Goal: Task Accomplishment & Management: Manage account settings

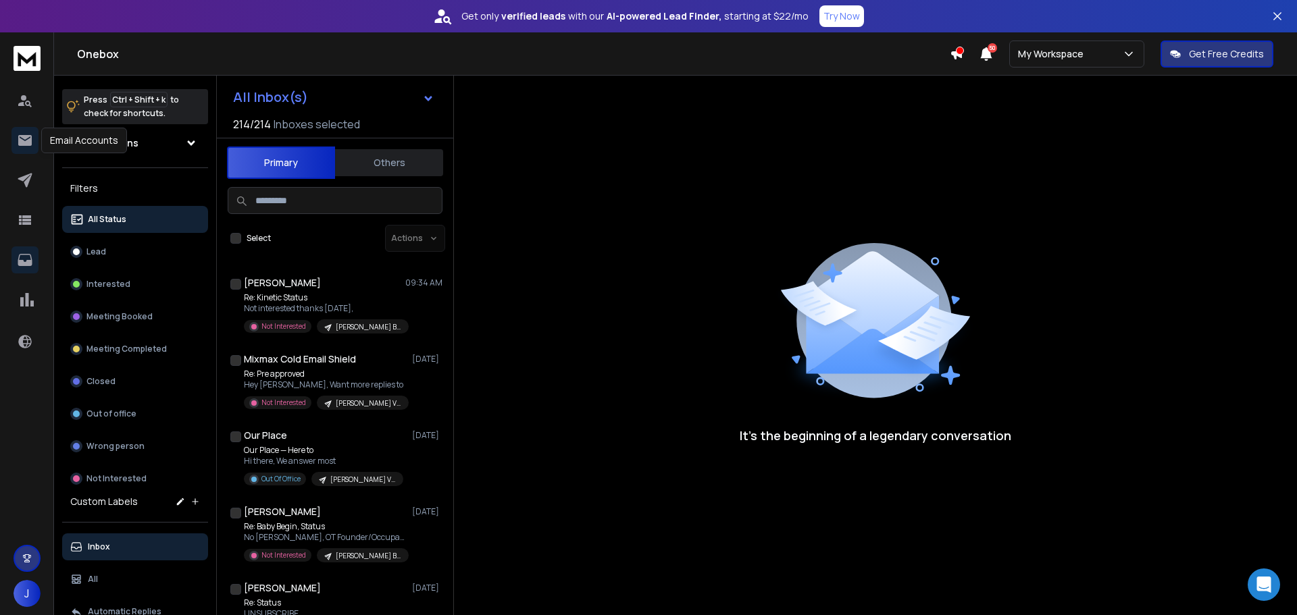
click at [24, 141] on icon at bounding box center [25, 140] width 14 height 11
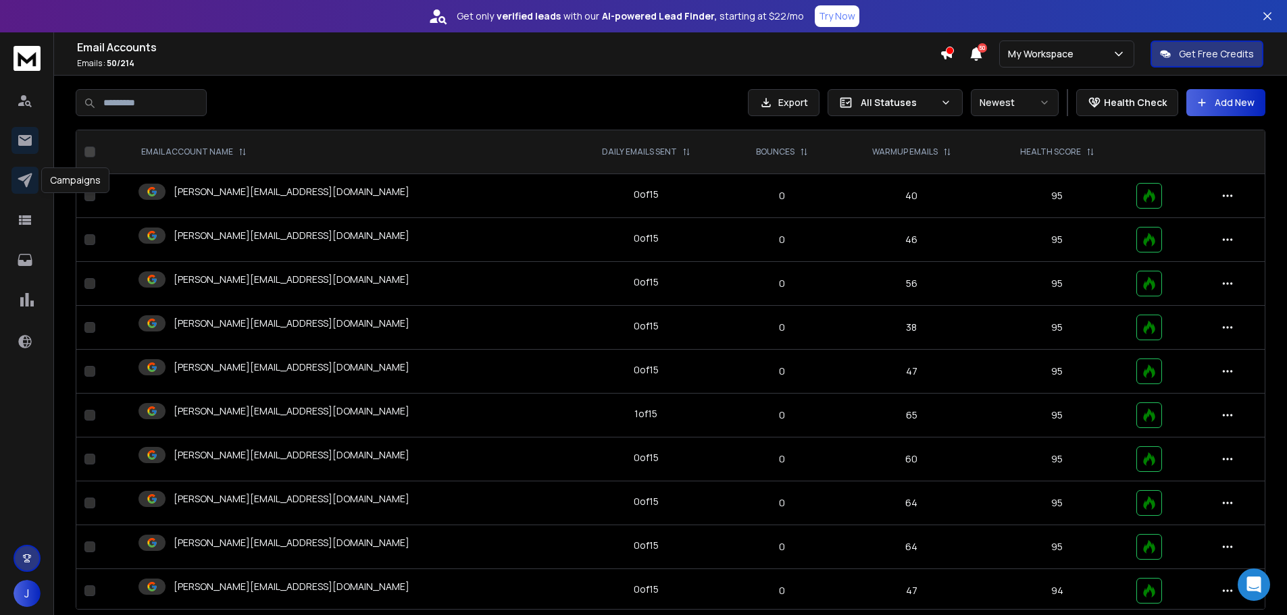
click at [26, 184] on icon at bounding box center [25, 180] width 14 height 14
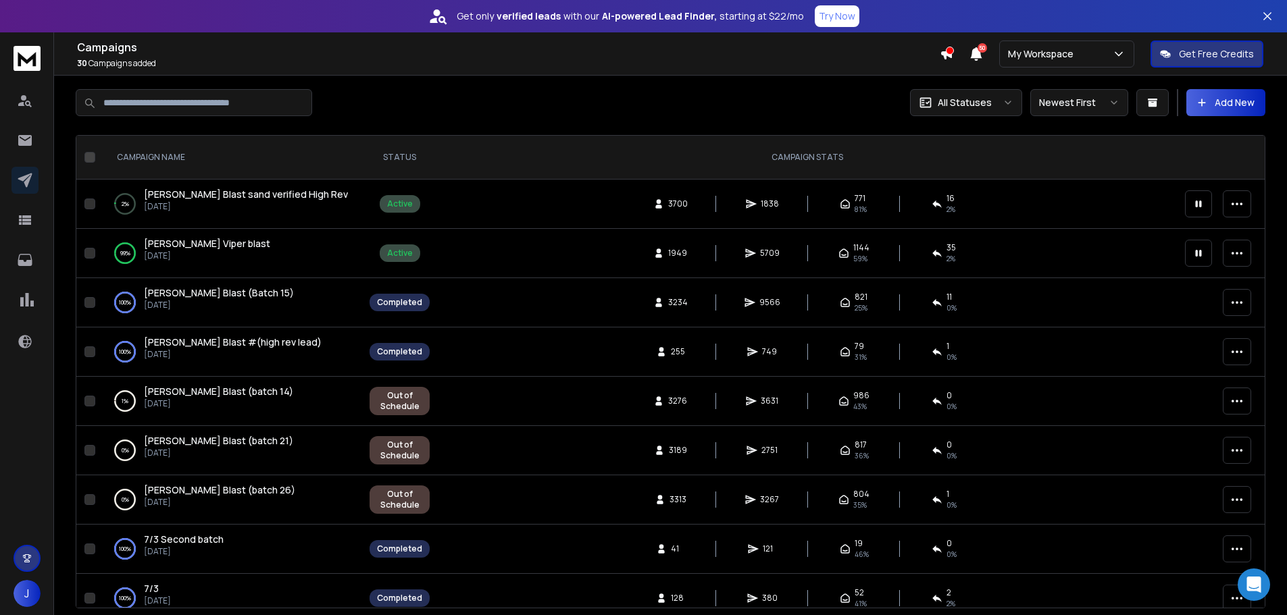
click at [1223, 206] on button "button" at bounding box center [1237, 204] width 28 height 27
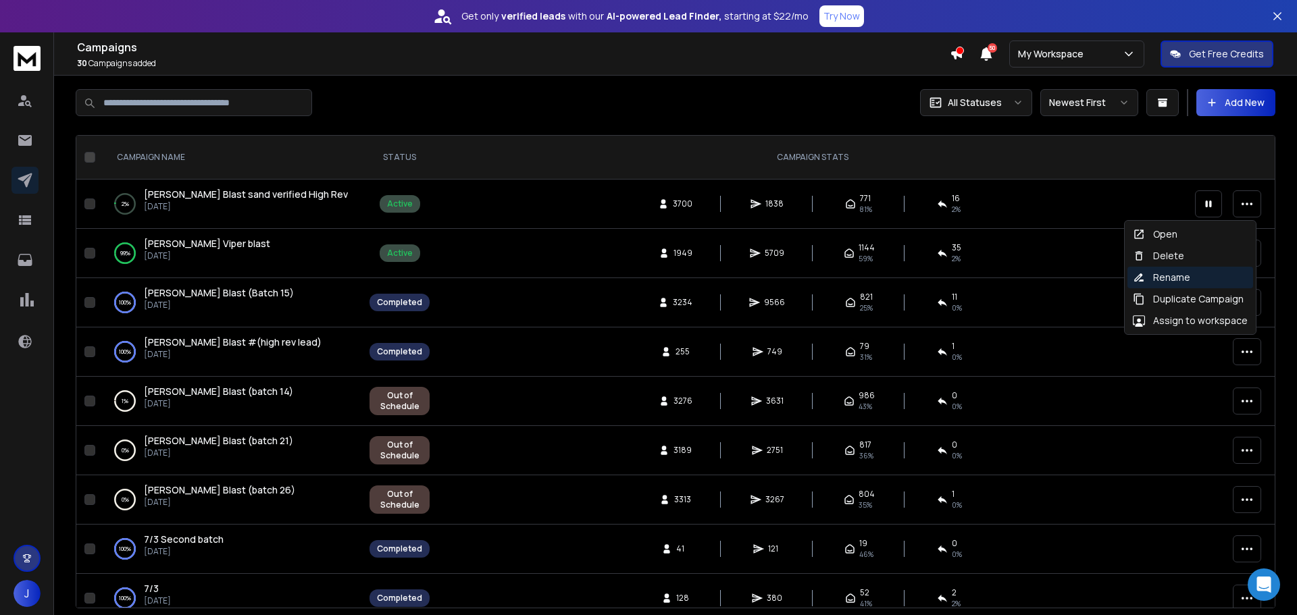
click at [1180, 281] on div "Rename" at bounding box center [1161, 278] width 57 height 14
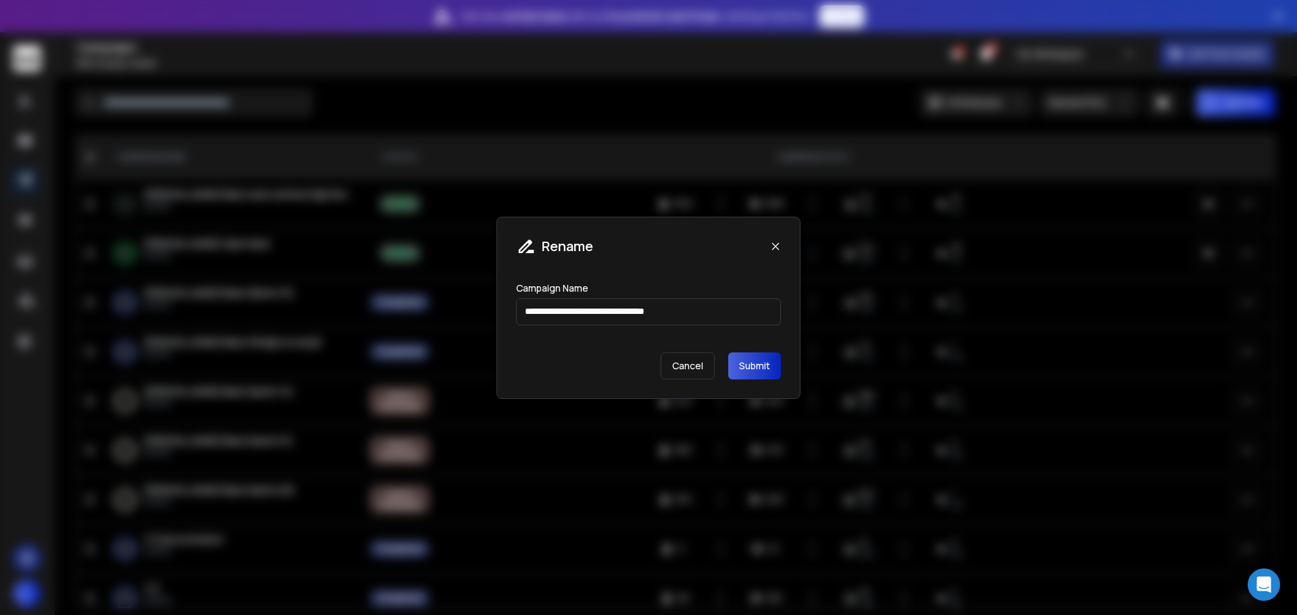
click at [585, 312] on input "**********" at bounding box center [648, 312] width 265 height 27
drag, startPoint x: 585, startPoint y: 312, endPoint x: 666, endPoint y: 312, distance: 81.1
click at [666, 312] on input "**********" at bounding box center [648, 312] width 265 height 27
paste input "text"
click at [617, 311] on input "**********" at bounding box center [648, 312] width 265 height 27
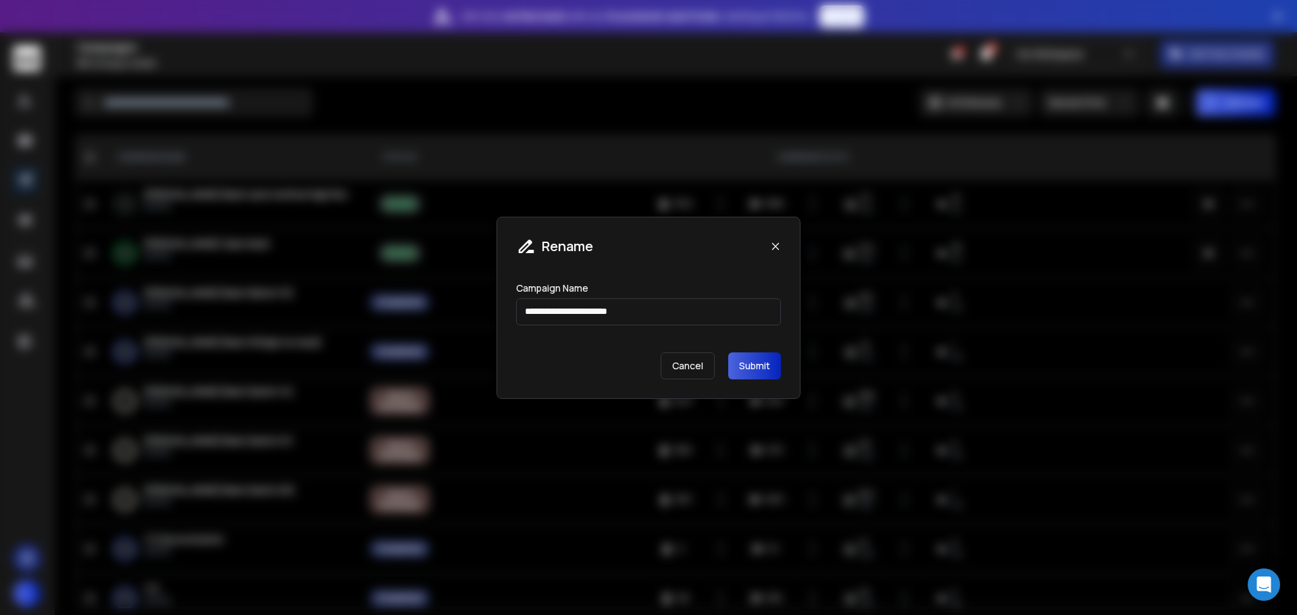
click at [617, 311] on input "**********" at bounding box center [648, 312] width 265 height 27
type input "**********"
click at [776, 361] on button "Submit" at bounding box center [754, 366] width 53 height 27
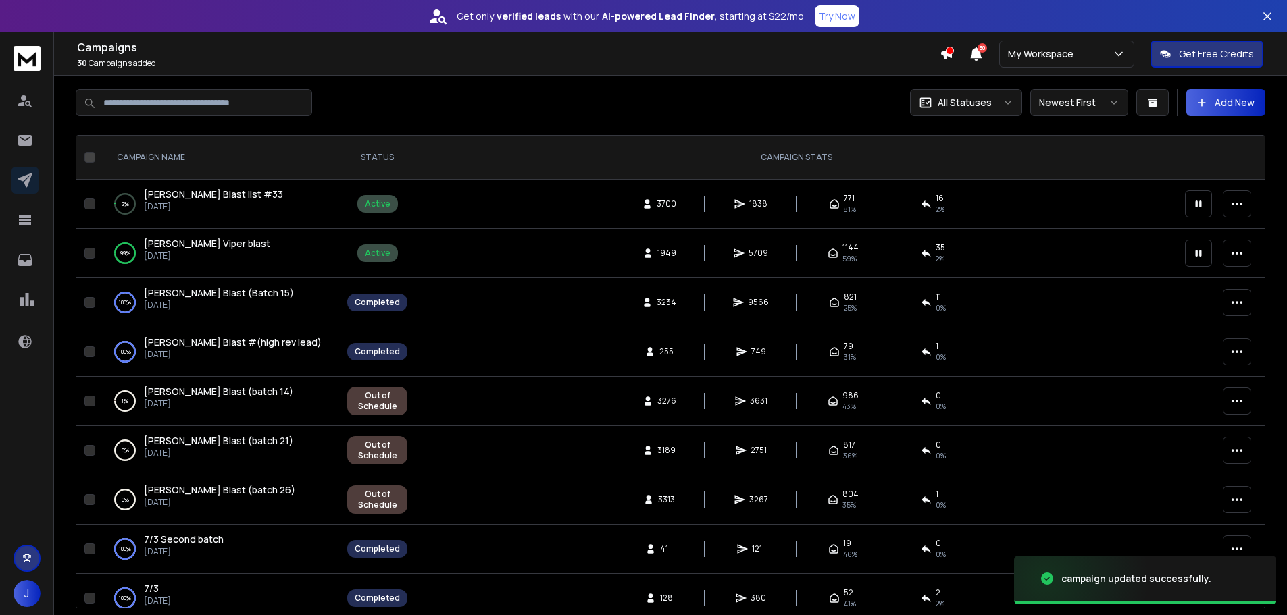
click at [236, 196] on div "2 % Morris Blast list #33 2 days ago" at bounding box center [219, 204] width 211 height 32
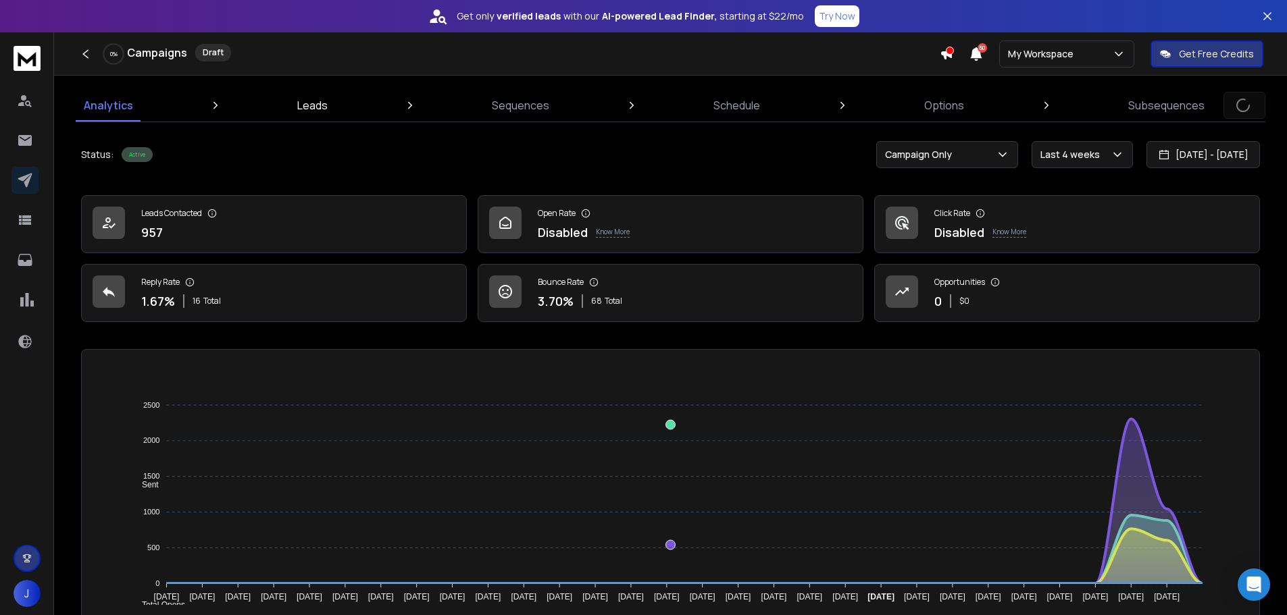
click at [308, 105] on p "Leads" at bounding box center [312, 105] width 30 height 16
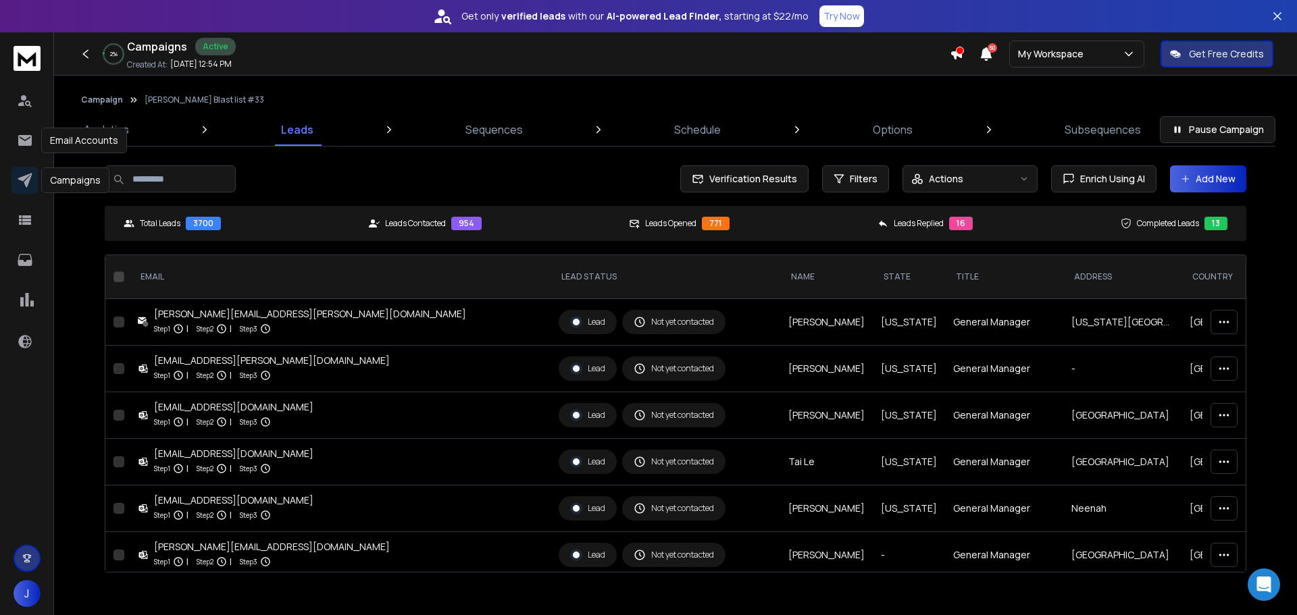
click at [30, 172] on icon at bounding box center [25, 180] width 16 height 16
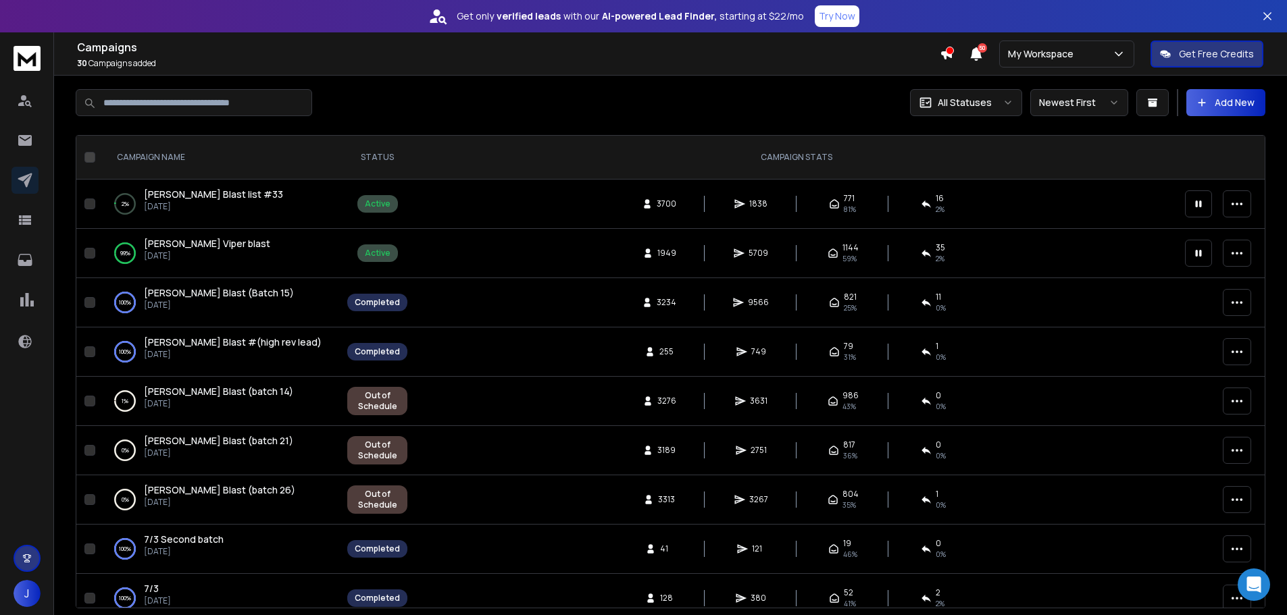
click at [1230, 305] on icon "button" at bounding box center [1237, 303] width 14 height 14
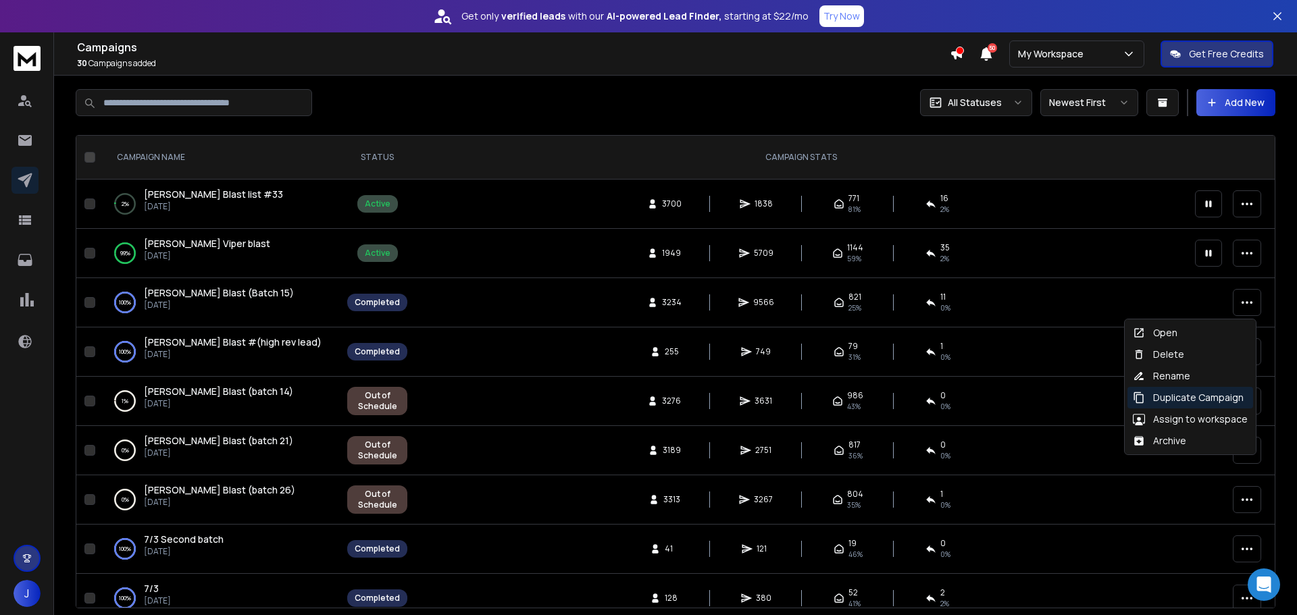
click at [1201, 395] on div "Duplicate Campaign" at bounding box center [1188, 398] width 111 height 14
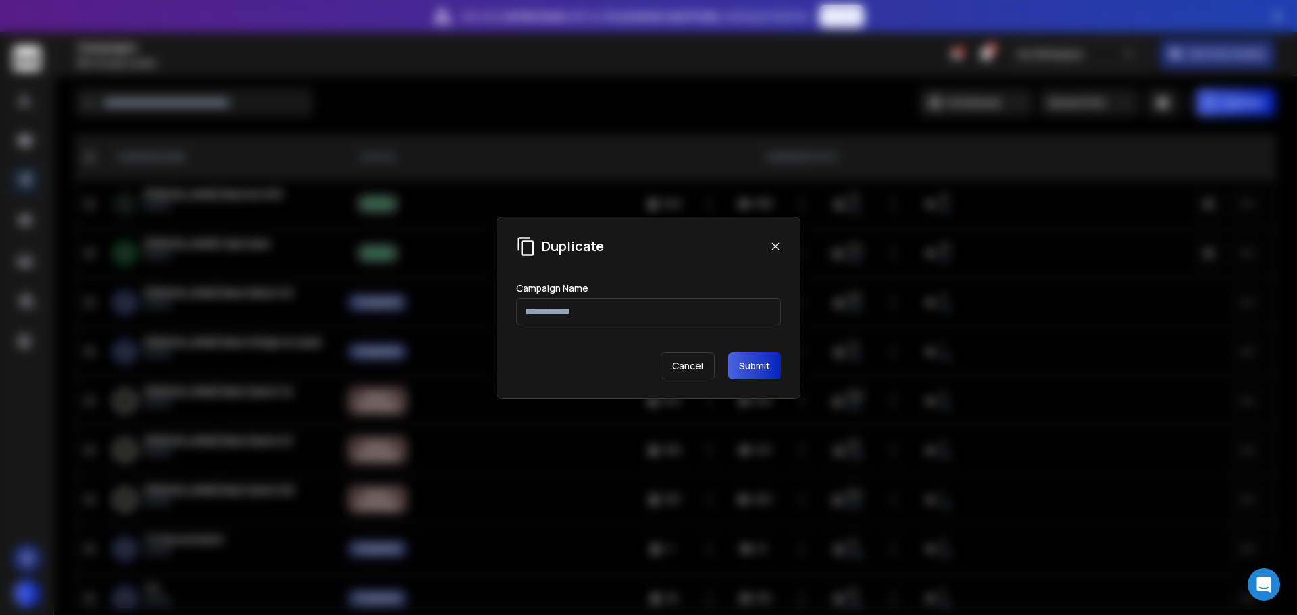
click at [718, 309] on input "text" at bounding box center [648, 312] width 265 height 27
click at [657, 316] on input "**********" at bounding box center [648, 312] width 265 height 27
drag, startPoint x: 614, startPoint y: 313, endPoint x: 580, endPoint y: 309, distance: 34.7
click at [580, 309] on input "**********" at bounding box center [648, 312] width 265 height 27
type input "**********"
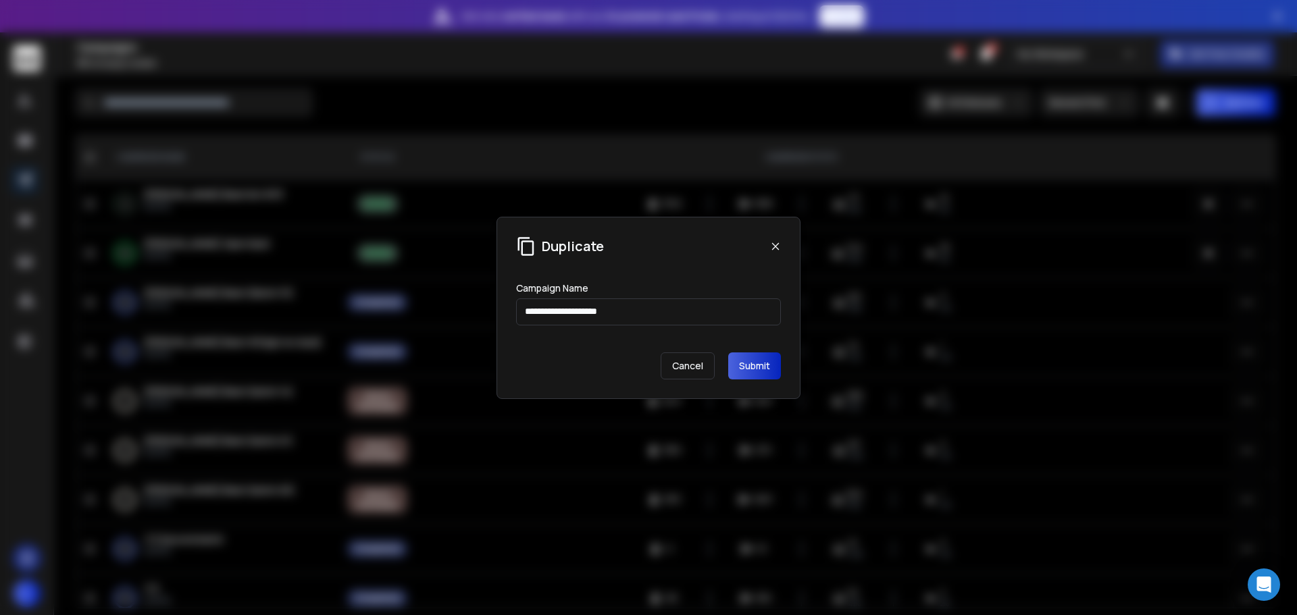
click at [739, 366] on button "Submit" at bounding box center [754, 366] width 53 height 27
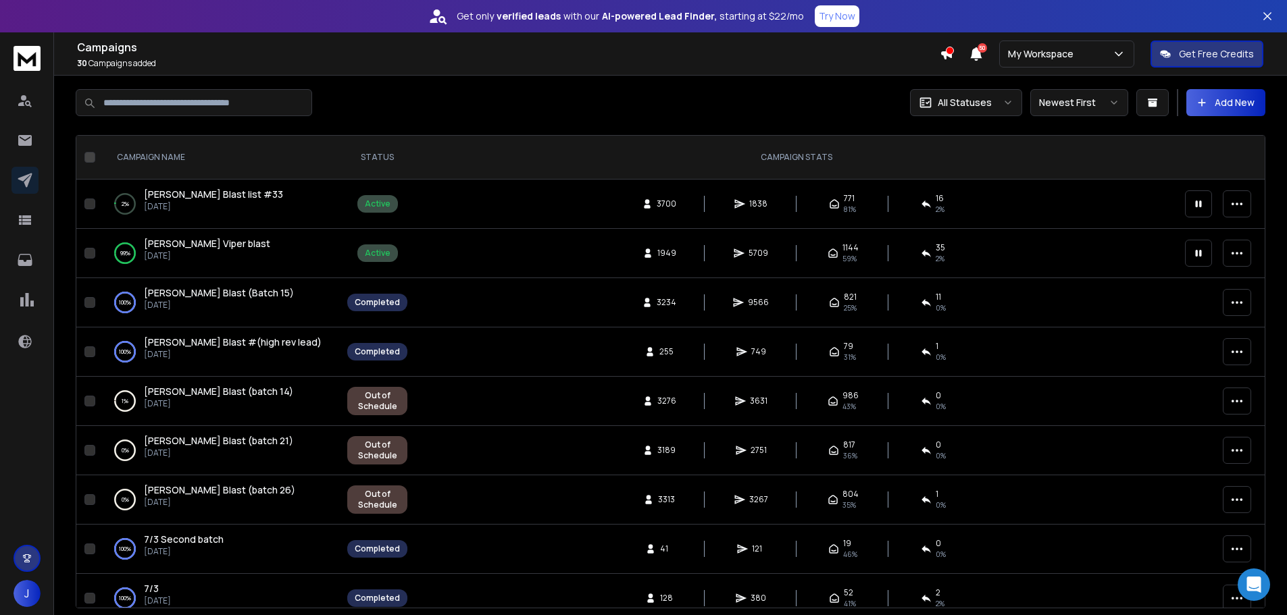
click at [549, 189] on td "3700 1838 771 81 % 16 2 %" at bounding box center [796, 204] width 761 height 49
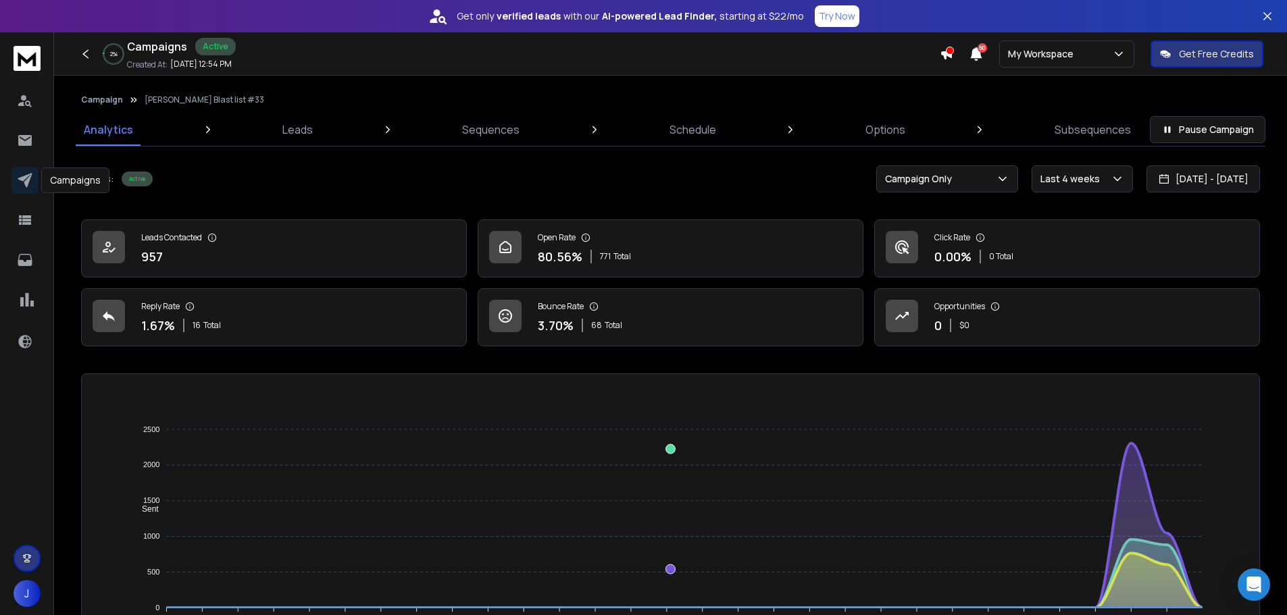
click at [25, 175] on icon at bounding box center [25, 180] width 16 height 16
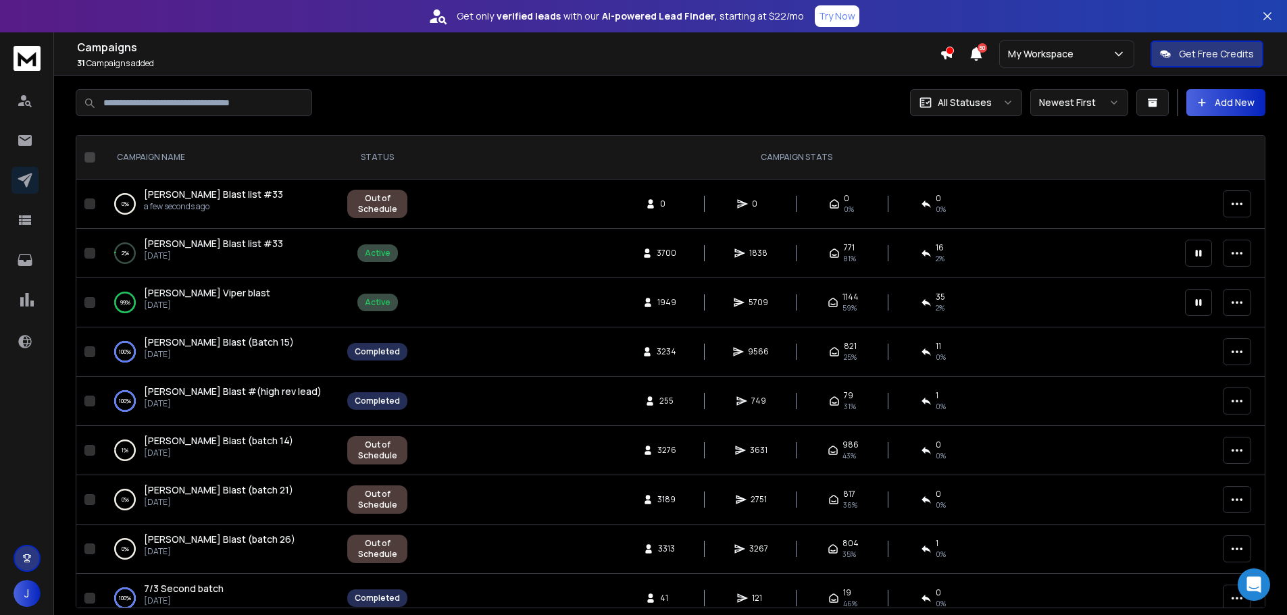
click at [1237, 201] on button "button" at bounding box center [1237, 204] width 28 height 27
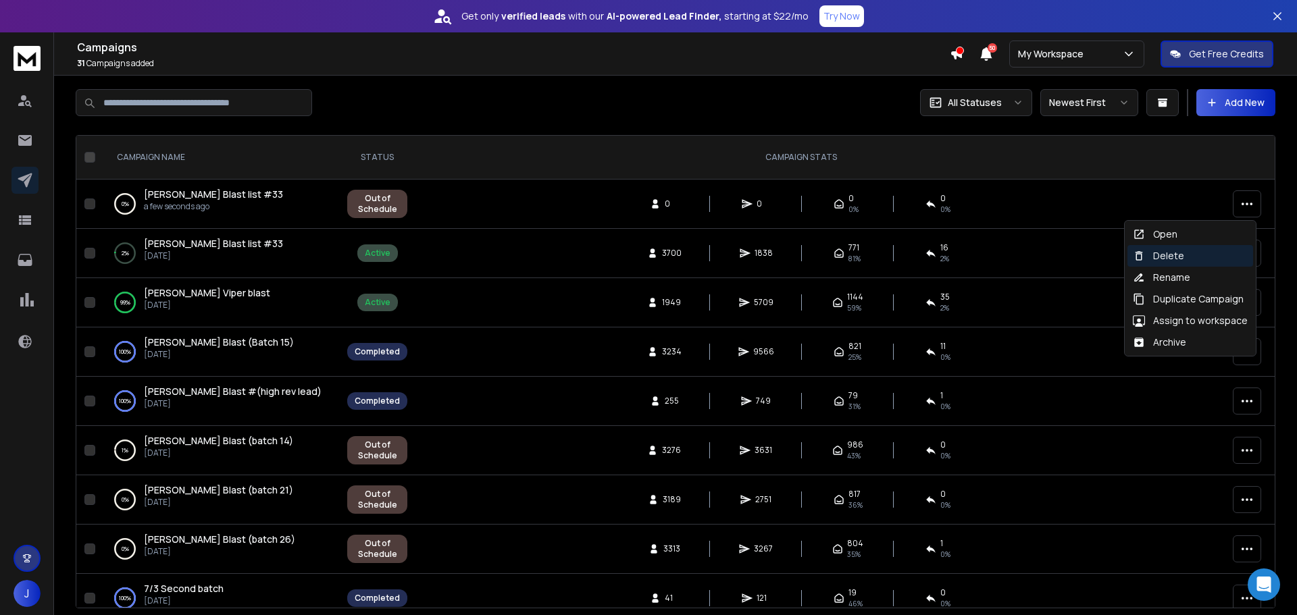
drag, startPoint x: 1178, startPoint y: 273, endPoint x: 1170, endPoint y: 253, distance: 21.2
click at [1170, 253] on div "Open Delete Rename Duplicate Campaign Assign to workspace Archive" at bounding box center [1191, 289] width 126 height 130
click at [1170, 253] on div "Delete" at bounding box center [1158, 256] width 51 height 14
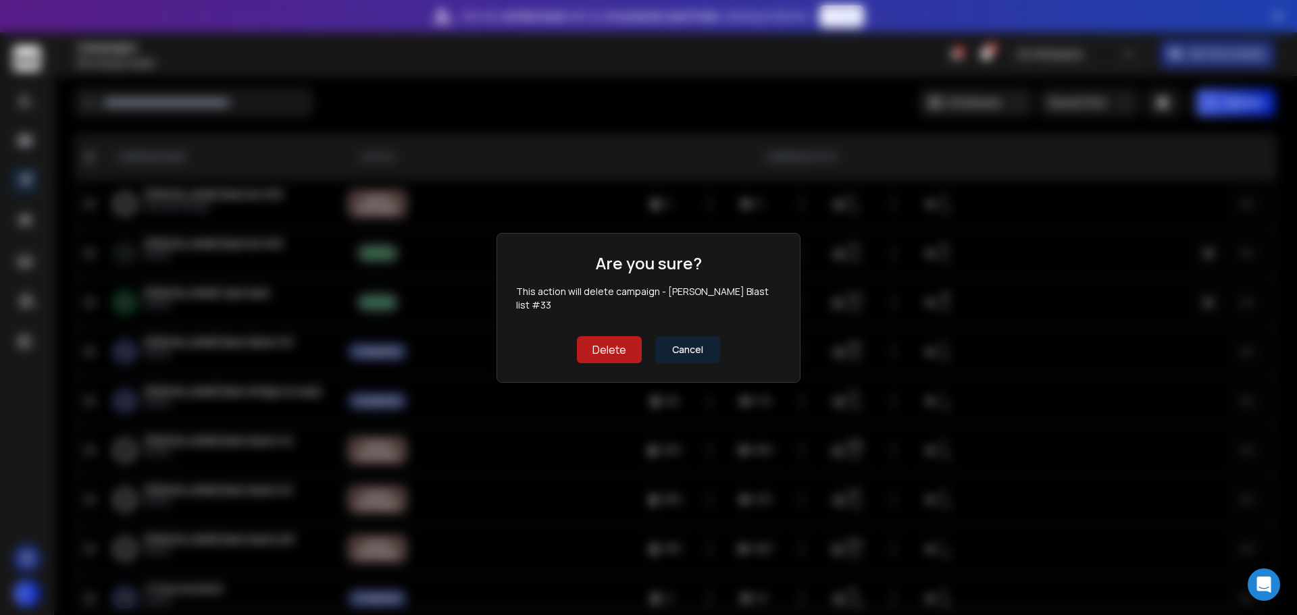
click at [609, 339] on button "Delete" at bounding box center [609, 349] width 65 height 27
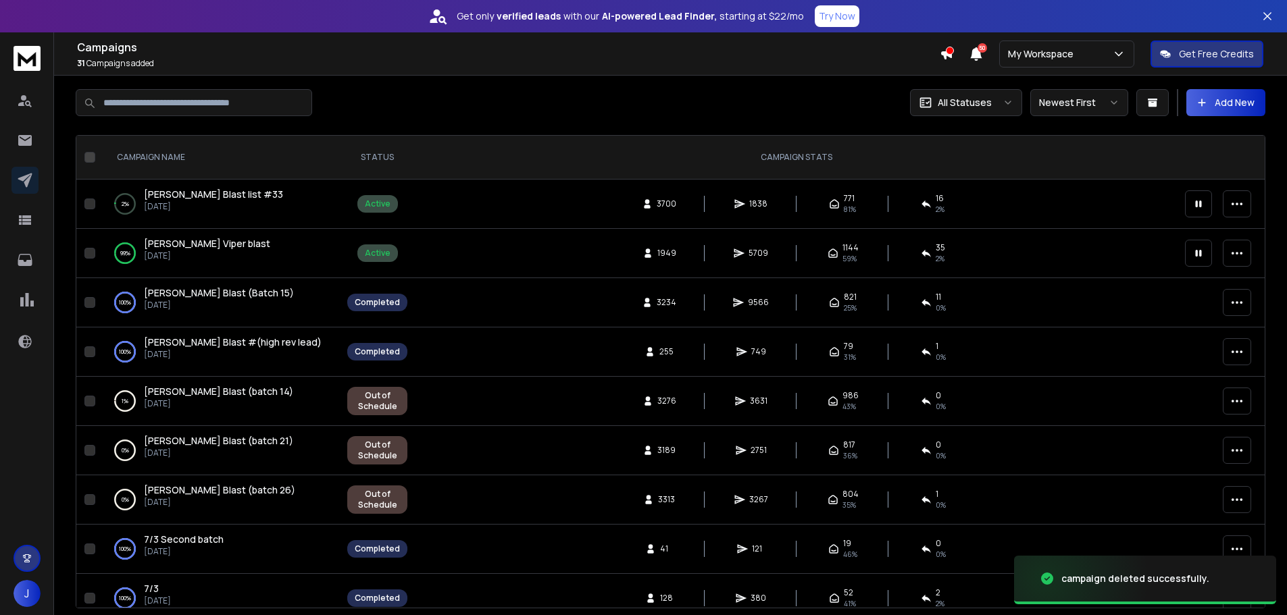
click at [1230, 299] on icon "button" at bounding box center [1237, 303] width 14 height 14
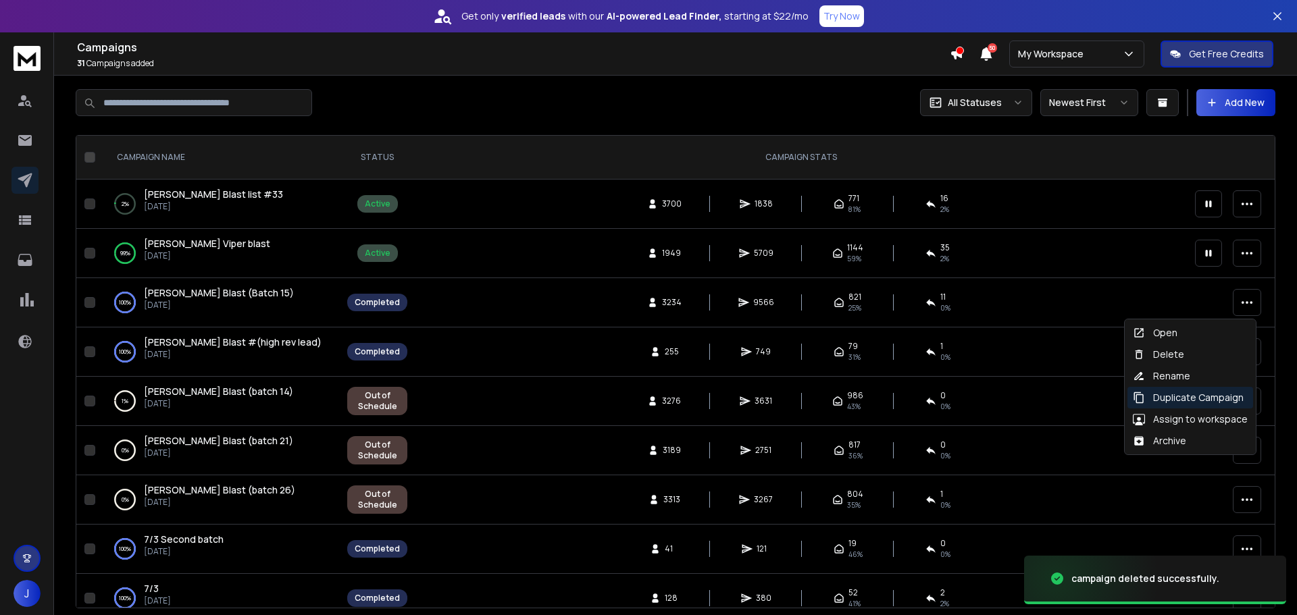
click at [1180, 391] on div "Duplicate Campaign" at bounding box center [1191, 398] width 126 height 22
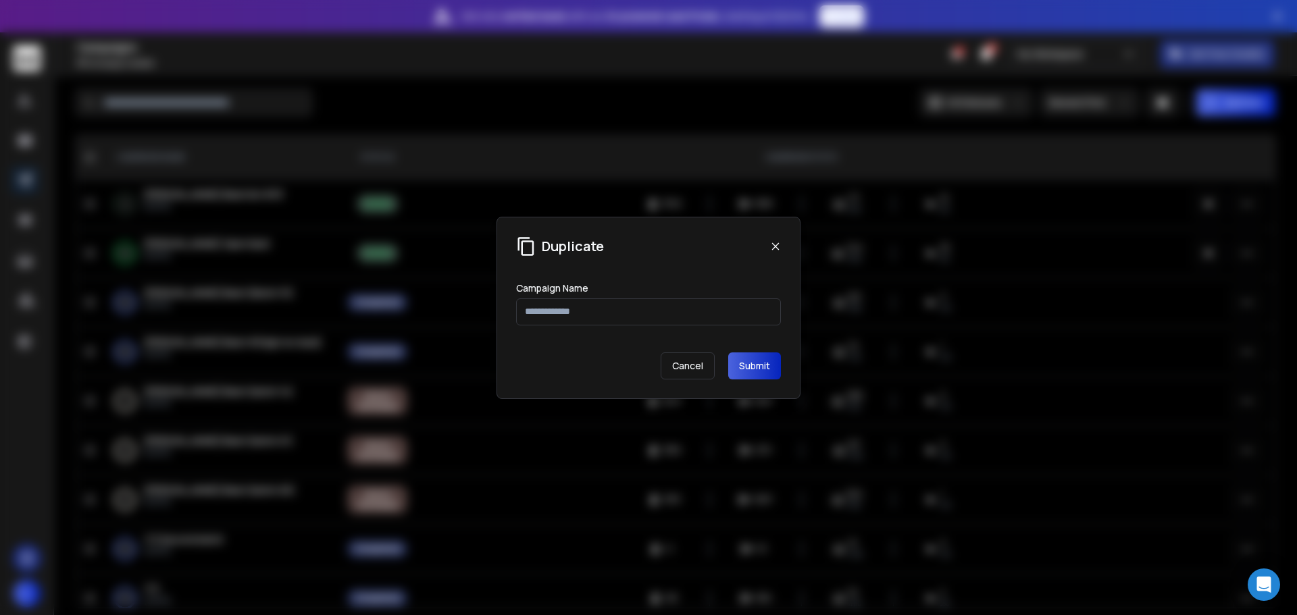
click at [669, 307] on input "text" at bounding box center [648, 312] width 265 height 27
type input "**********"
click at [743, 359] on button "Submit" at bounding box center [754, 366] width 53 height 27
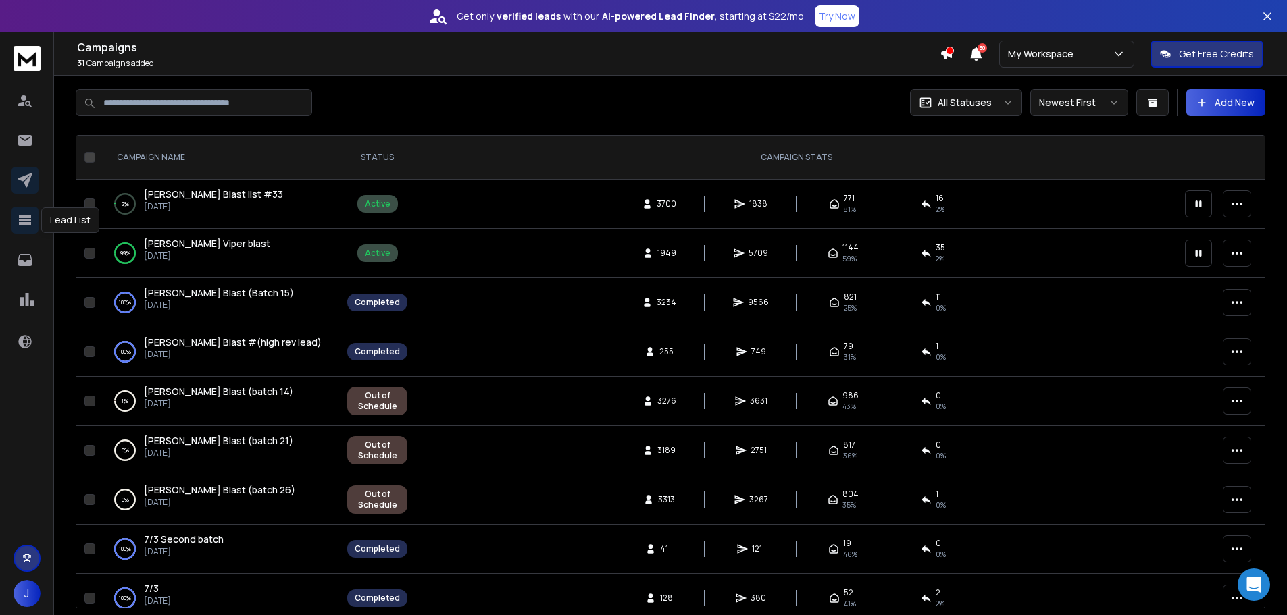
click at [32, 222] on icon at bounding box center [25, 220] width 16 height 16
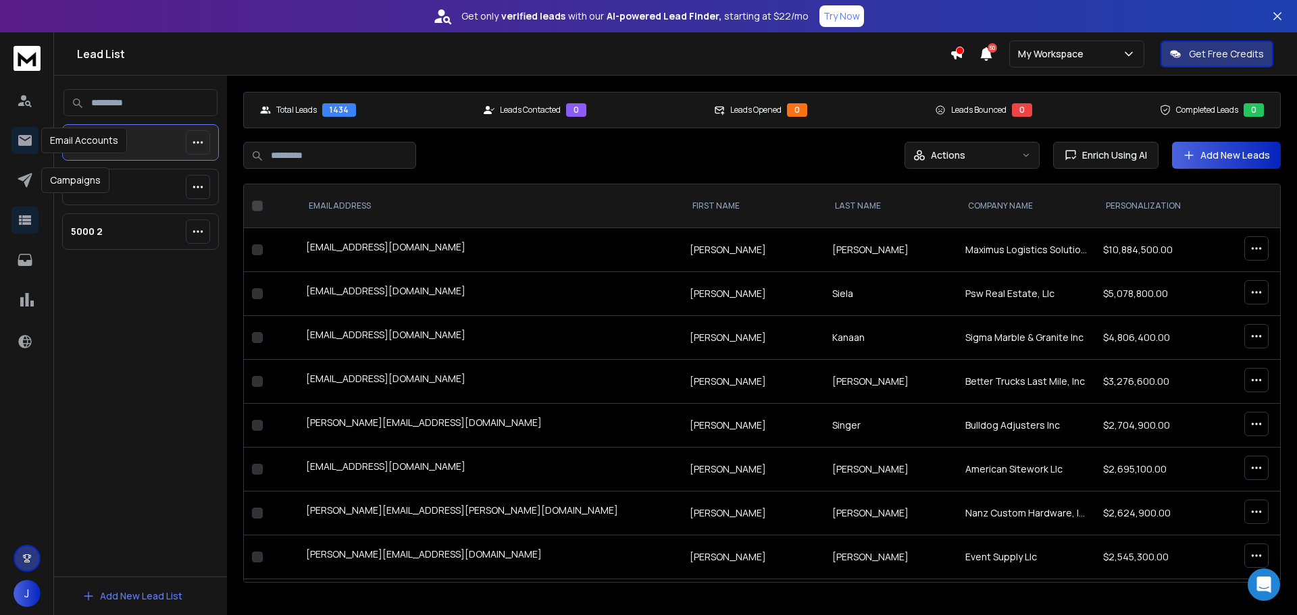
click at [22, 142] on icon at bounding box center [25, 140] width 14 height 11
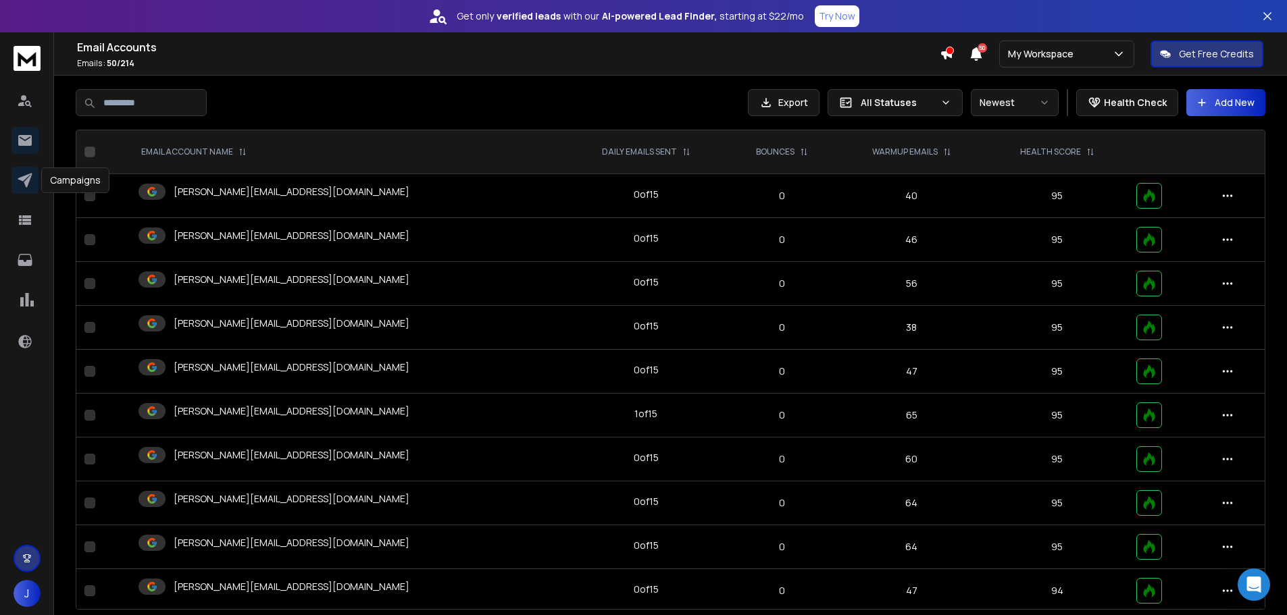
click at [20, 185] on icon at bounding box center [25, 180] width 16 height 16
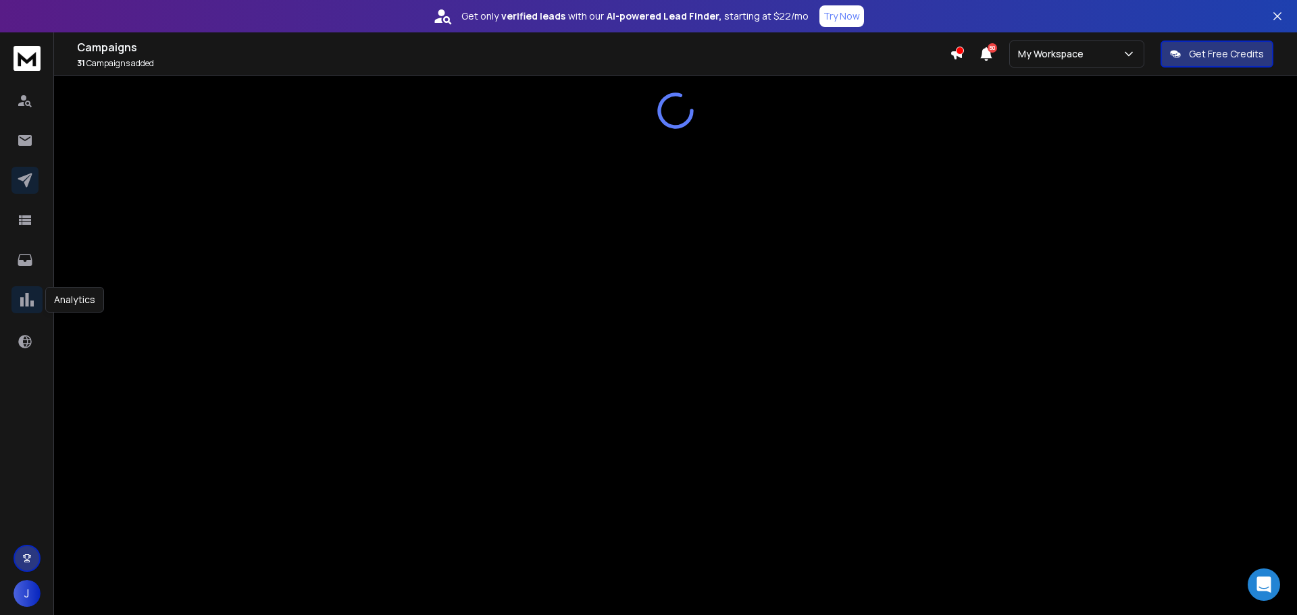
click at [28, 313] on link at bounding box center [26, 299] width 31 height 31
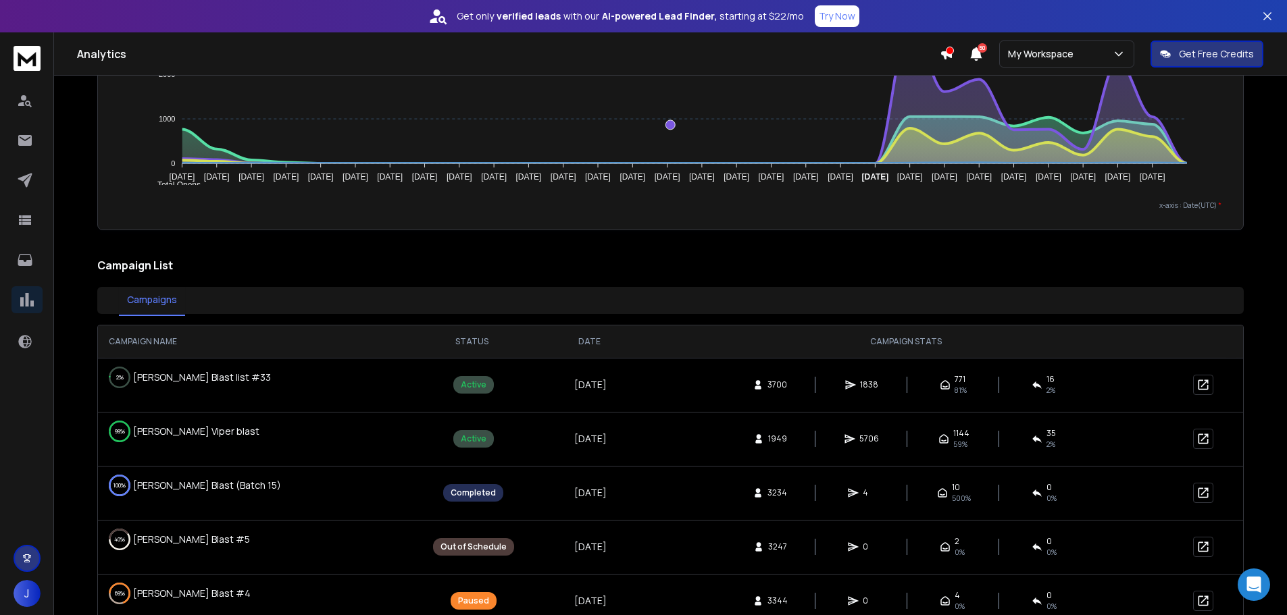
scroll to position [473, 0]
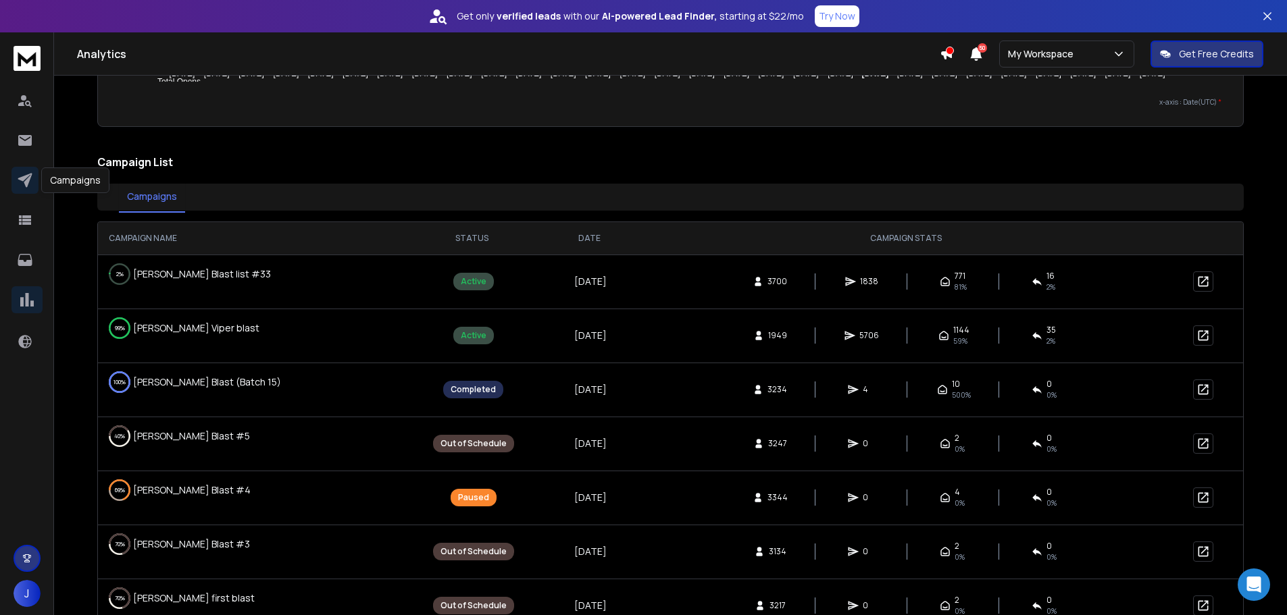
click at [21, 182] on icon at bounding box center [25, 180] width 16 height 16
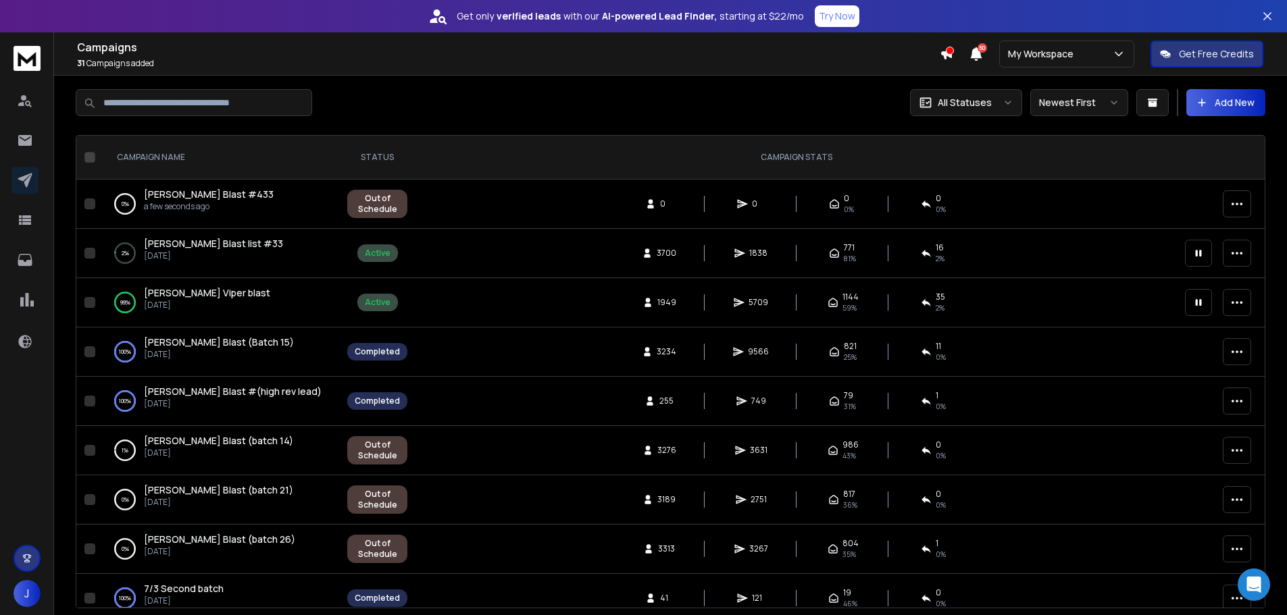
click at [1223, 193] on button "button" at bounding box center [1237, 204] width 28 height 27
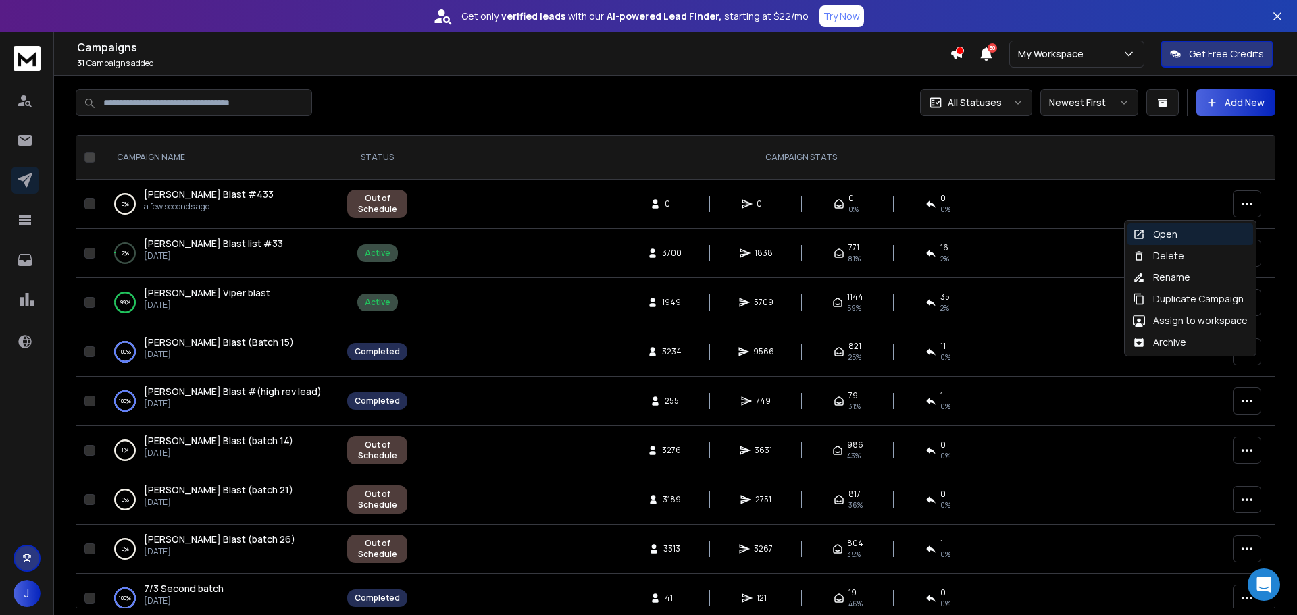
click at [1207, 234] on div "Open" at bounding box center [1191, 235] width 126 height 22
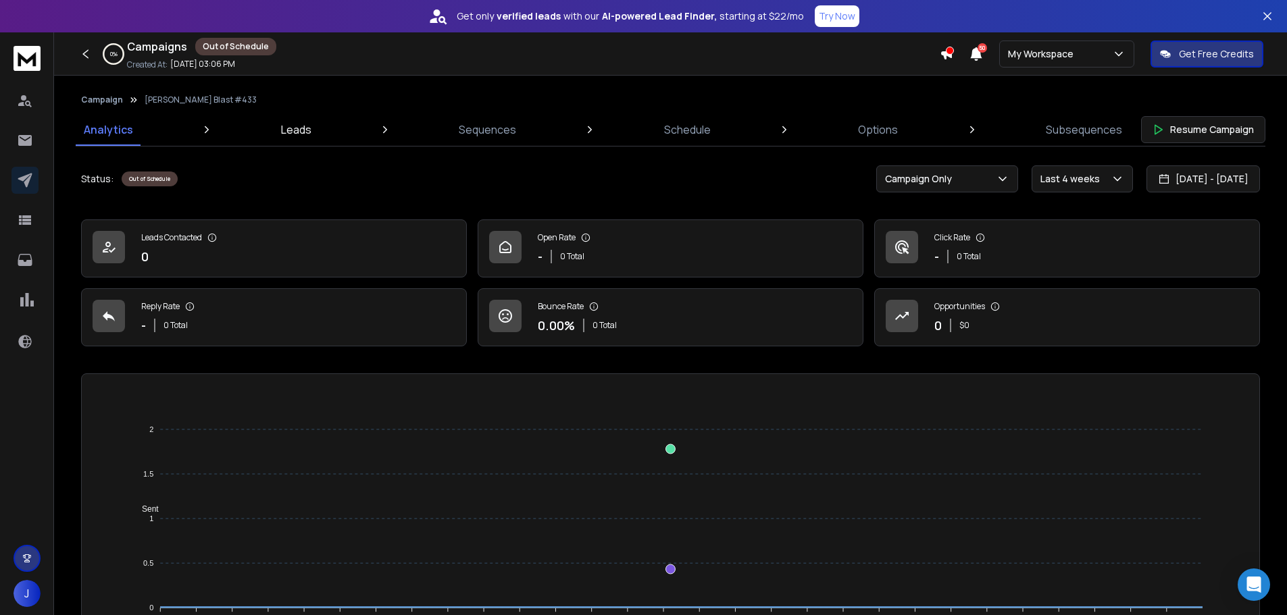
click at [311, 134] on link "Leads" at bounding box center [296, 130] width 47 height 32
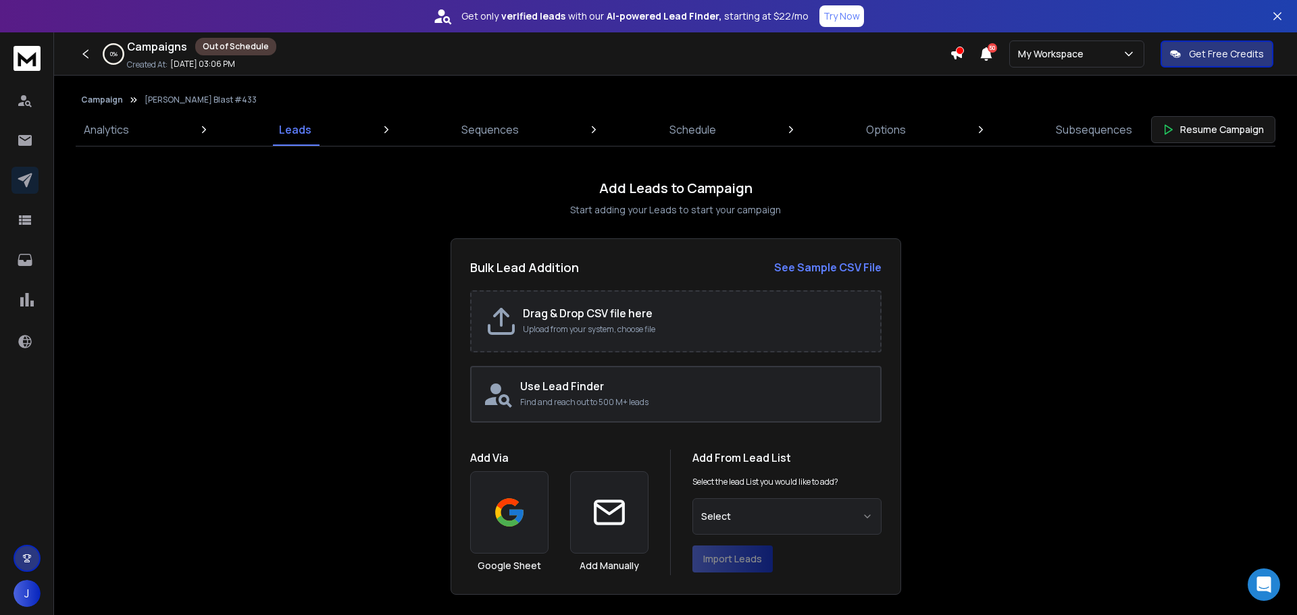
click at [595, 320] on h2 "Drag & Drop CSV file here" at bounding box center [695, 313] width 344 height 16
type input "**********"
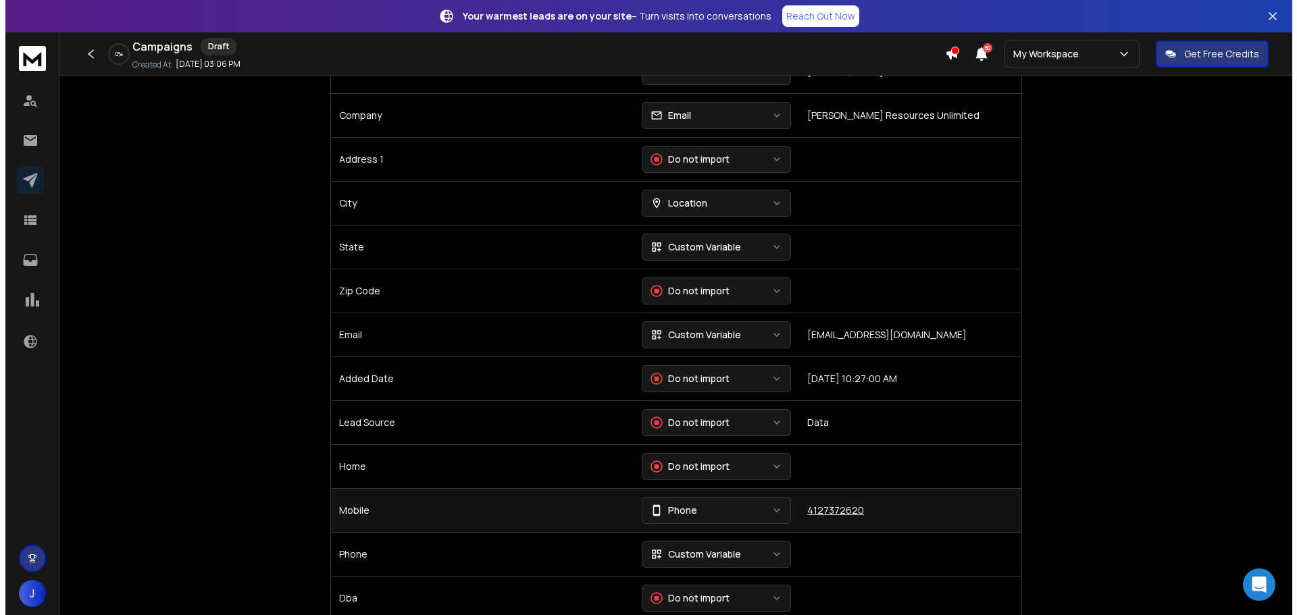
scroll to position [473, 0]
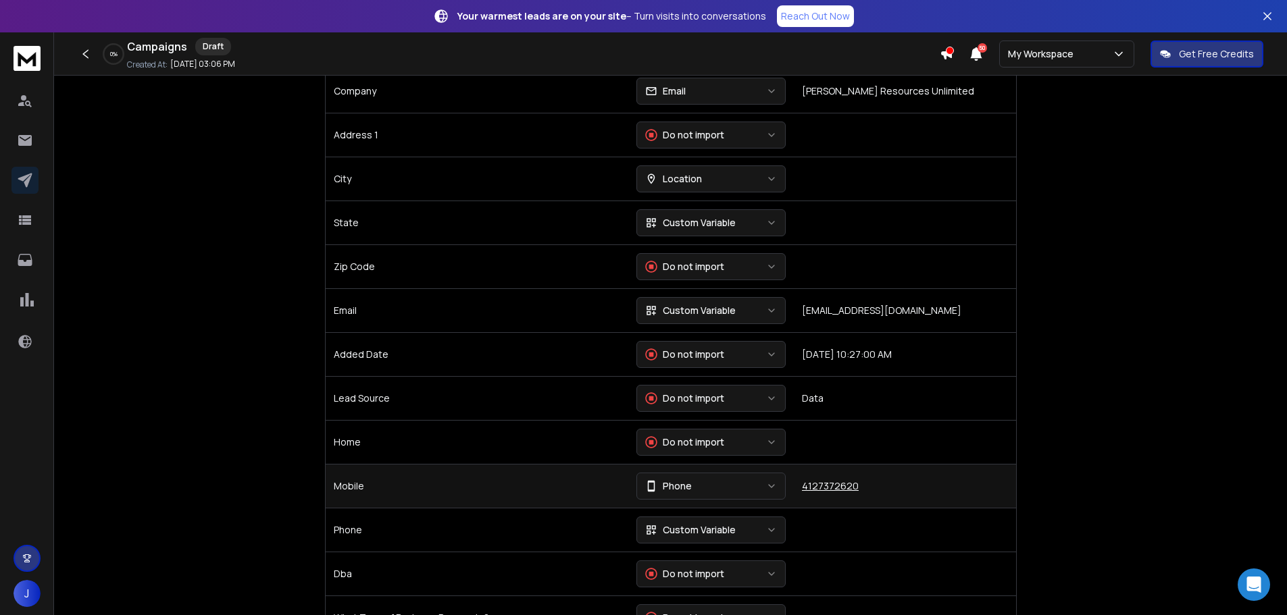
click at [753, 478] on button "Phone" at bounding box center [710, 486] width 149 height 27
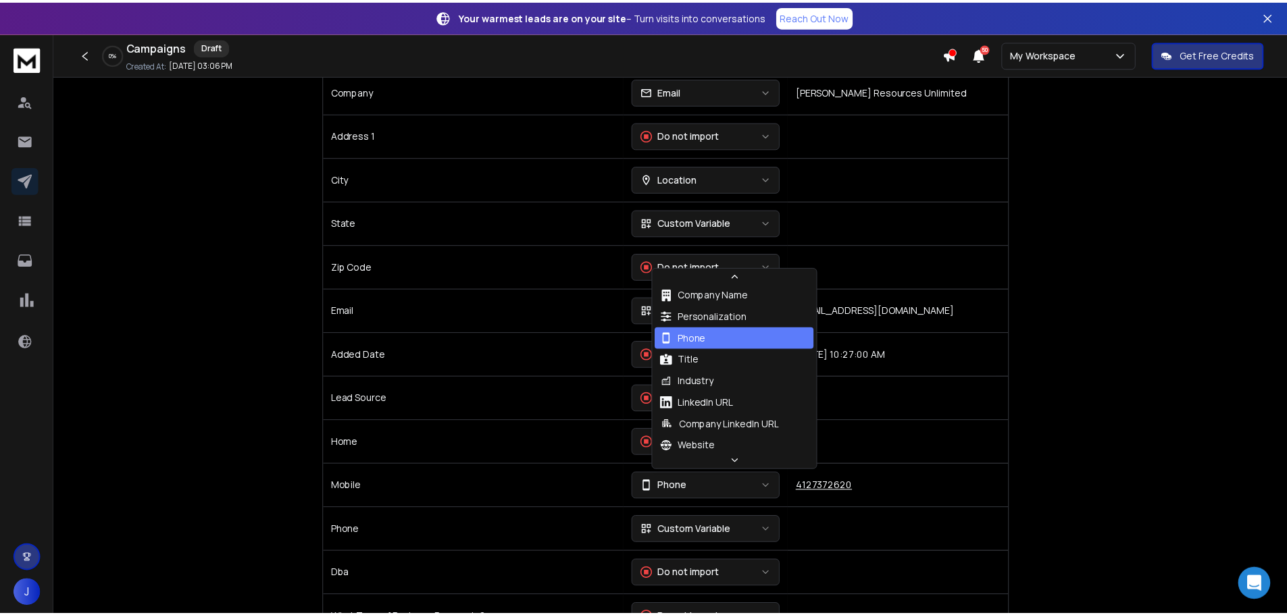
scroll to position [0, 0]
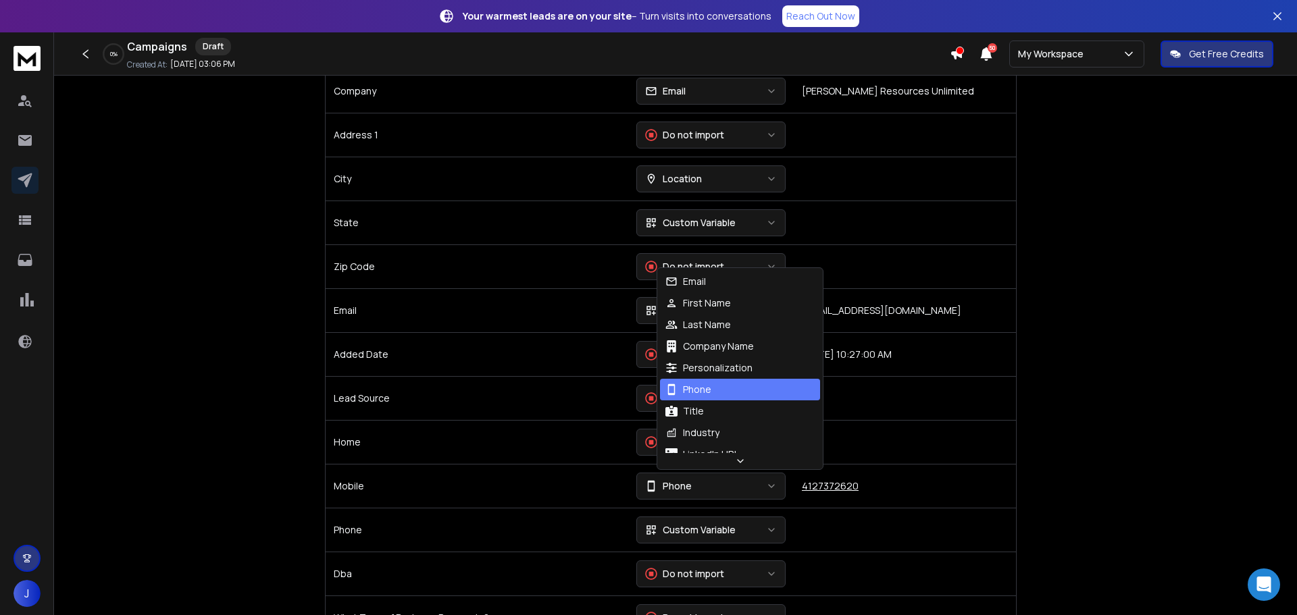
click at [1045, 428] on div "33+-+33_result.csv File Processed Upload all variables COLUMN NAME SELECT TYPE …" at bounding box center [643, 377] width 1287 height 1636
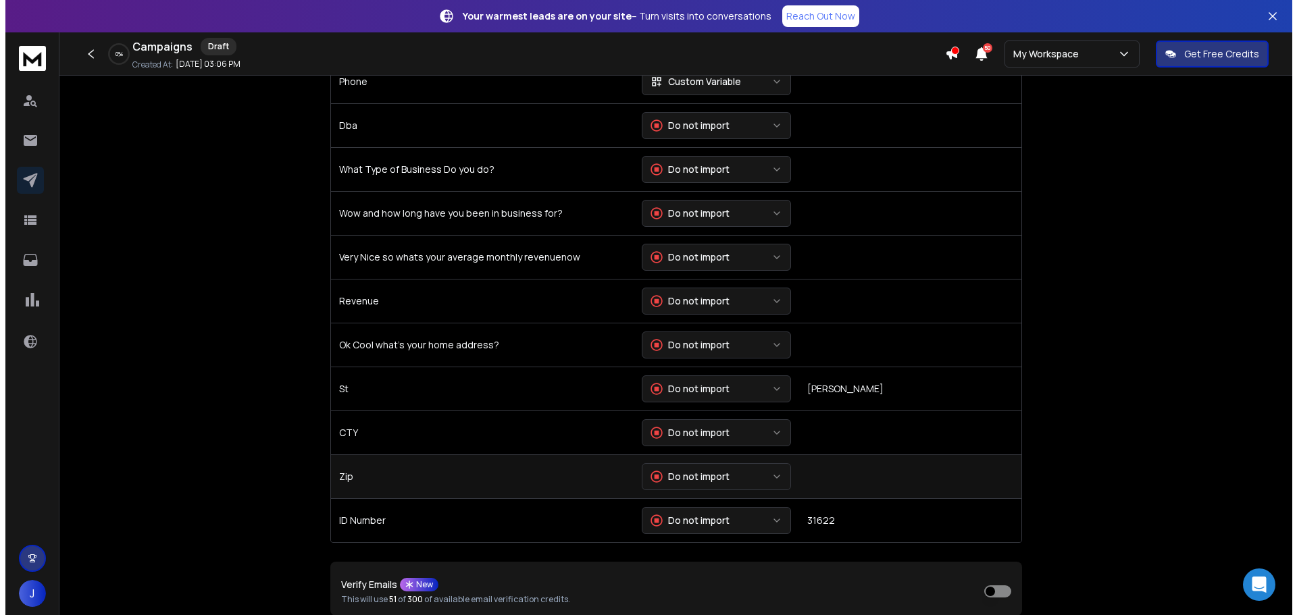
scroll to position [946, 0]
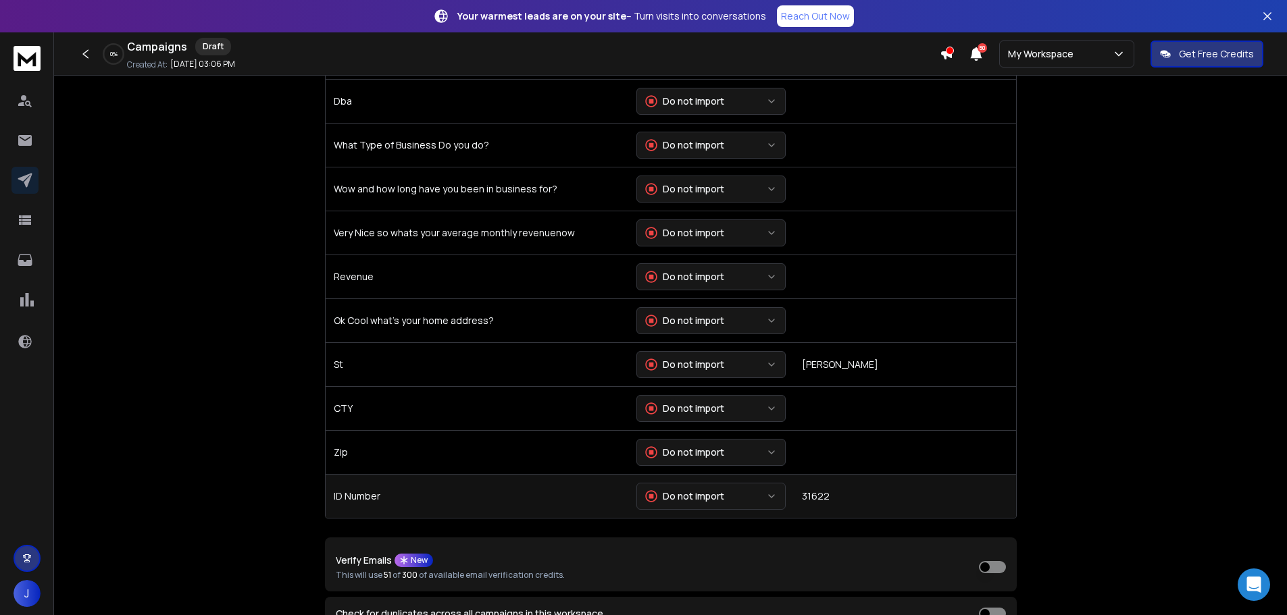
click at [786, 497] on button "Do not import" at bounding box center [710, 496] width 149 height 27
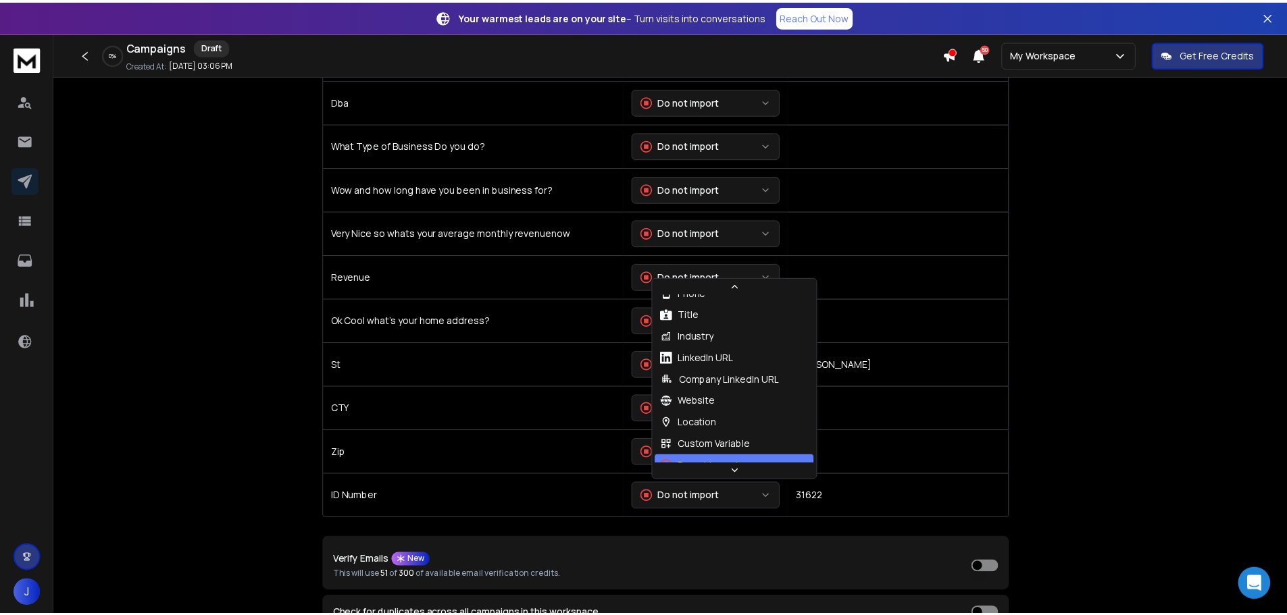
scroll to position [55, 0]
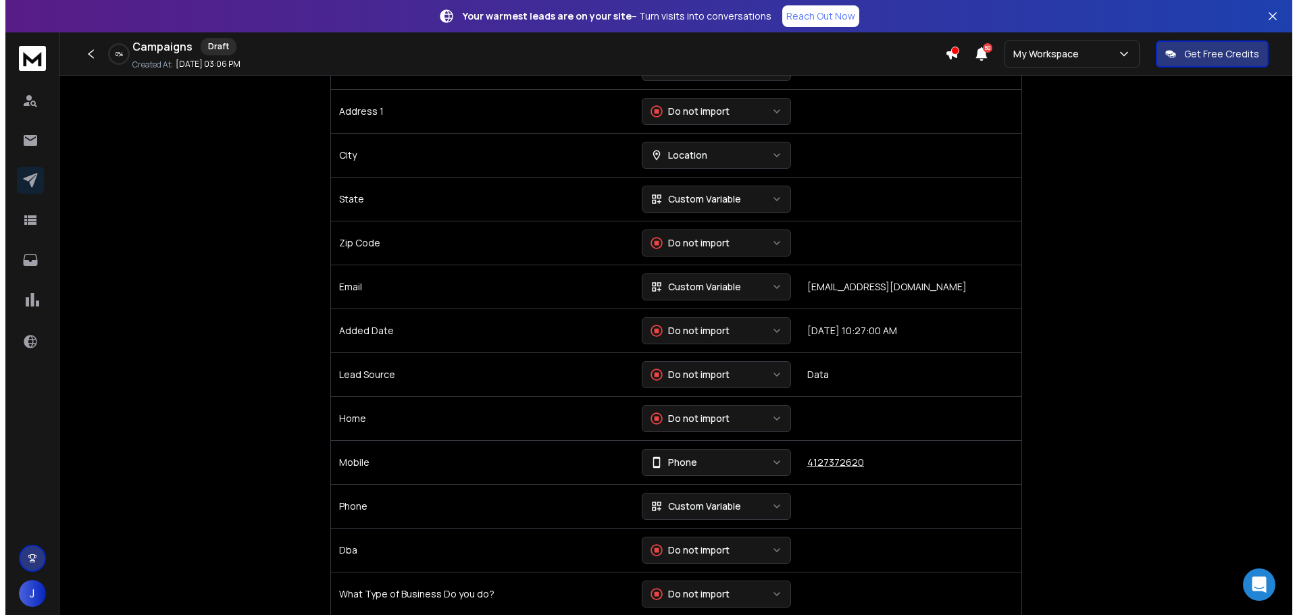
scroll to position [473, 0]
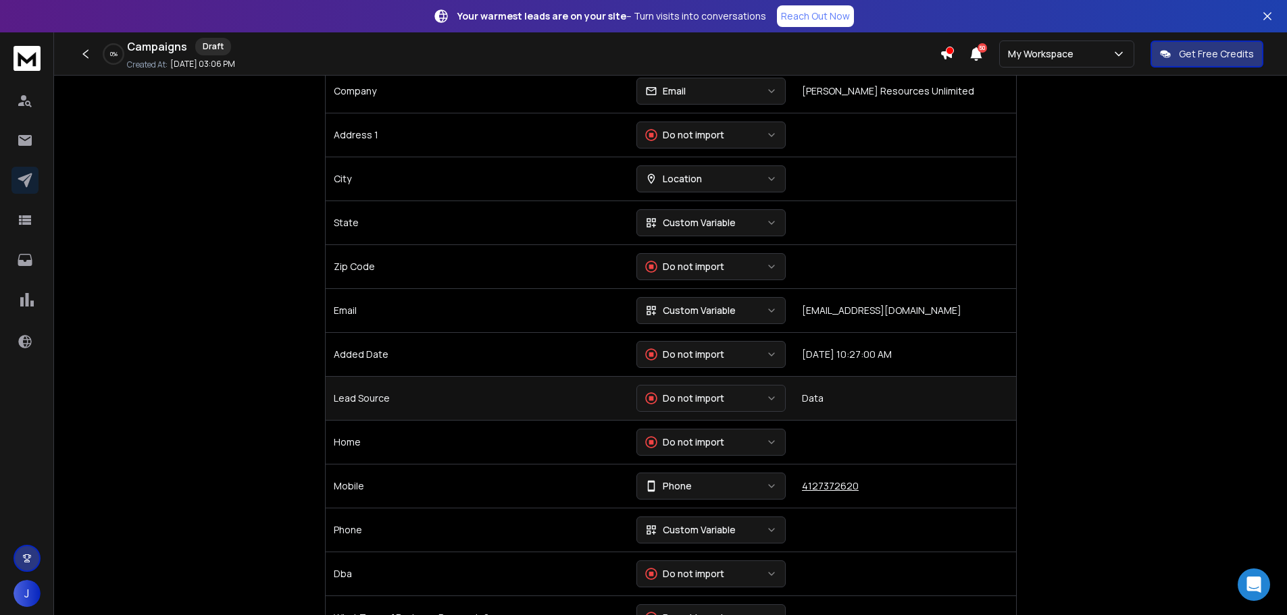
click at [749, 402] on button "Do not import" at bounding box center [710, 398] width 149 height 27
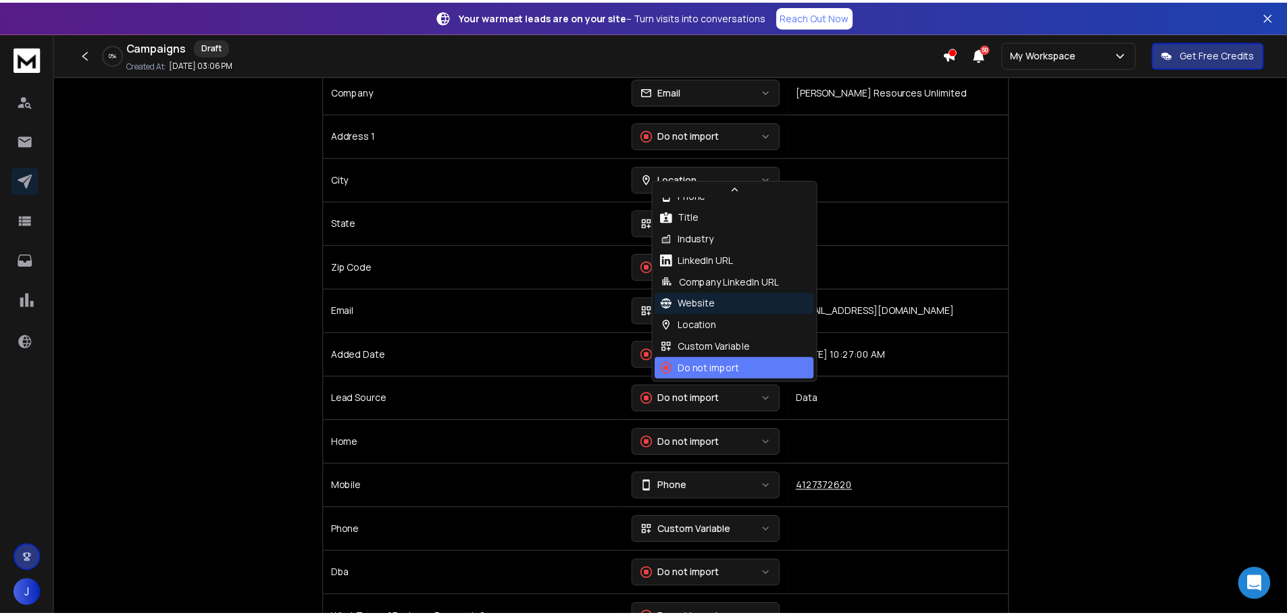
scroll to position [0, 0]
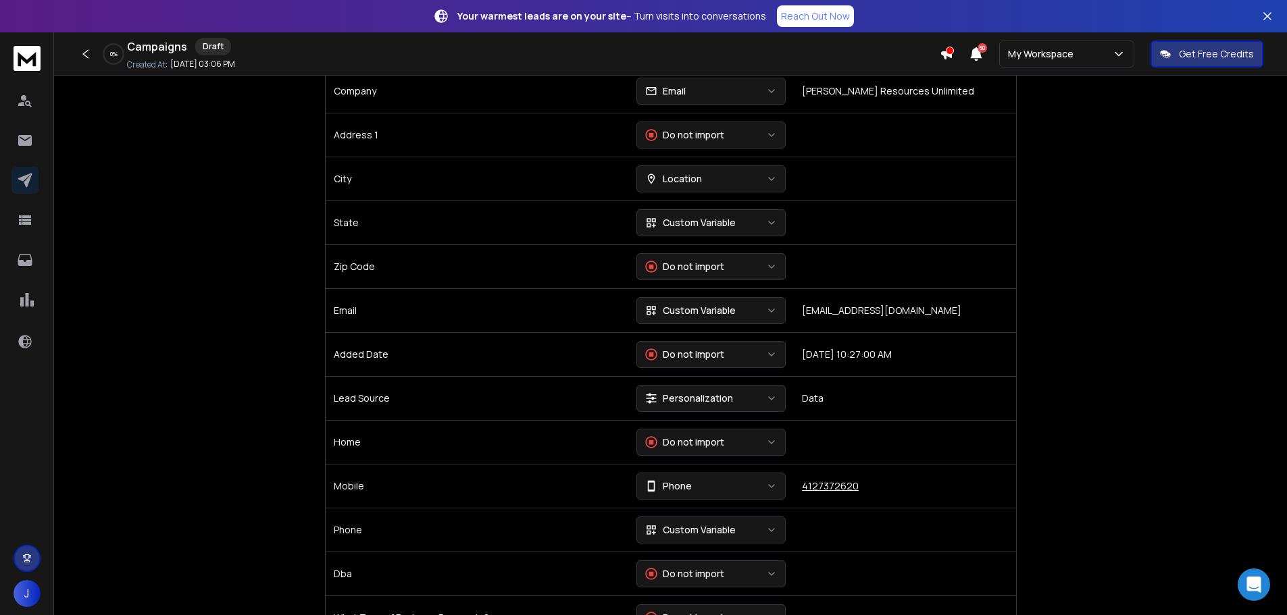
click at [1075, 361] on div "33+-+33_result.csv File Processed Upload all variables COLUMN NAME SELECT TYPE …" at bounding box center [643, 377] width 1287 height 1636
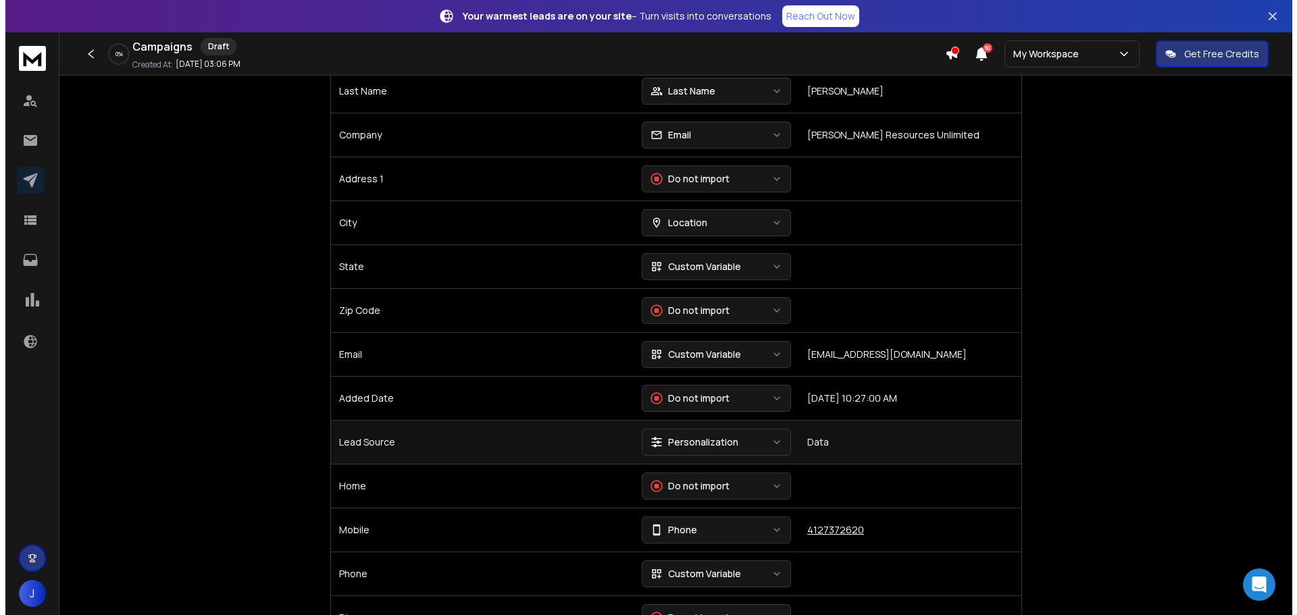
scroll to position [405, 0]
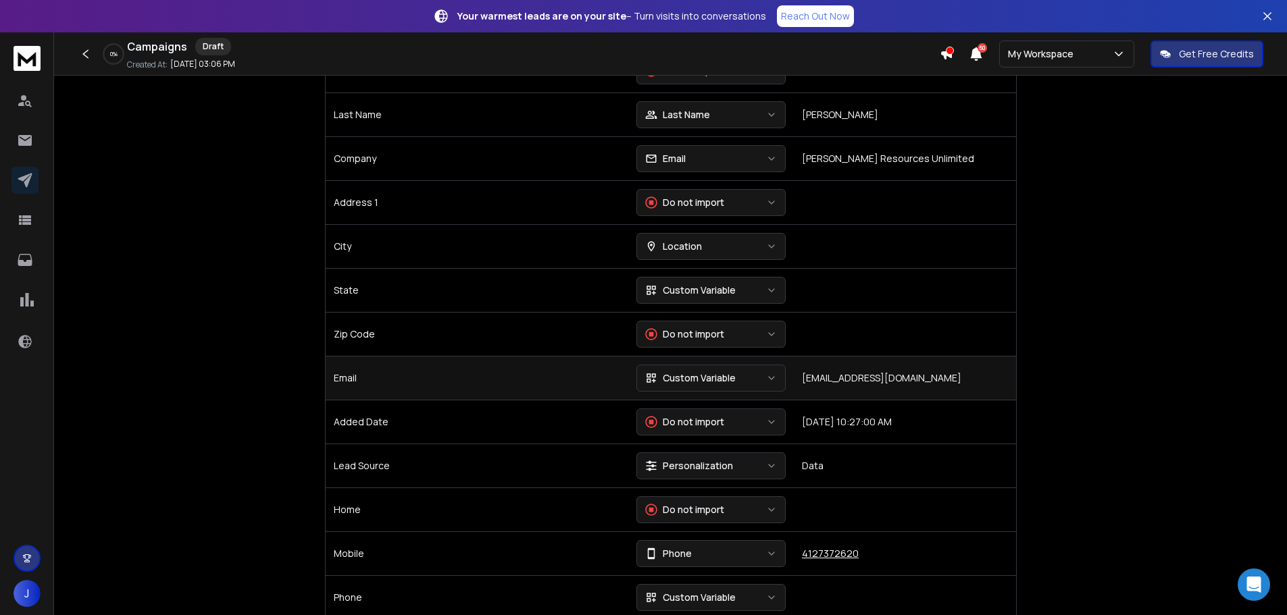
click at [760, 379] on button "Custom Variable" at bounding box center [710, 378] width 149 height 27
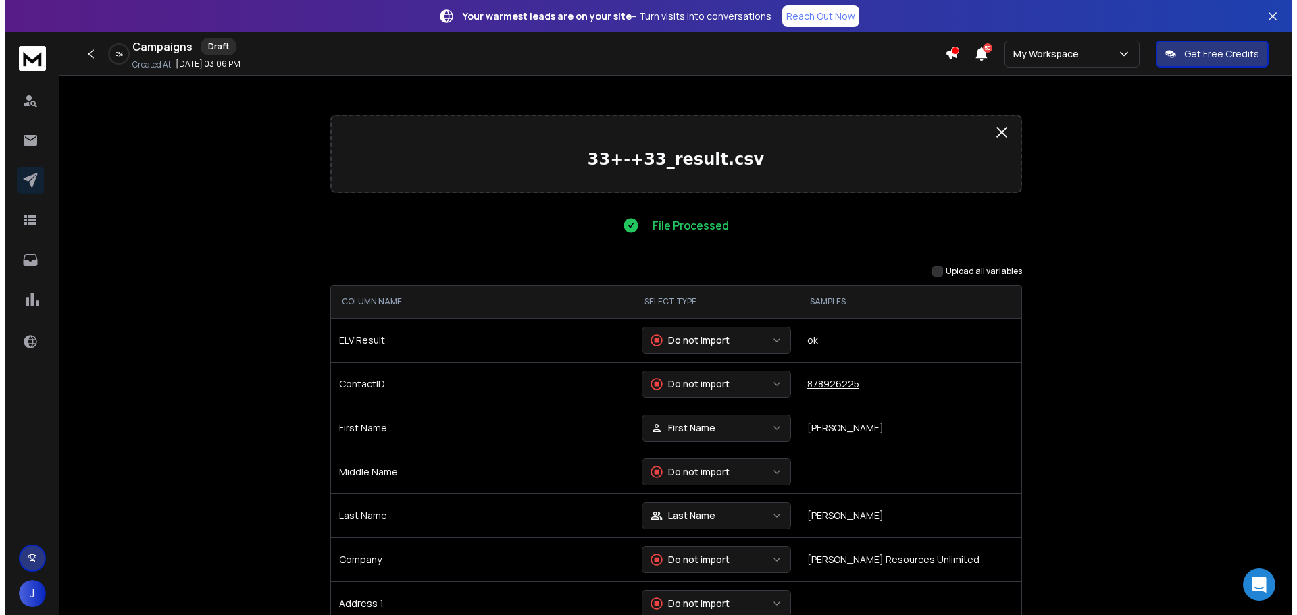
scroll to position [135, 0]
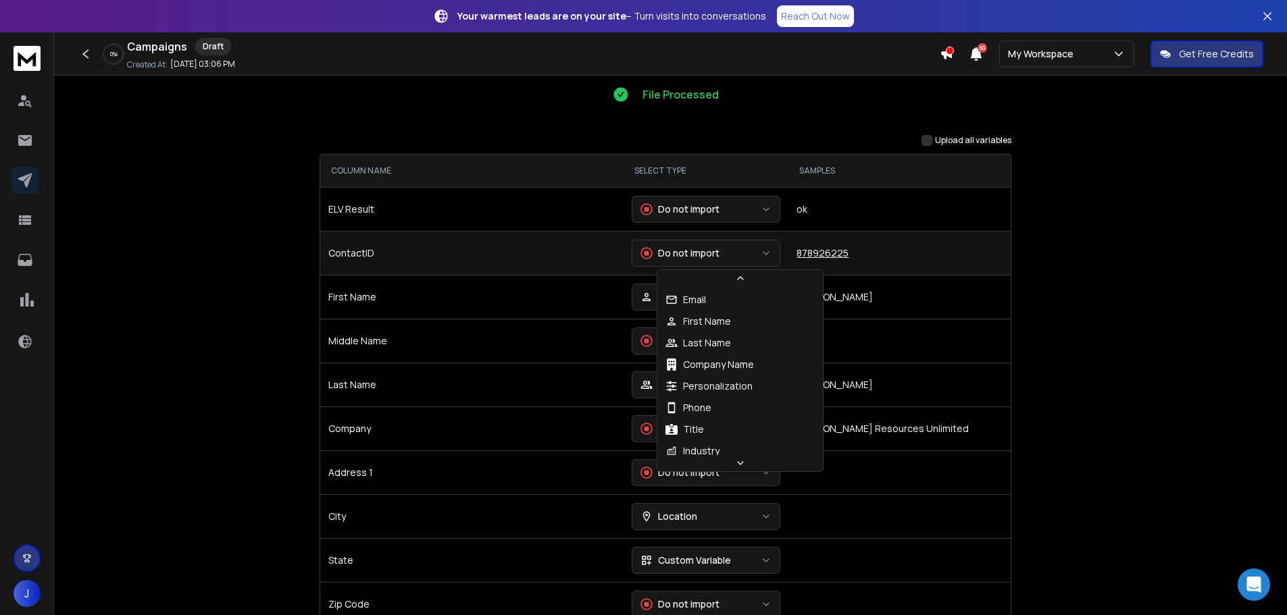
click at [720, 254] on div "Do not import" at bounding box center [679, 254] width 79 height 14
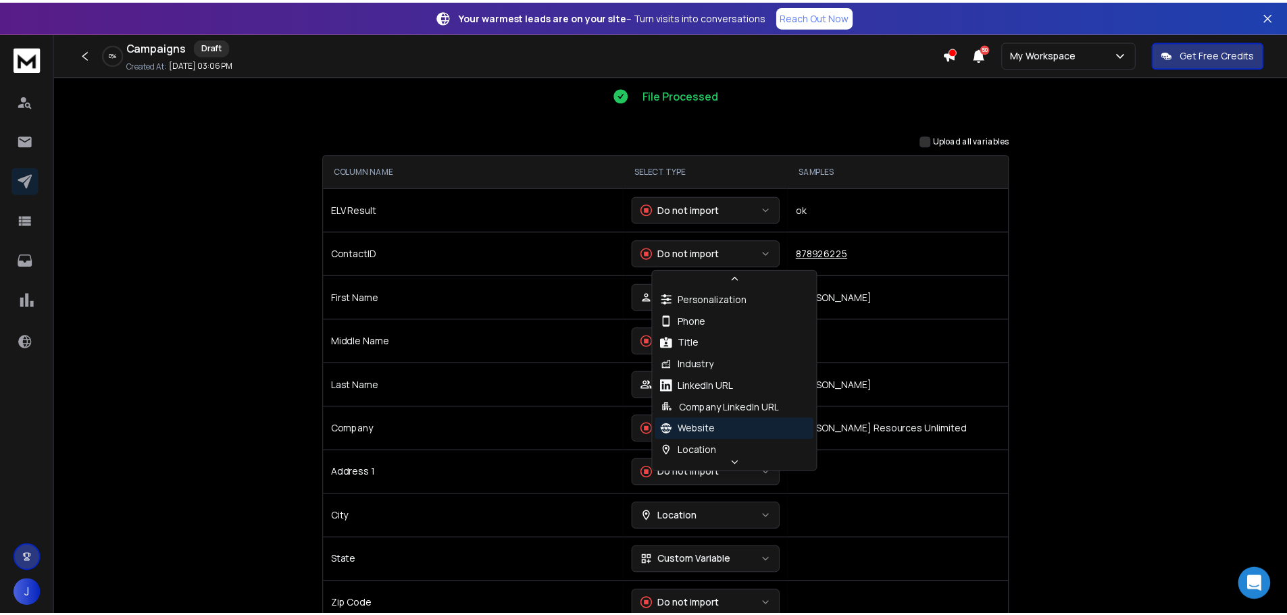
scroll to position [55, 0]
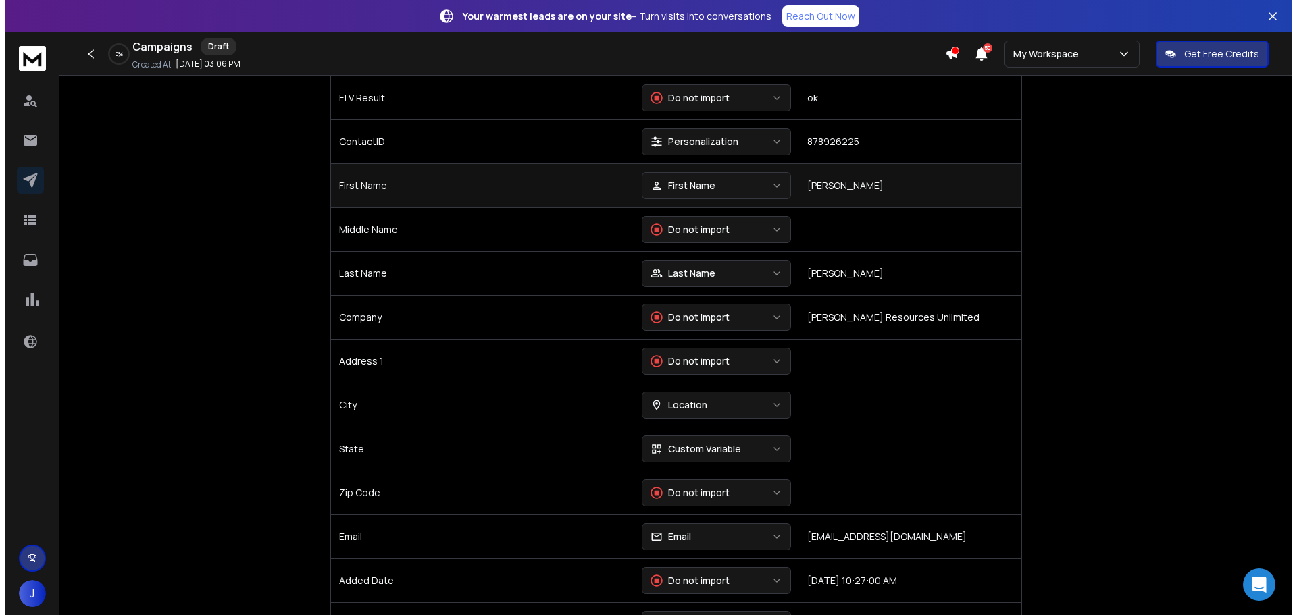
scroll to position [270, 0]
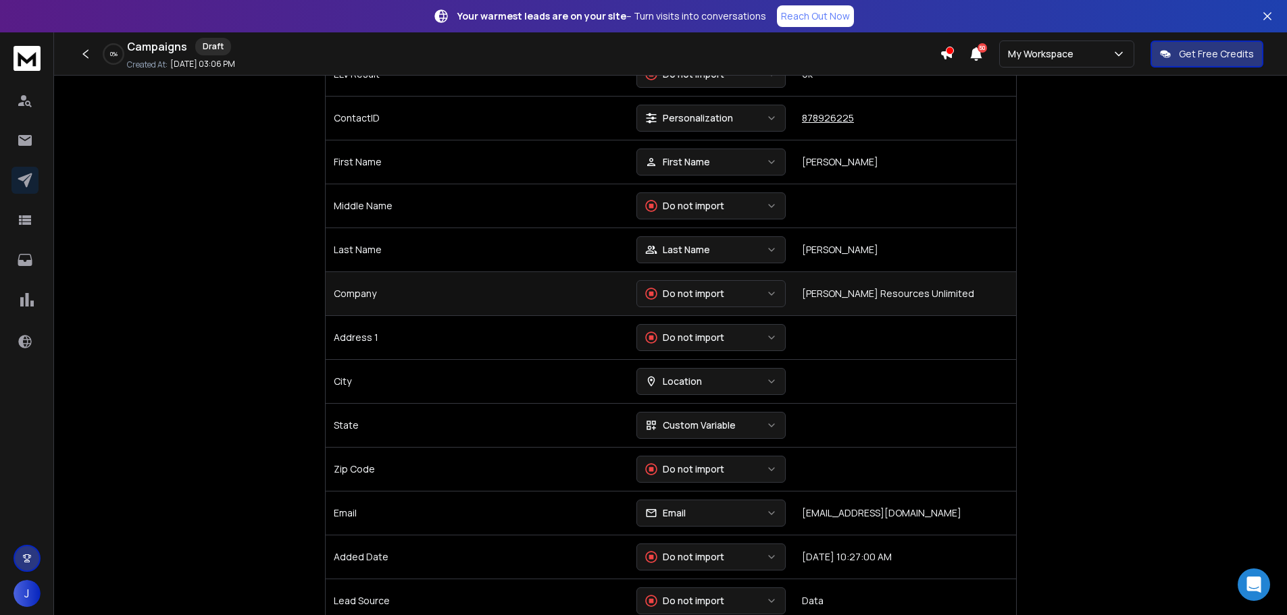
click at [693, 293] on div "Do not import" at bounding box center [684, 294] width 79 height 14
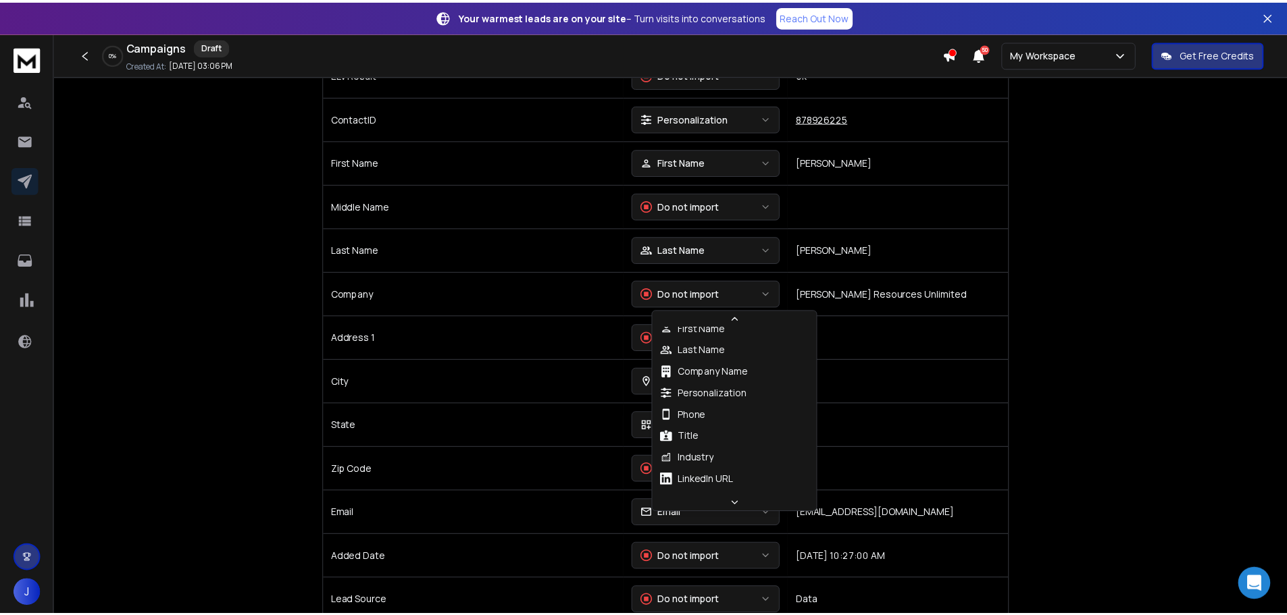
scroll to position [0, 0]
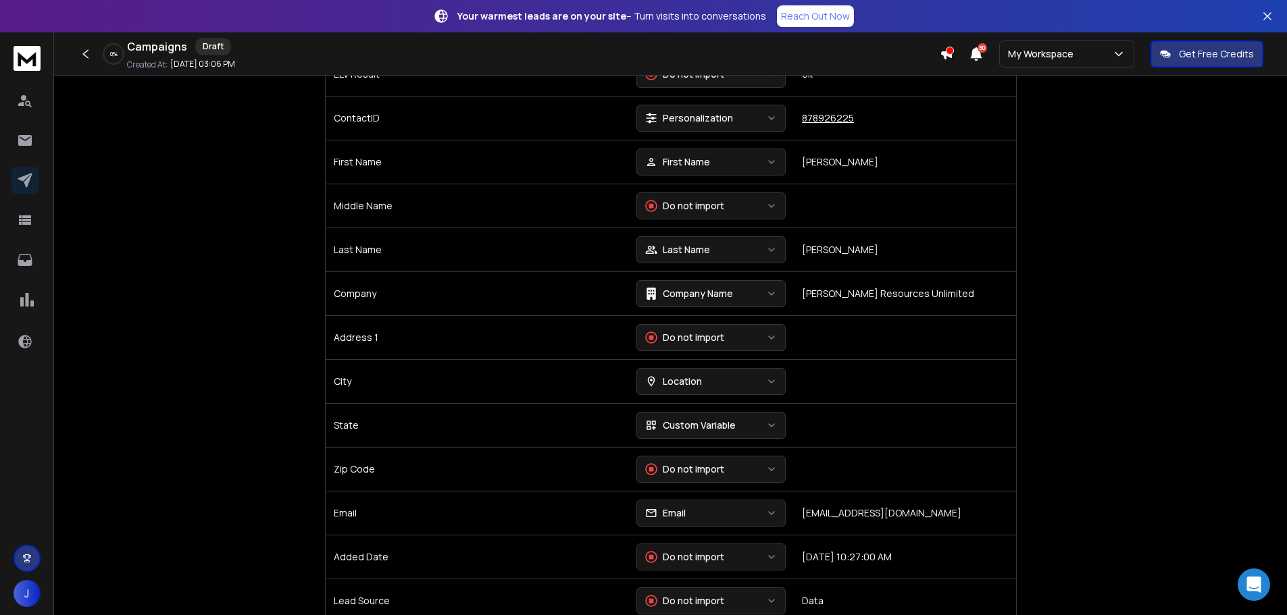
click at [1113, 334] on div "33+-+33_result.csv File Processed Upload all variables COLUMN NAME SELECT TYPE …" at bounding box center [643, 583] width 1287 height 1642
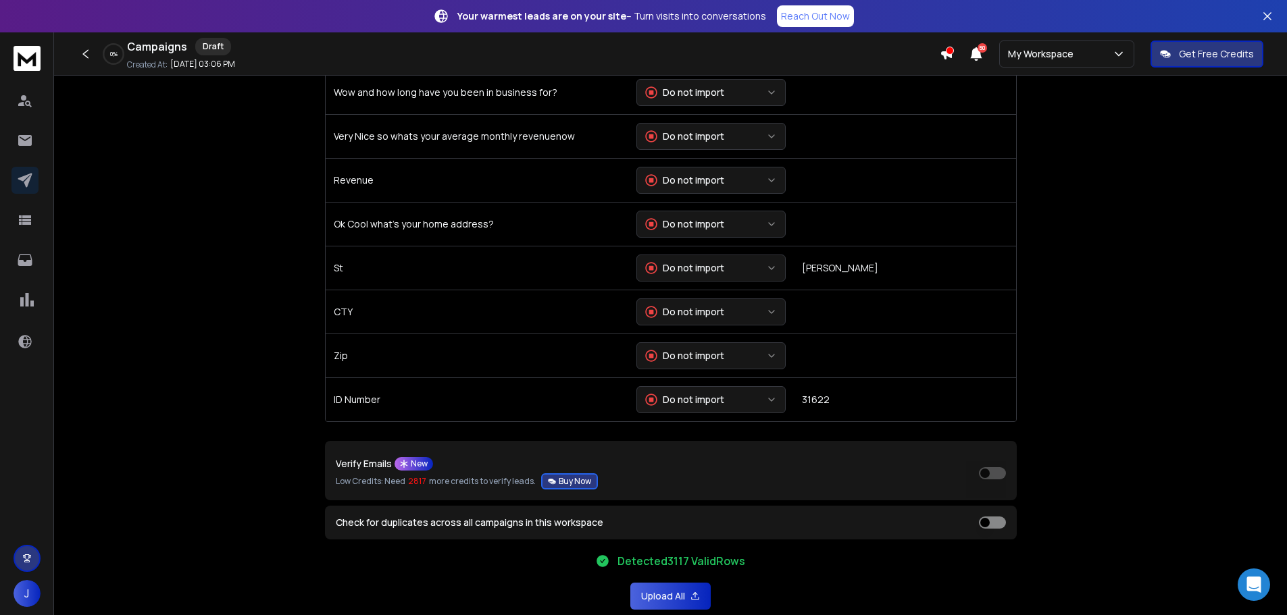
scroll to position [1059, 0]
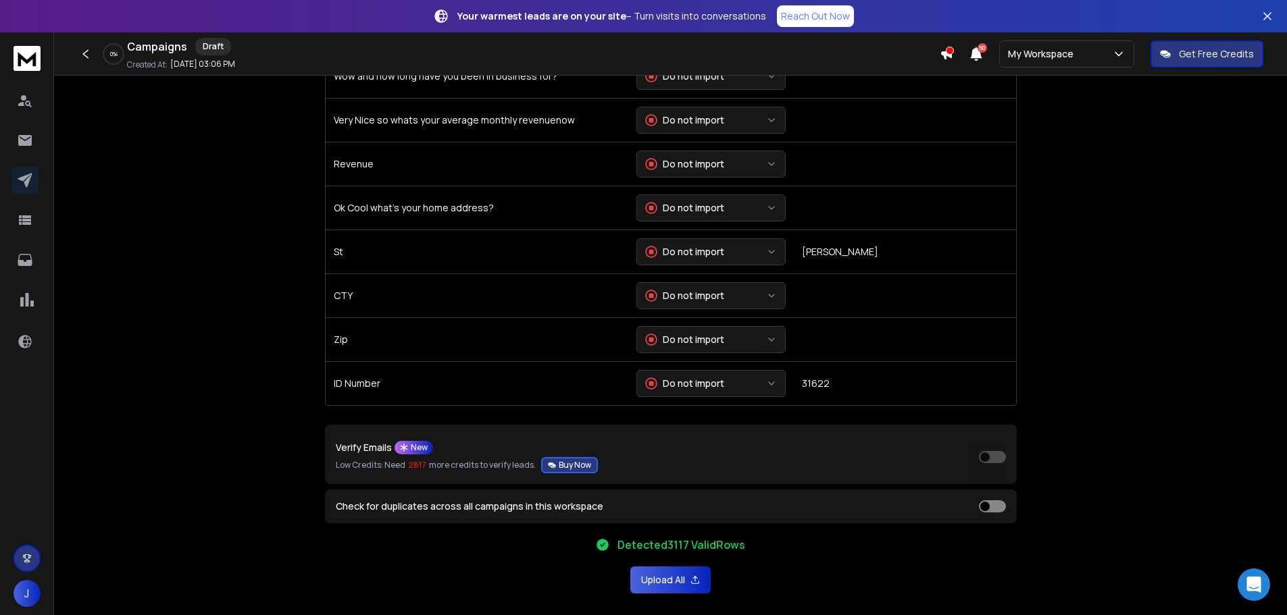
click at [657, 583] on button "Upload All" at bounding box center [670, 580] width 80 height 27
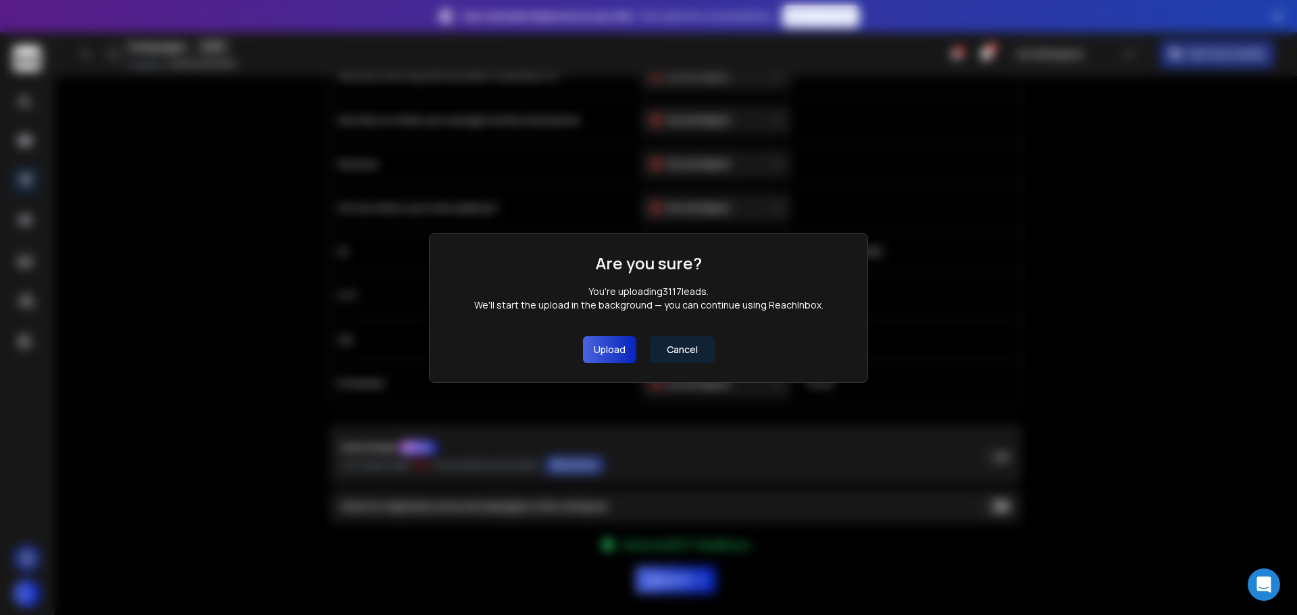
click at [606, 341] on button "Upload" at bounding box center [609, 349] width 53 height 27
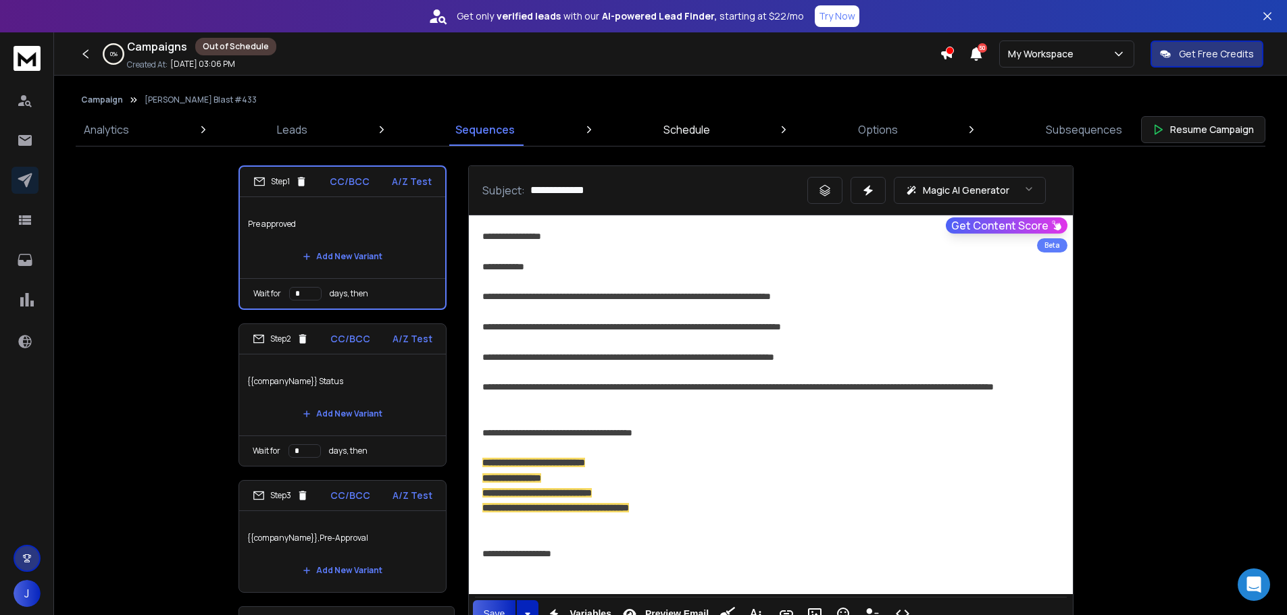
click at [676, 143] on link "Schedule" at bounding box center [686, 130] width 63 height 32
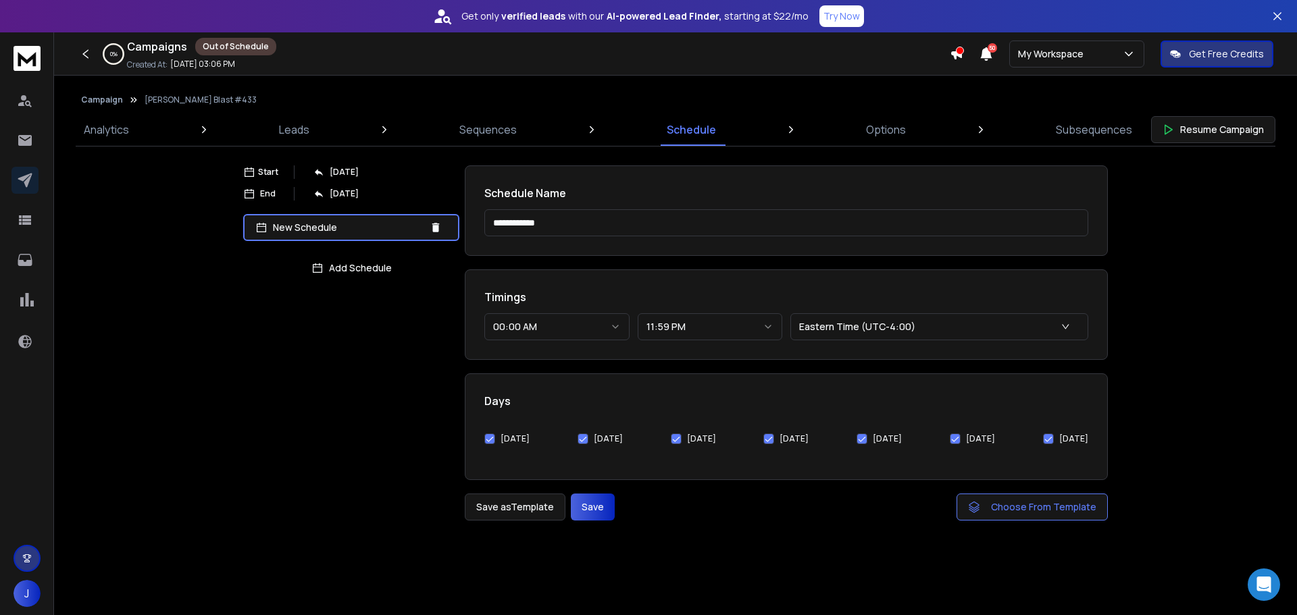
click at [359, 174] on p "Mon Jul 21 2025" at bounding box center [344, 172] width 29 height 11
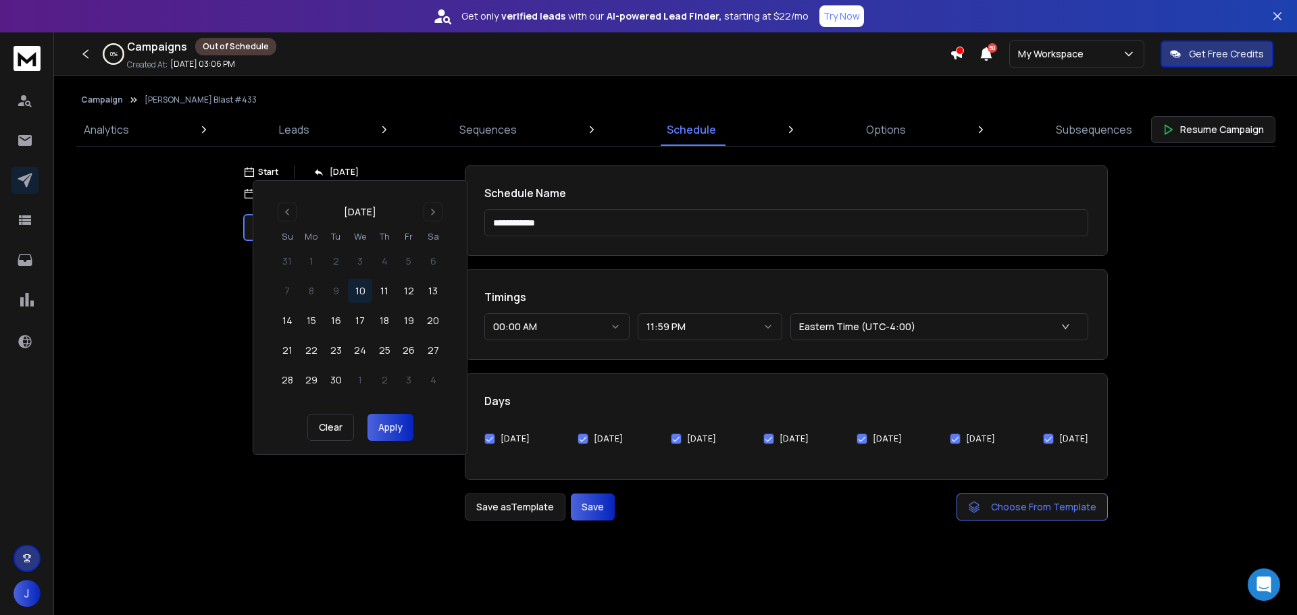
click at [361, 291] on button "10" at bounding box center [360, 291] width 24 height 24
click at [397, 422] on button "Apply" at bounding box center [391, 427] width 46 height 27
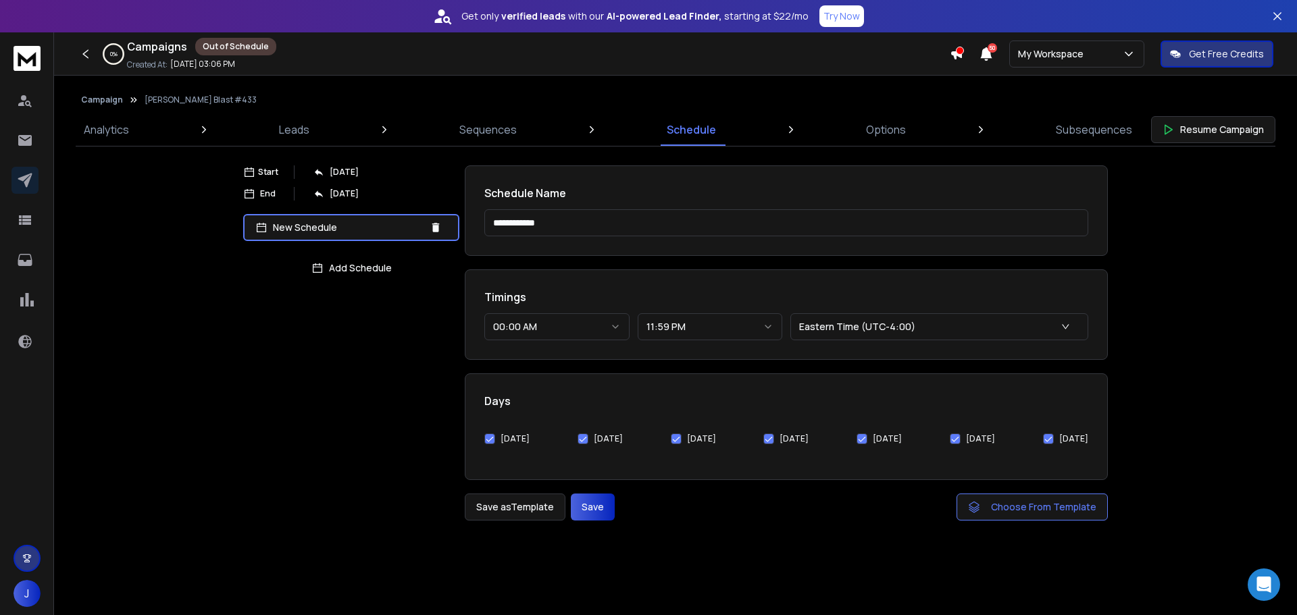
click at [359, 194] on p "Sun Aug 31 2025" at bounding box center [344, 193] width 29 height 11
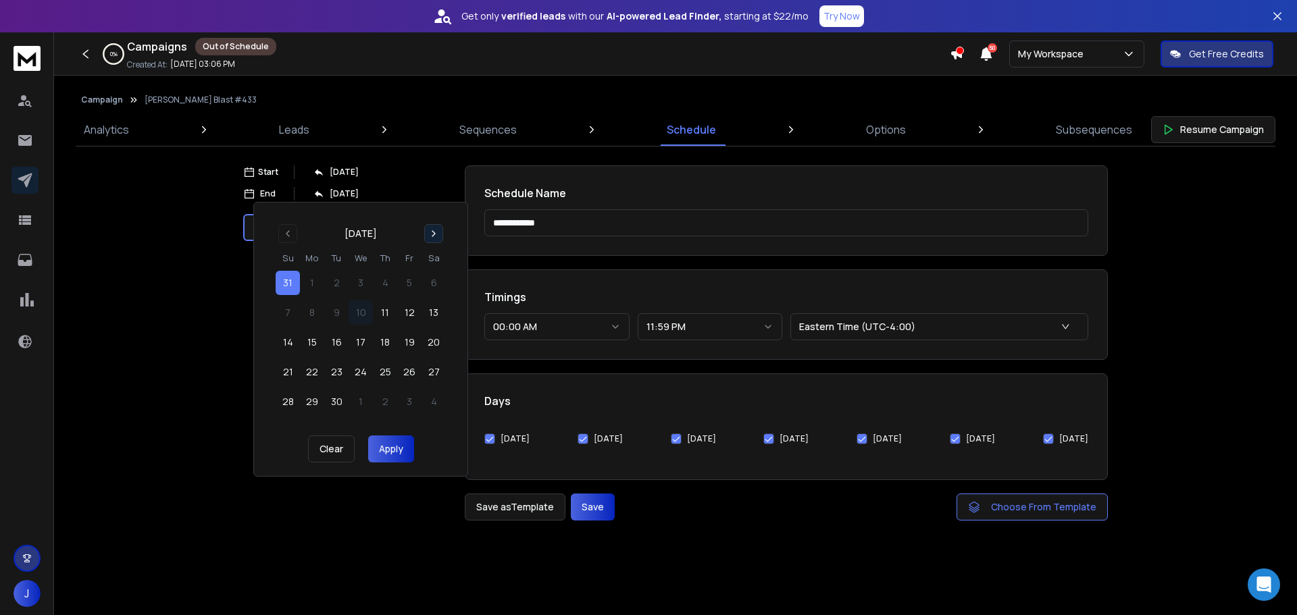
click at [431, 235] on icon "Go to next month" at bounding box center [433, 233] width 11 height 11
click at [407, 397] on button "31" at bounding box center [409, 402] width 24 height 24
click at [397, 451] on button "Apply" at bounding box center [391, 449] width 46 height 27
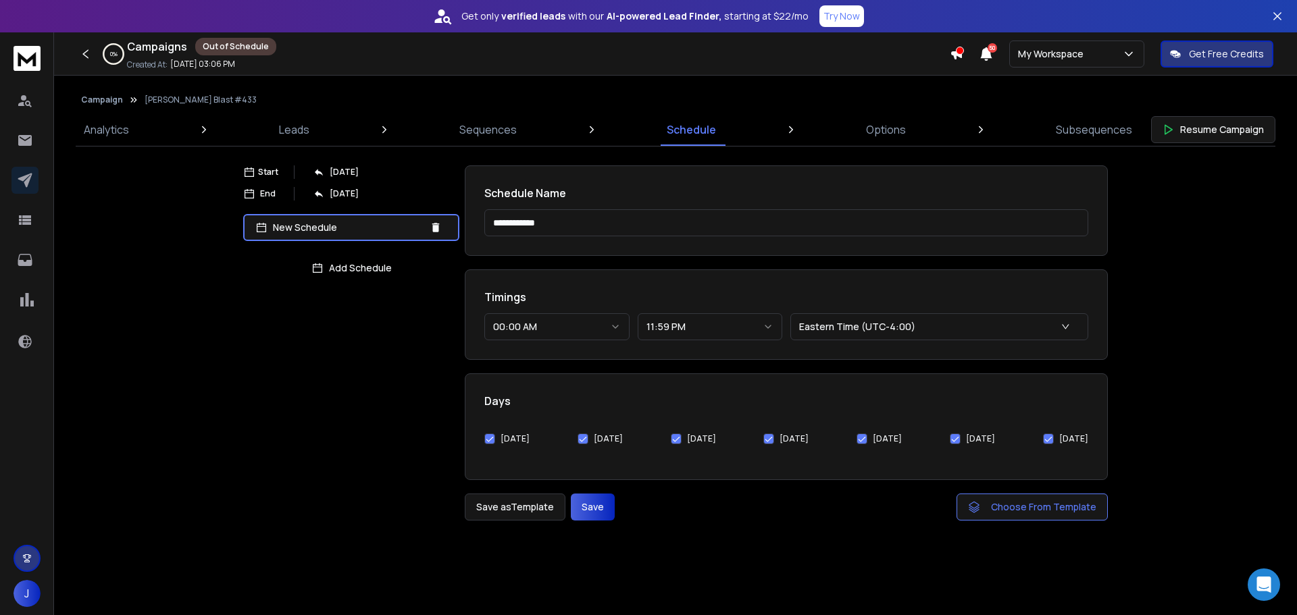
click at [573, 322] on button "00:00 AM" at bounding box center [556, 326] width 145 height 27
click at [768, 514] on div "Save as Template Save Choose From Template" at bounding box center [786, 507] width 643 height 27
click at [592, 508] on button "Save" at bounding box center [593, 507] width 44 height 27
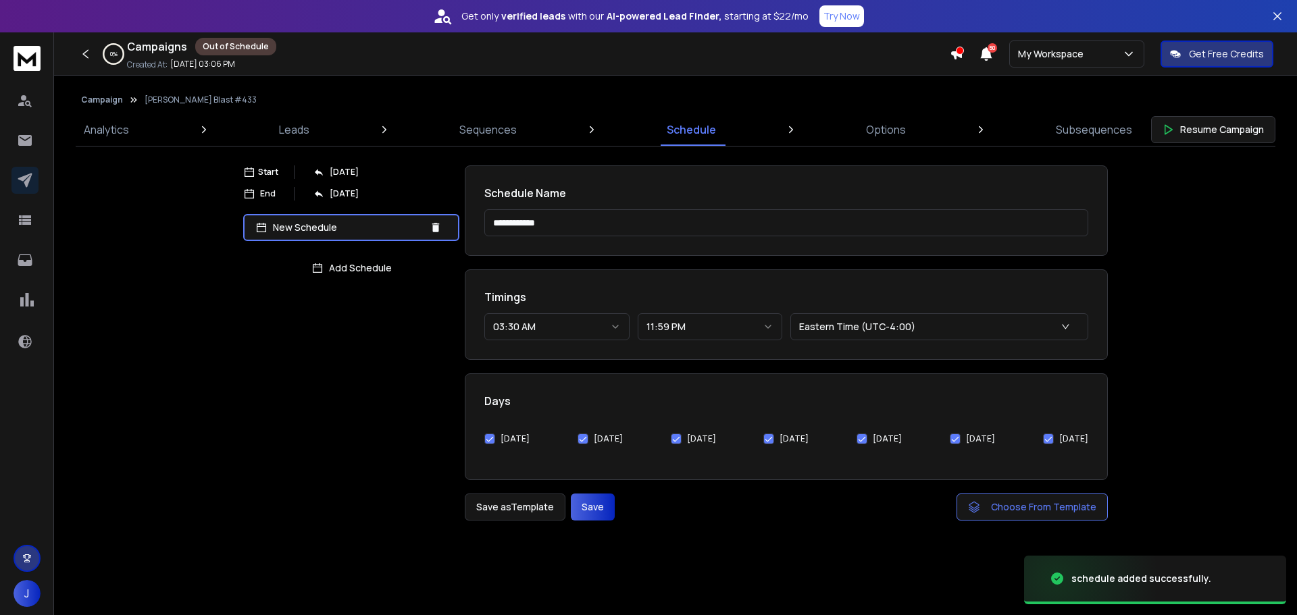
click at [578, 318] on button "03:30 AM" at bounding box center [556, 326] width 145 height 27
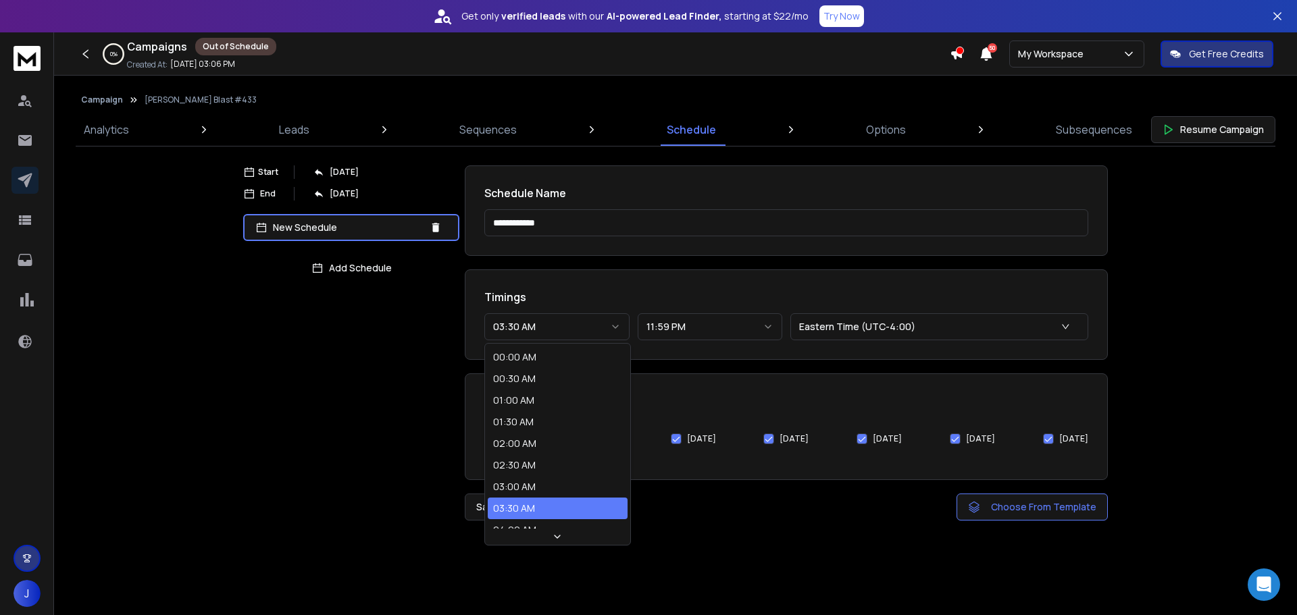
select select "********"
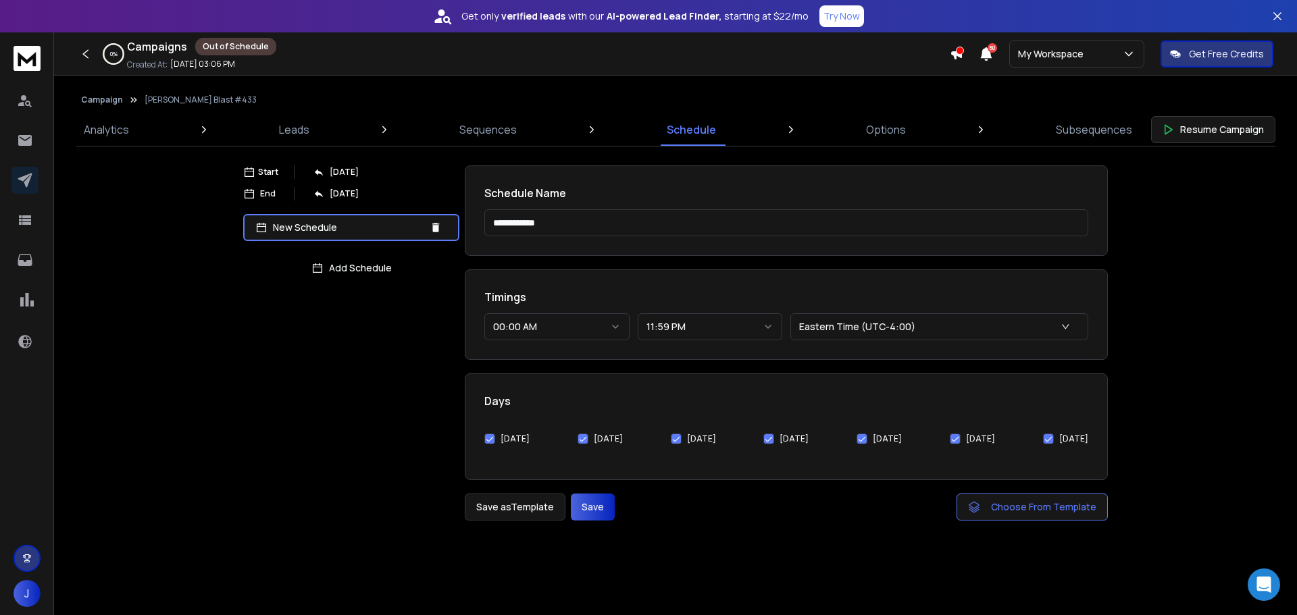
click at [422, 407] on div "**********" at bounding box center [675, 343] width 865 height 355
click at [601, 503] on button "Save" at bounding box center [593, 507] width 44 height 27
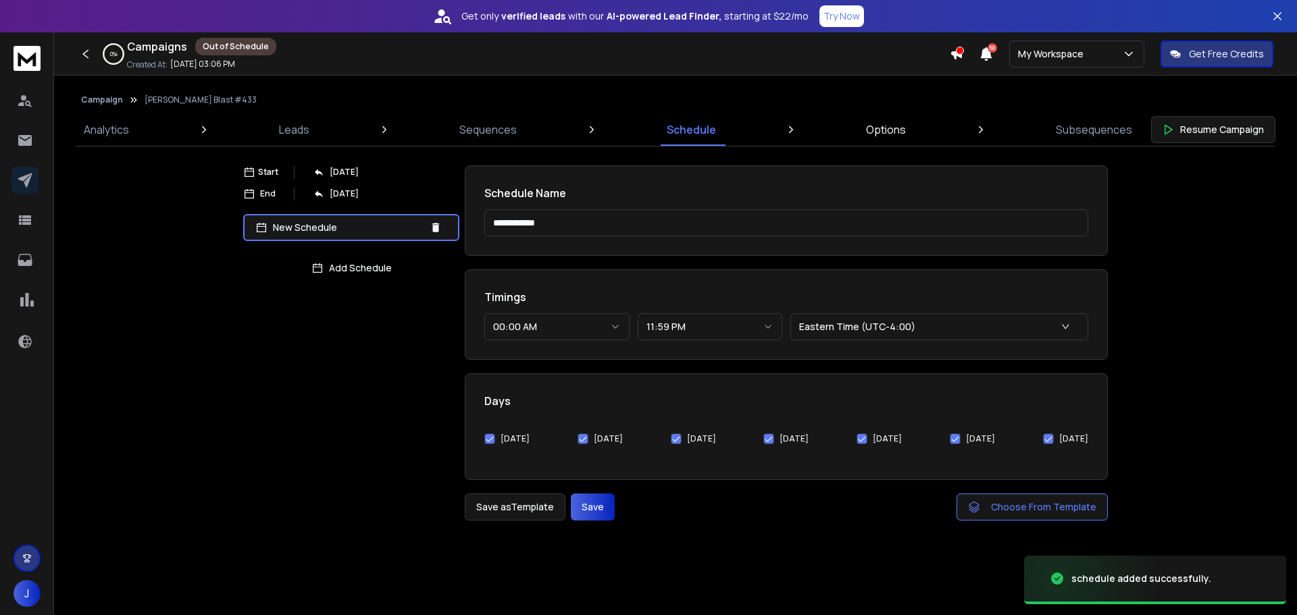
click at [897, 128] on p "Options" at bounding box center [886, 130] width 40 height 16
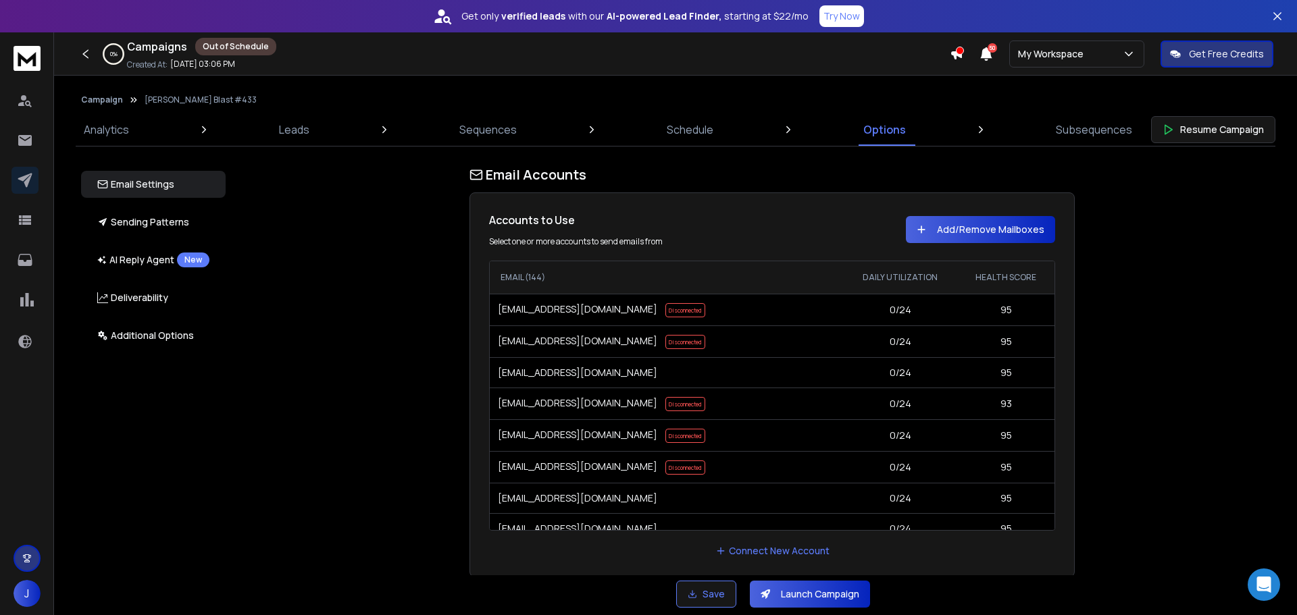
click at [949, 222] on button "Add/Remove Mailboxes" at bounding box center [980, 229] width 149 height 27
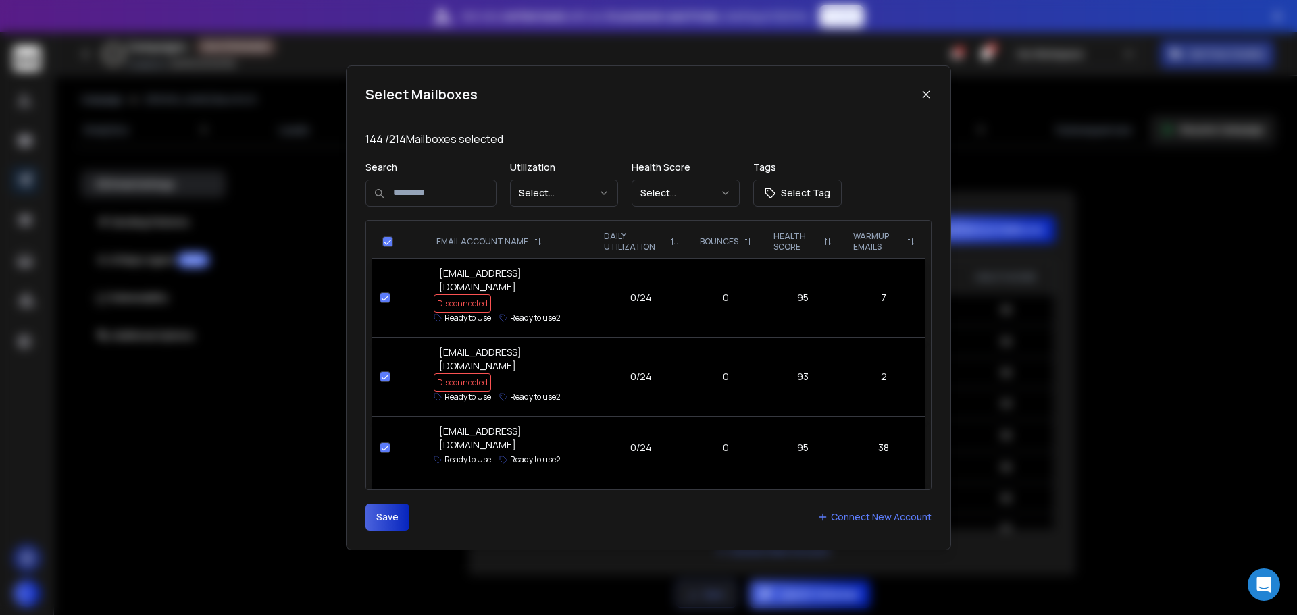
click at [449, 193] on input at bounding box center [431, 193] width 131 height 27
type input "******"
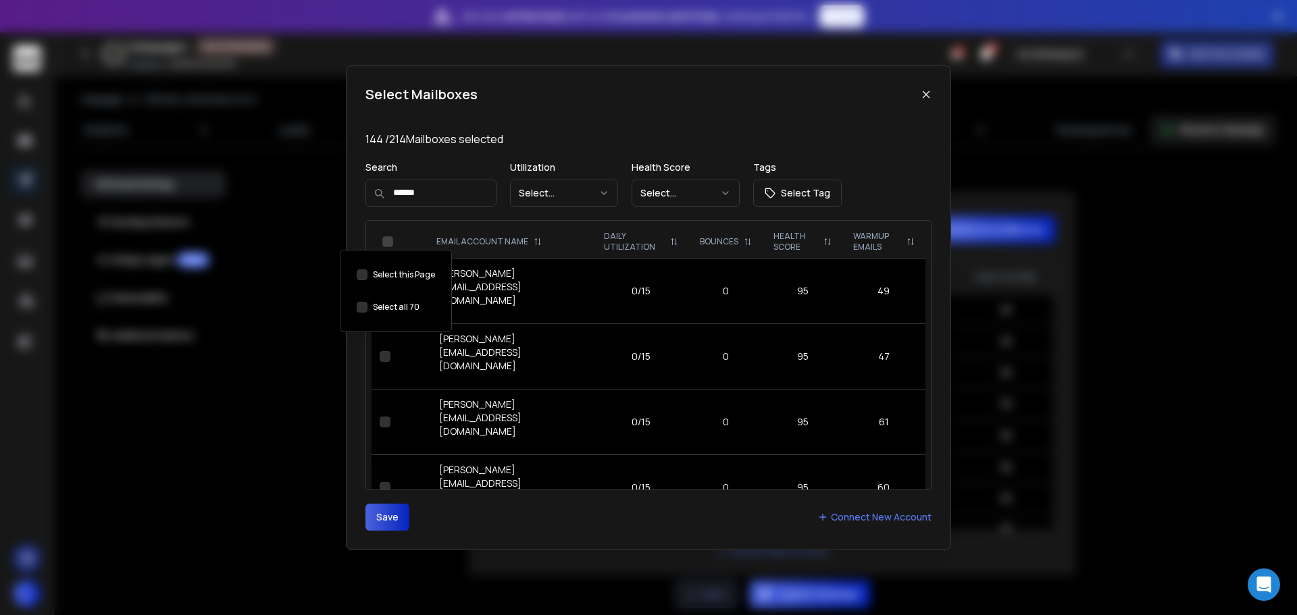
click at [386, 239] on button "Select this Page" at bounding box center [387, 241] width 11 height 11
click at [383, 237] on button "button" at bounding box center [387, 241] width 11 height 11
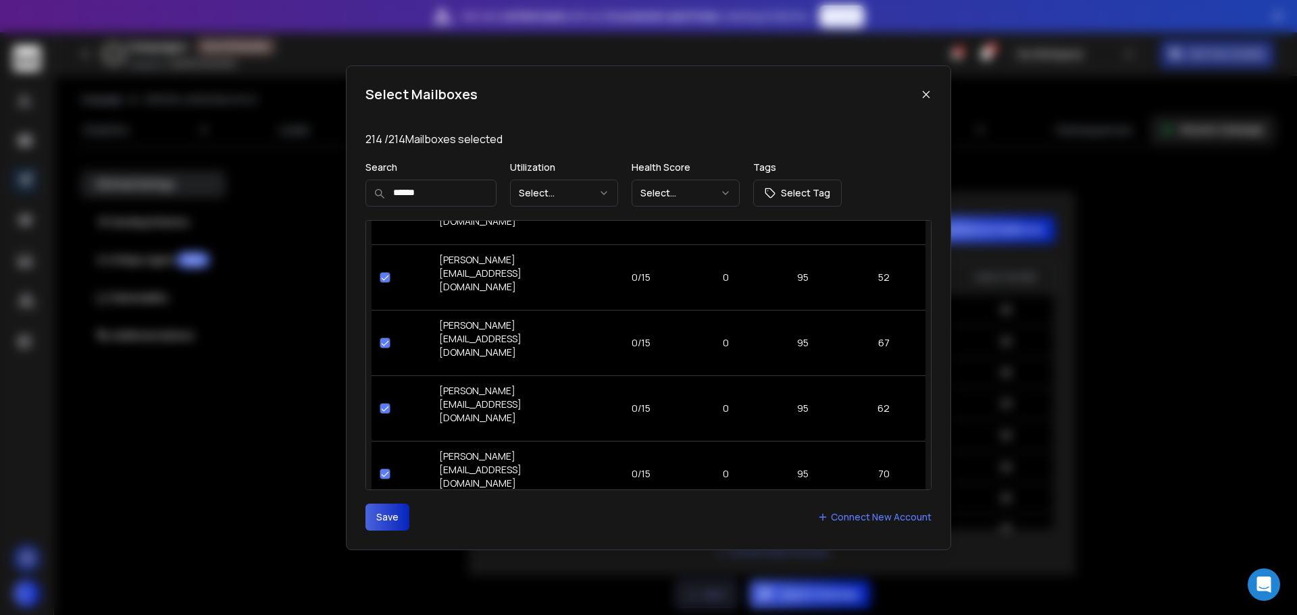
scroll to position [2848, 0]
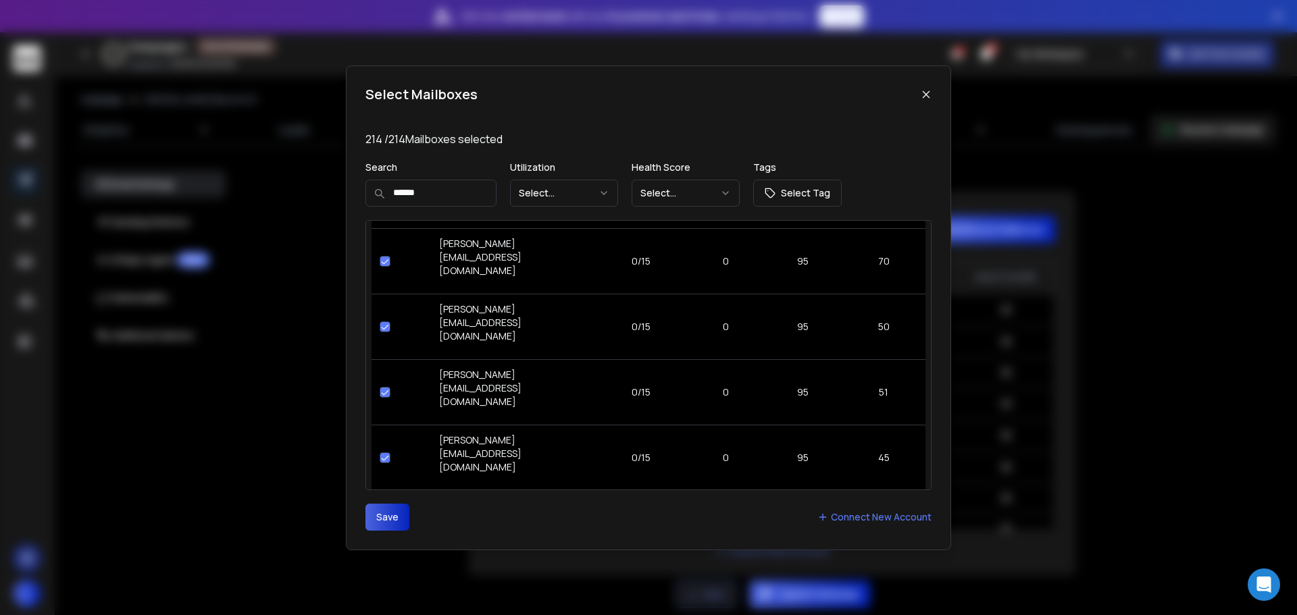
click at [393, 520] on button "Save" at bounding box center [388, 517] width 44 height 27
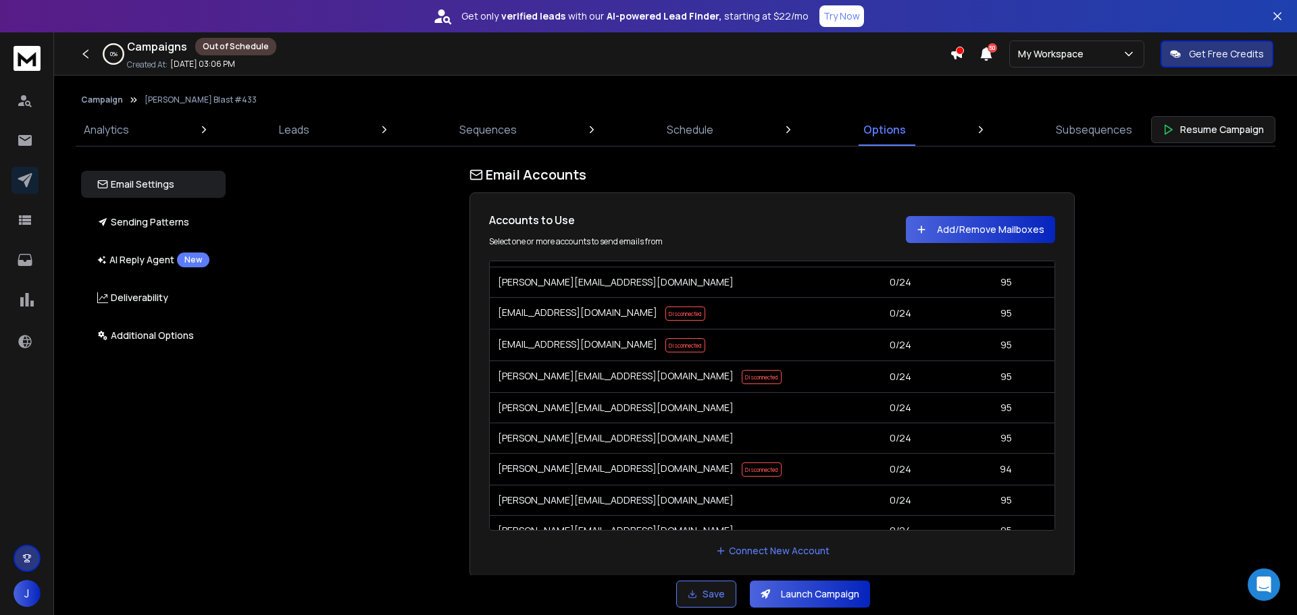
scroll to position [0, 0]
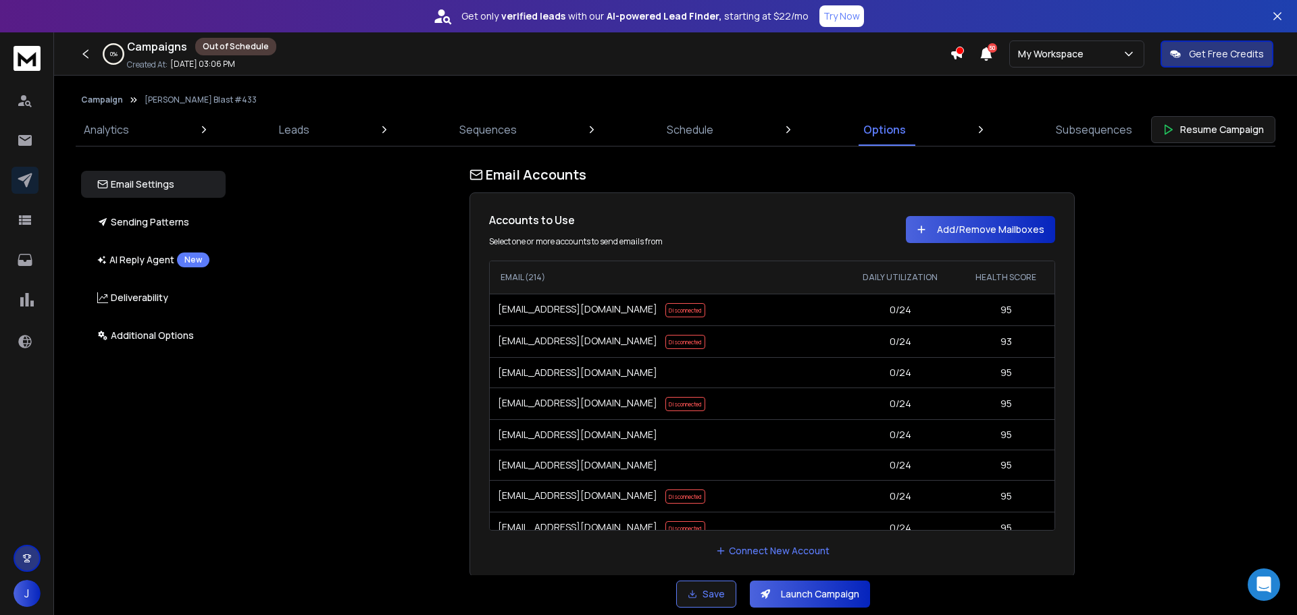
click at [917, 231] on icon "button" at bounding box center [921, 229] width 9 height 9
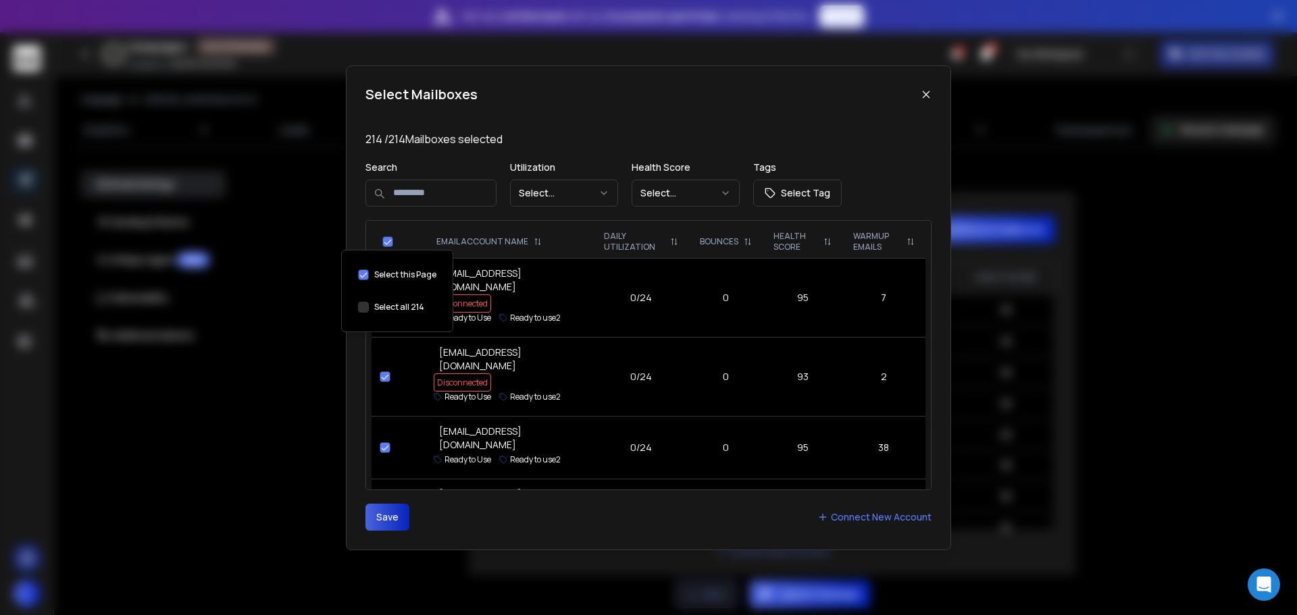
click at [390, 238] on button "Select this Page" at bounding box center [387, 241] width 11 height 11
click at [412, 184] on input at bounding box center [431, 193] width 131 height 27
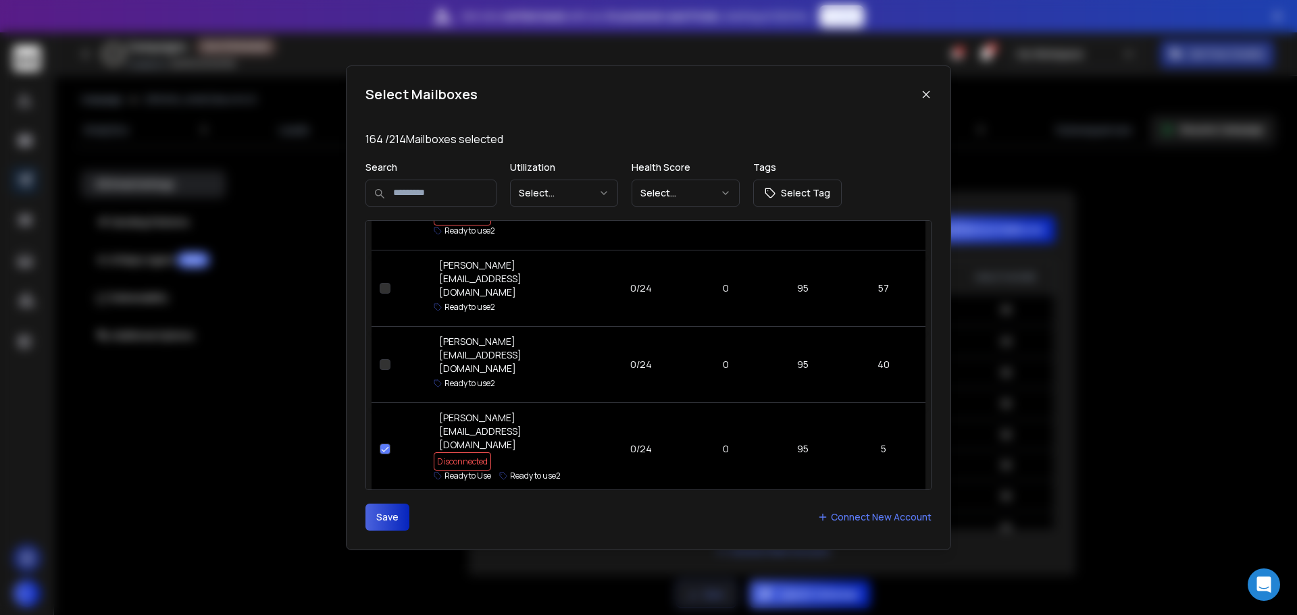
scroll to position [3852, 0]
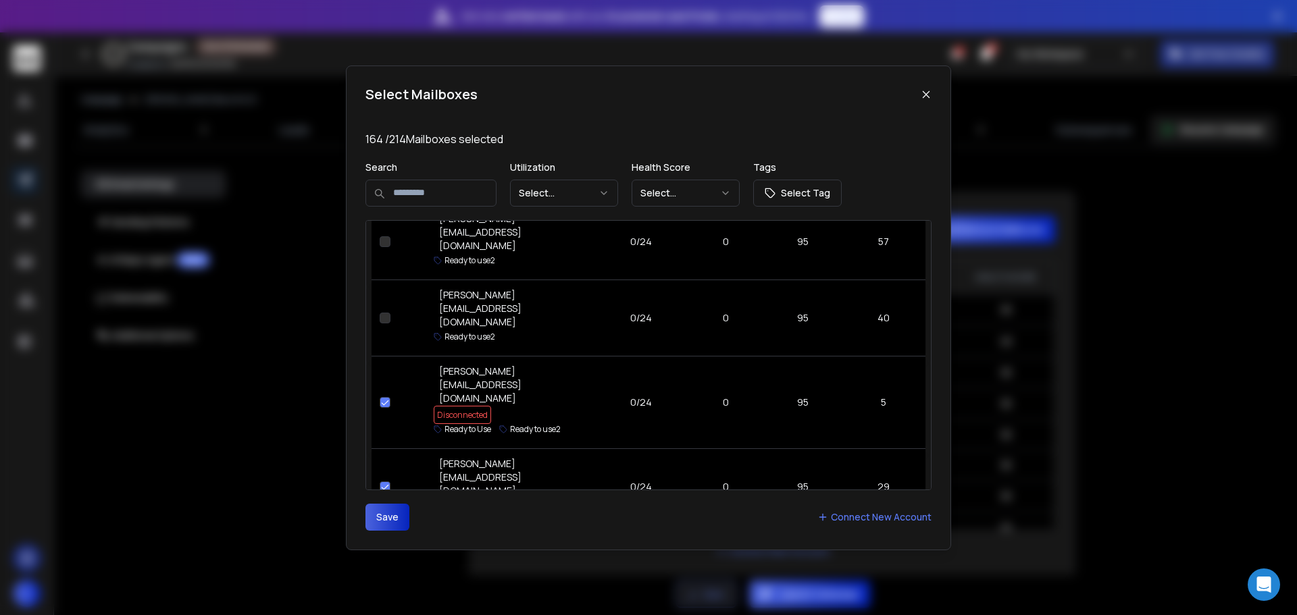
drag, startPoint x: 926, startPoint y: 406, endPoint x: 924, endPoint y: 465, distance: 59.5
click at [926, 470] on div "EMAIL ACCOUNT NAME DAILY UTILIZATION BOUNCES HEALTH SCORE WARMUP EMAILS joebro3…" at bounding box center [649, 355] width 566 height 270
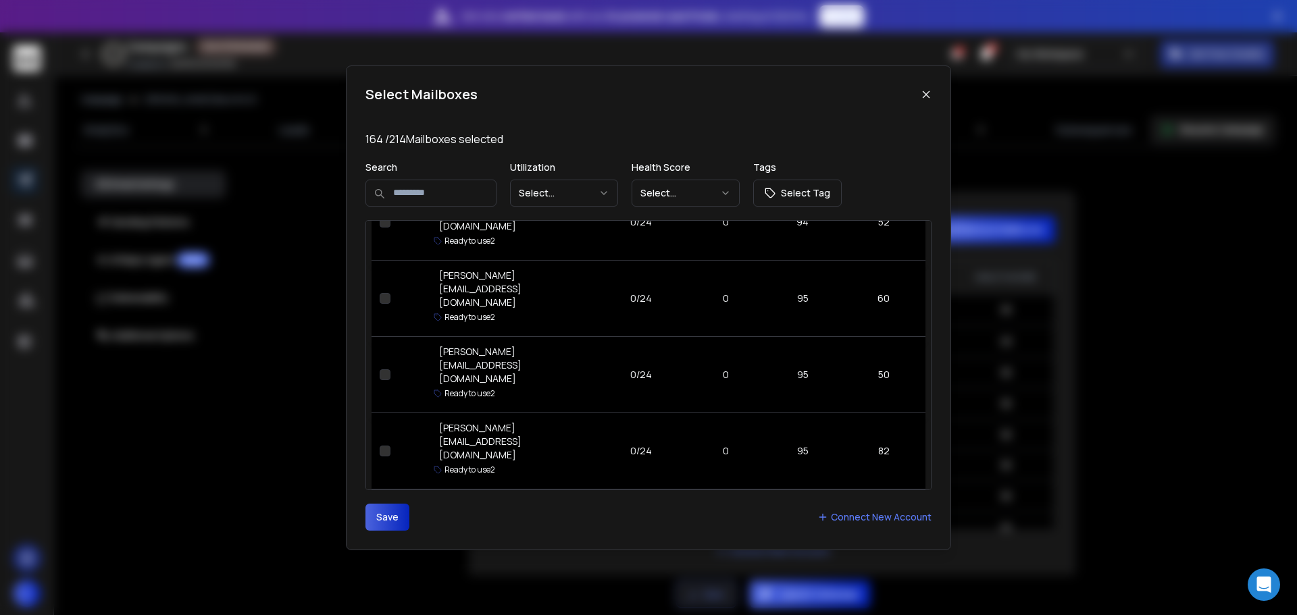
scroll to position [0, 0]
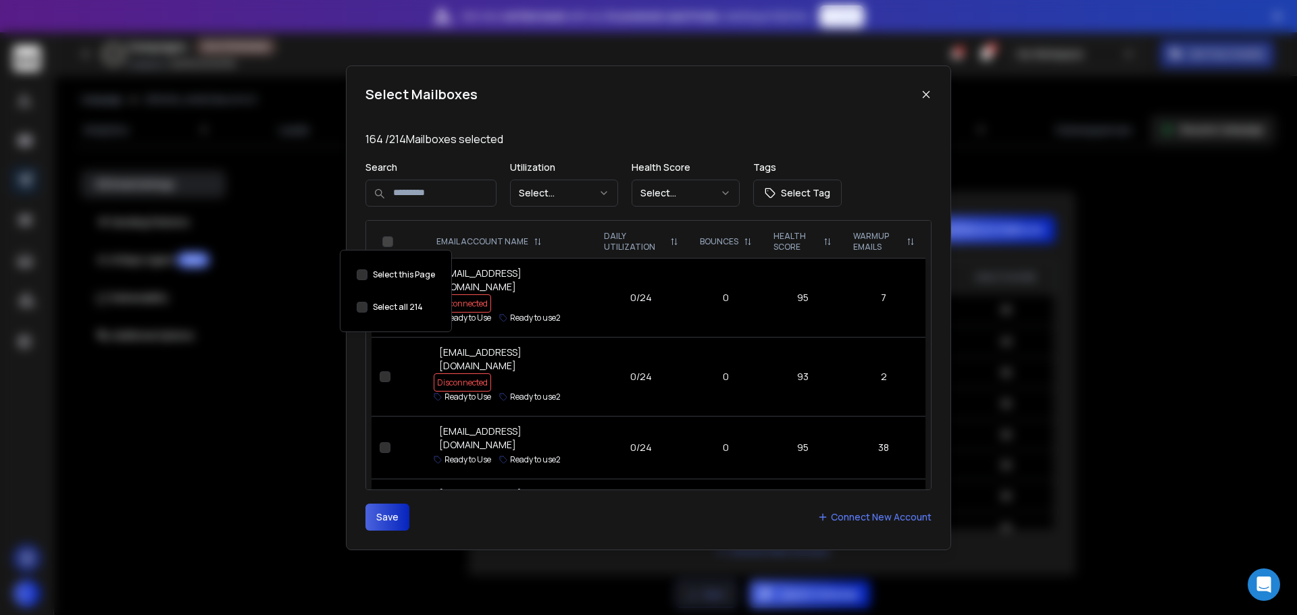
click at [380, 238] on th at bounding box center [399, 242] width 54 height 32
click at [386, 240] on button "Select this Page" at bounding box center [387, 241] width 11 height 11
click at [442, 195] on input at bounding box center [431, 193] width 131 height 27
type input "******"
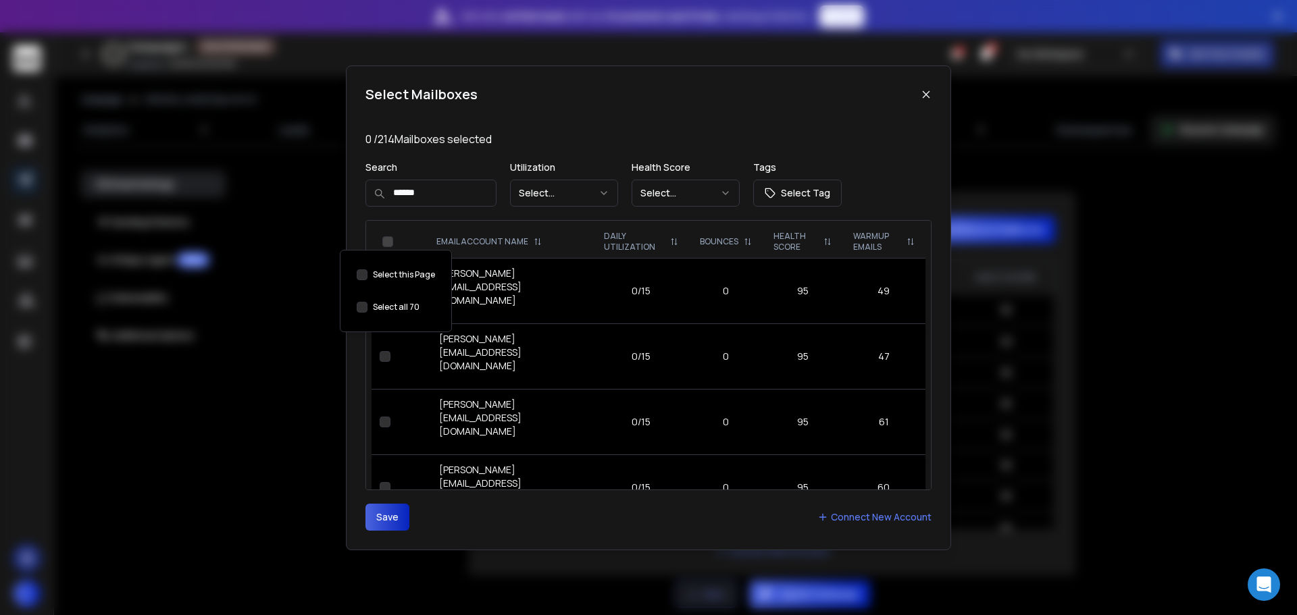
click at [384, 242] on button "Select this Page" at bounding box center [387, 241] width 11 height 11
click at [519, 504] on div "Save Connect New Account" at bounding box center [649, 517] width 566 height 27
click at [393, 242] on div at bounding box center [403, 241] width 43 height 11
click at [390, 239] on button "button" at bounding box center [387, 241] width 11 height 11
click at [559, 109] on div "Select Mailboxes" at bounding box center [649, 108] width 566 height 46
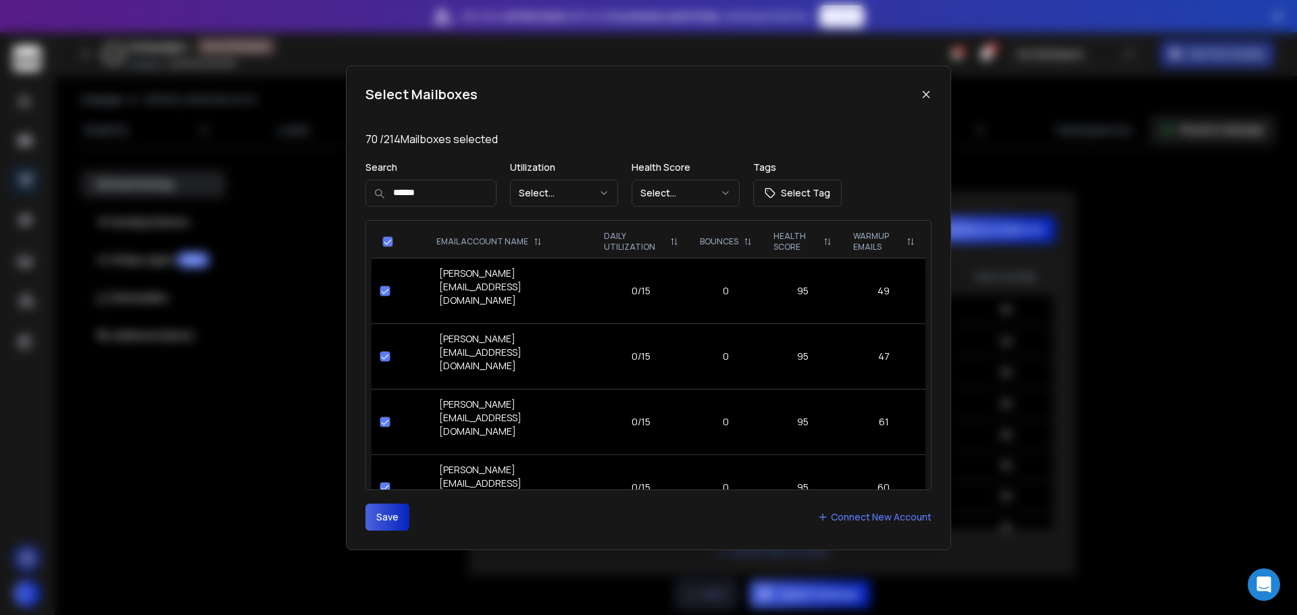
click at [388, 511] on button "Save" at bounding box center [388, 517] width 44 height 27
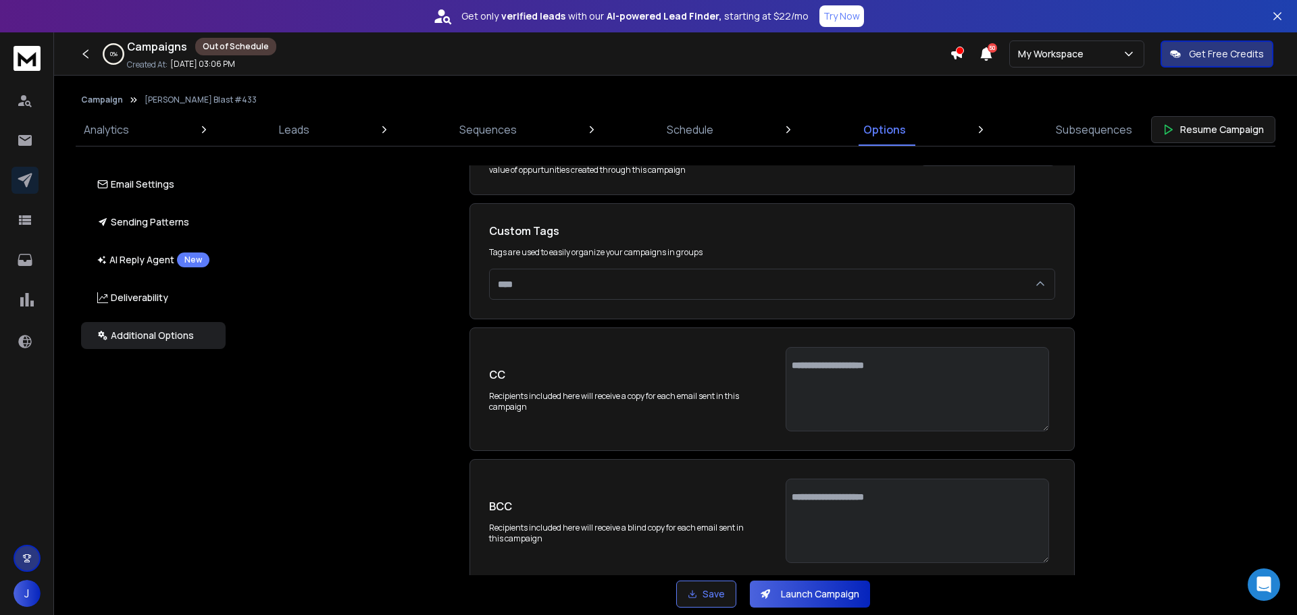
scroll to position [2746, 0]
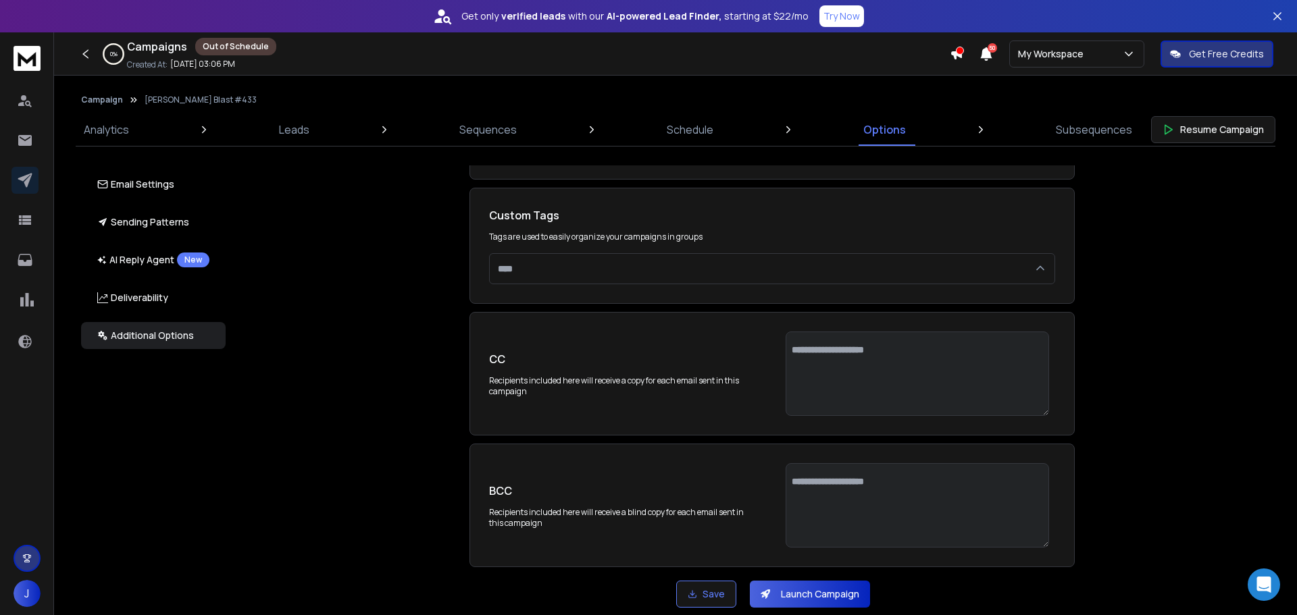
click at [826, 598] on button "Launch Campaign" at bounding box center [810, 594] width 120 height 27
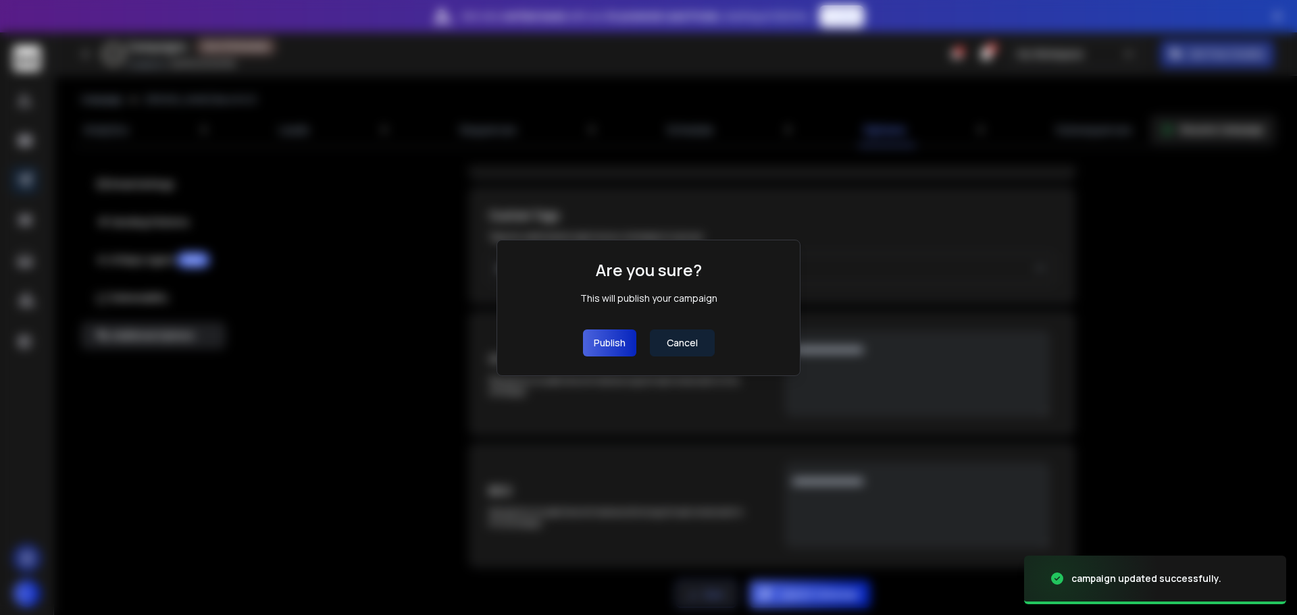
click at [627, 336] on button "Publish" at bounding box center [609, 343] width 53 height 27
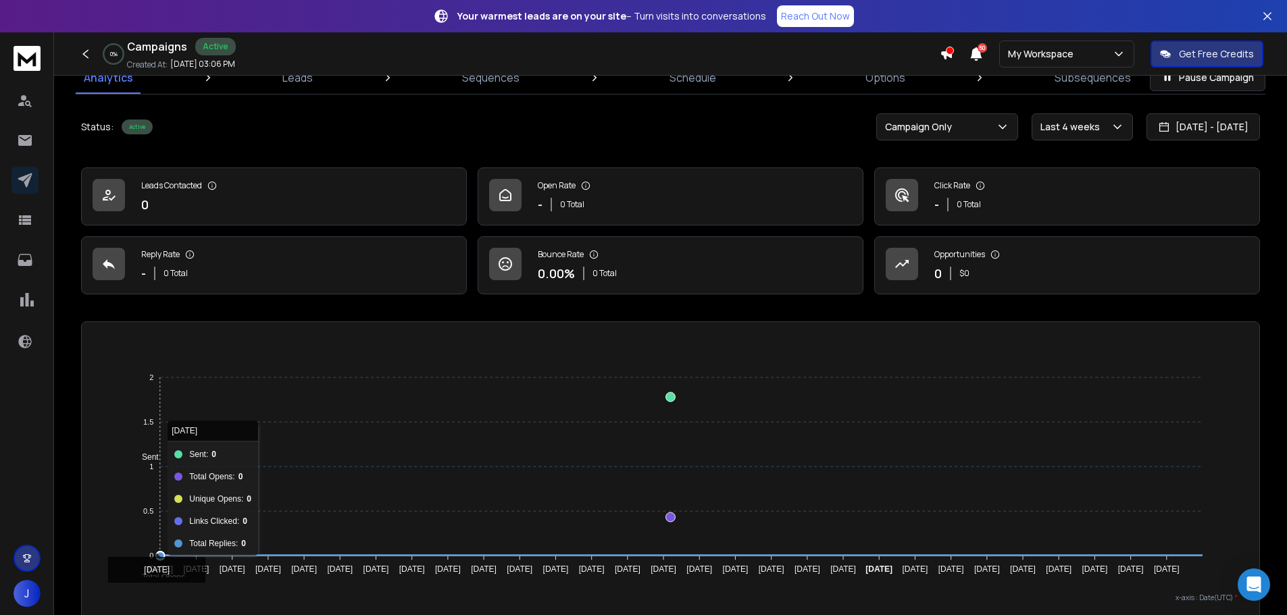
scroll to position [68, 0]
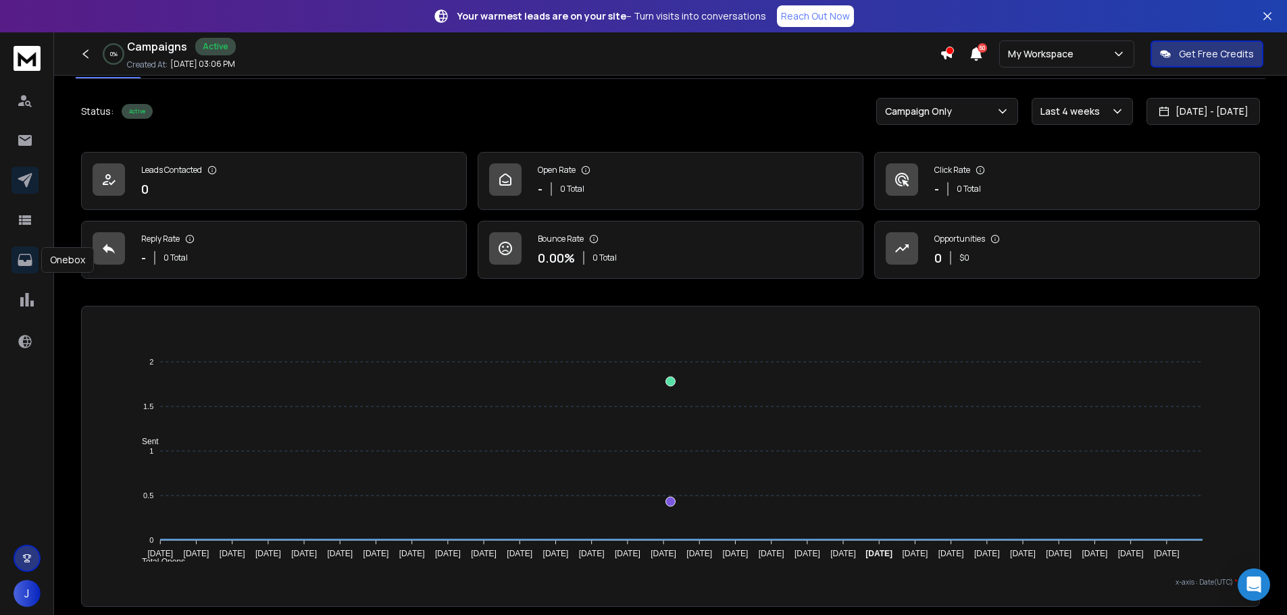
click at [23, 261] on icon at bounding box center [25, 260] width 14 height 12
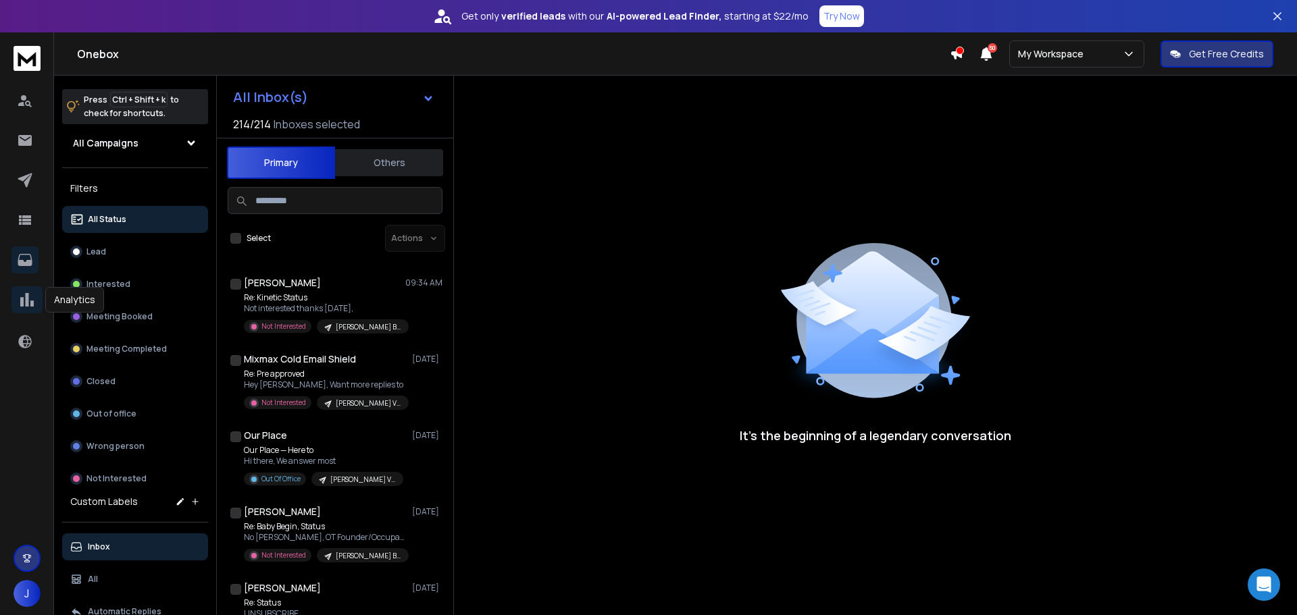
click at [35, 296] on icon at bounding box center [27, 300] width 20 height 20
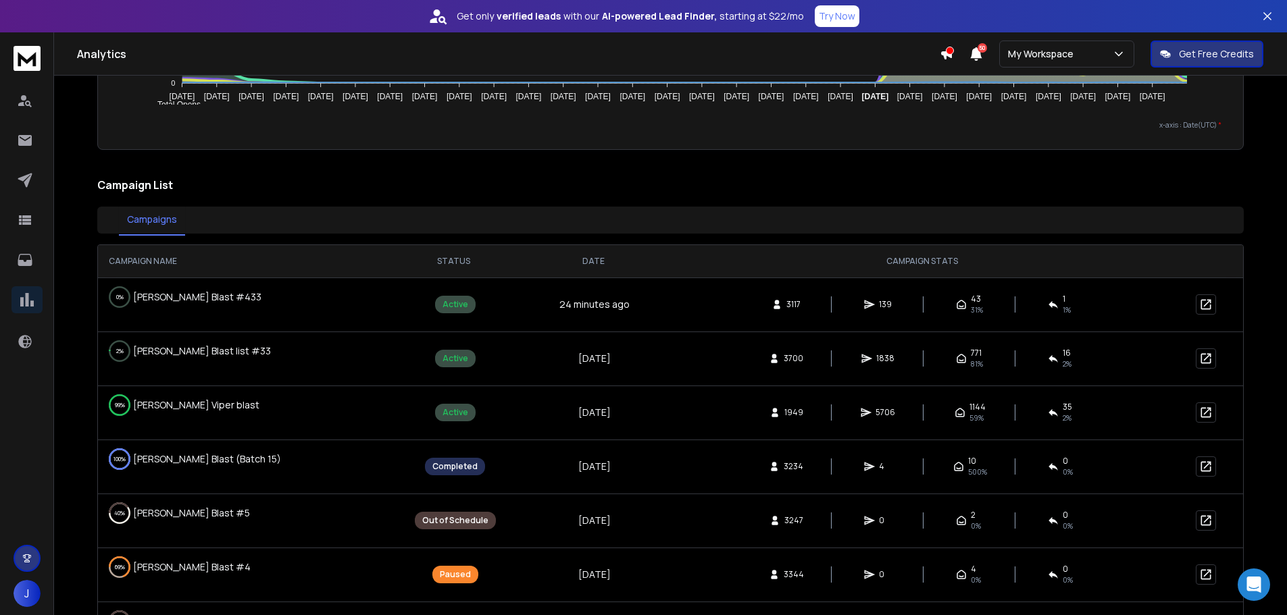
scroll to position [473, 0]
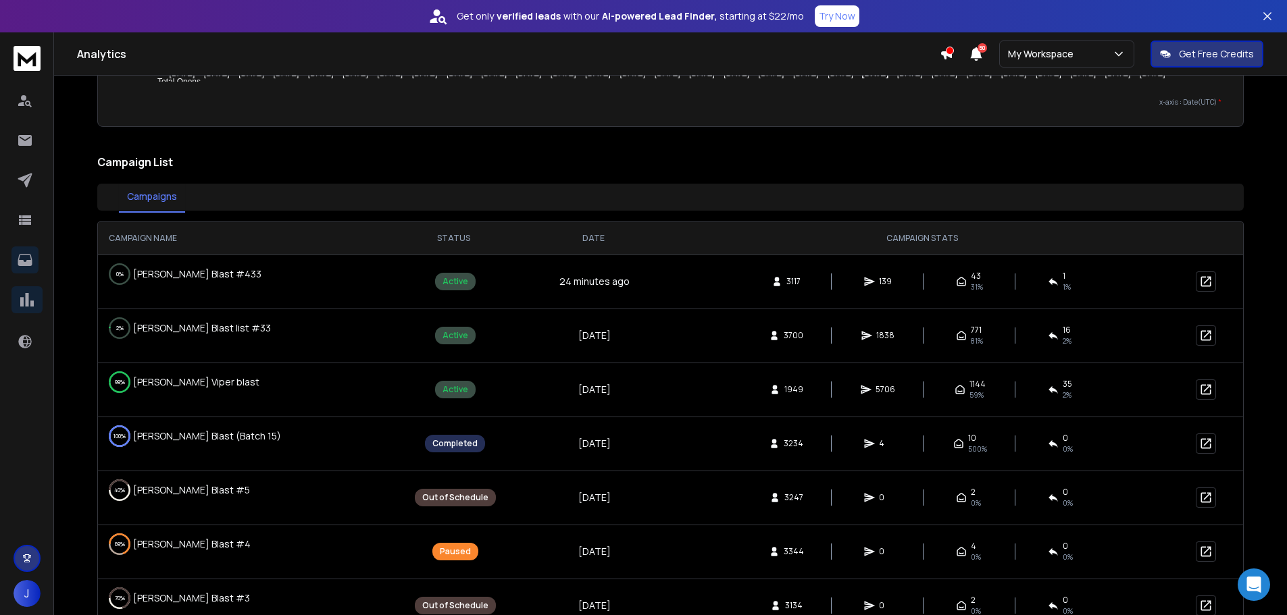
click at [32, 258] on icon at bounding box center [25, 260] width 16 height 16
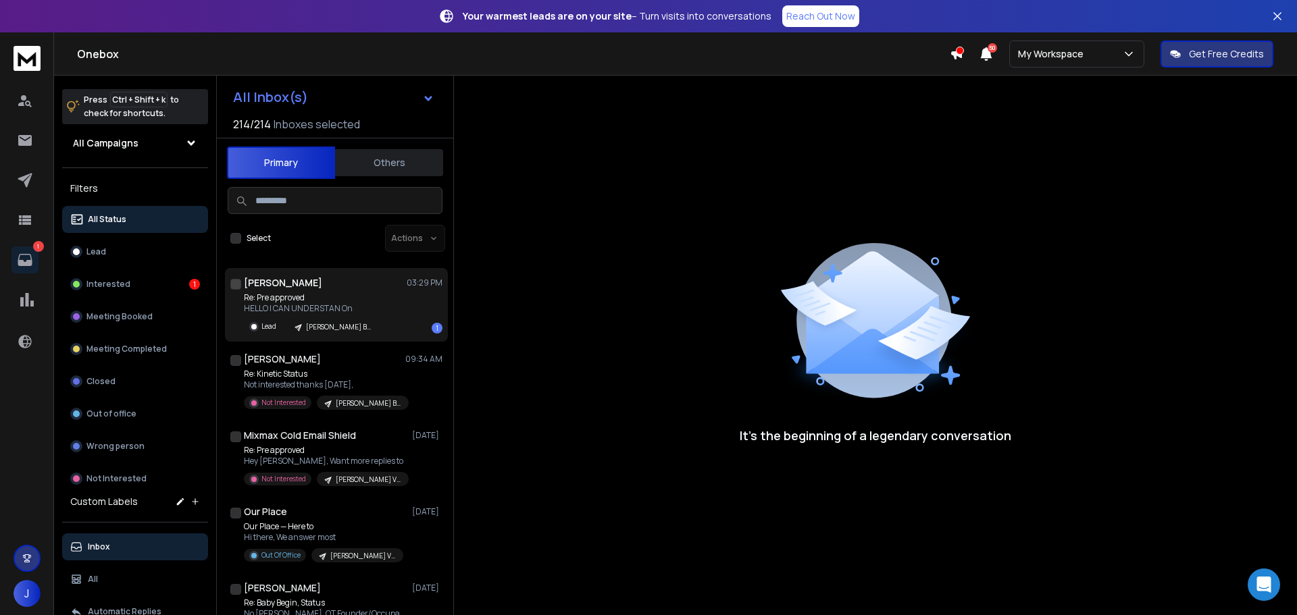
click at [395, 294] on div "Re: Pre approved HELLO I CAN UNDERSTAN On Lead Morris Blast #433 1" at bounding box center [343, 313] width 199 height 41
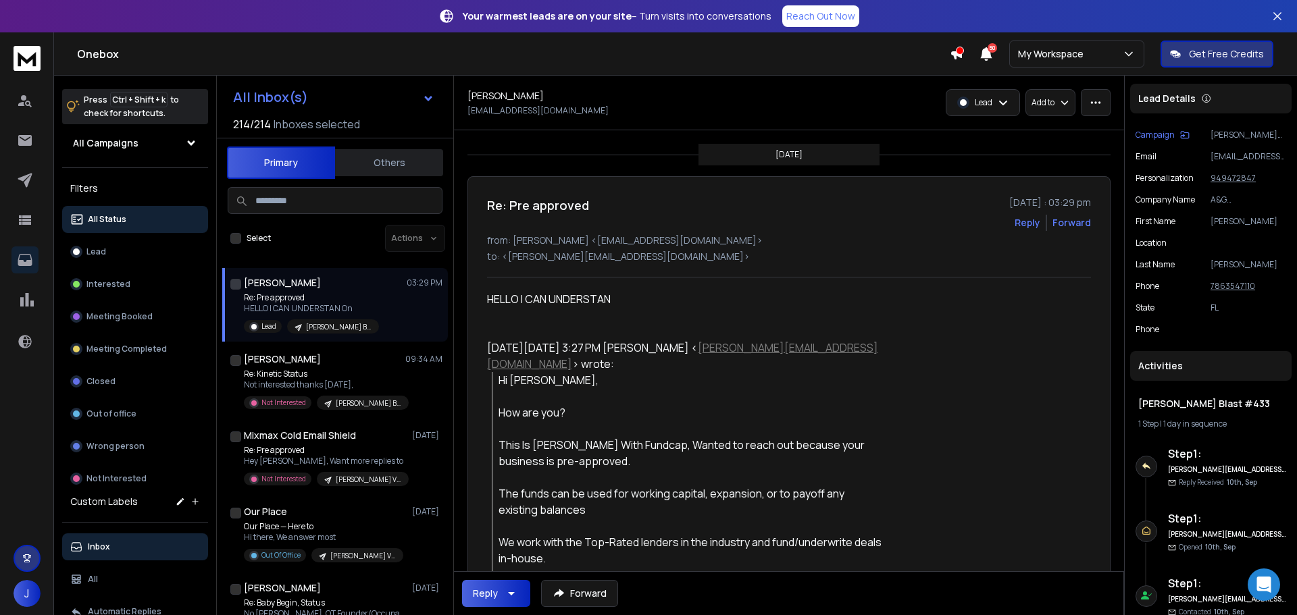
click at [591, 301] on div "HELLO I CAN UNDERSTAN" at bounding box center [684, 307] width 395 height 32
drag, startPoint x: 591, startPoint y: 301, endPoint x: 765, endPoint y: 317, distance: 175.0
click at [594, 301] on div "HELLO I CAN UNDERSTAN" at bounding box center [684, 307] width 395 height 32
click at [765, 317] on div at bounding box center [684, 315] width 395 height 16
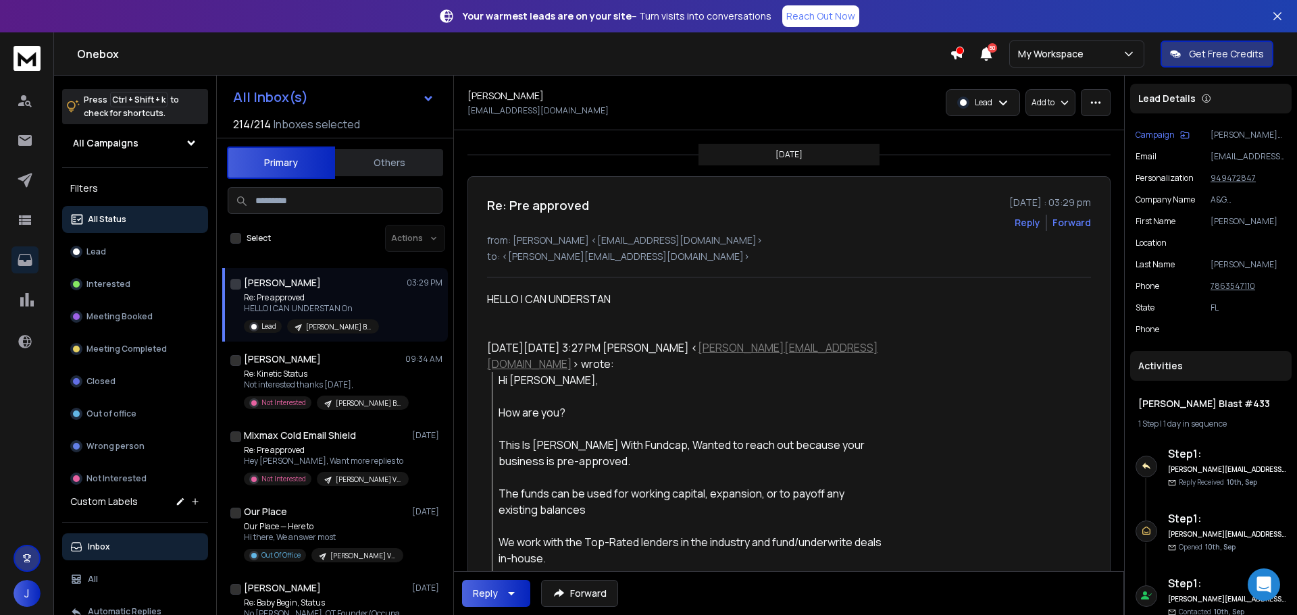
scroll to position [366, 0]
